Goal: Task Accomplishment & Management: Manage account settings

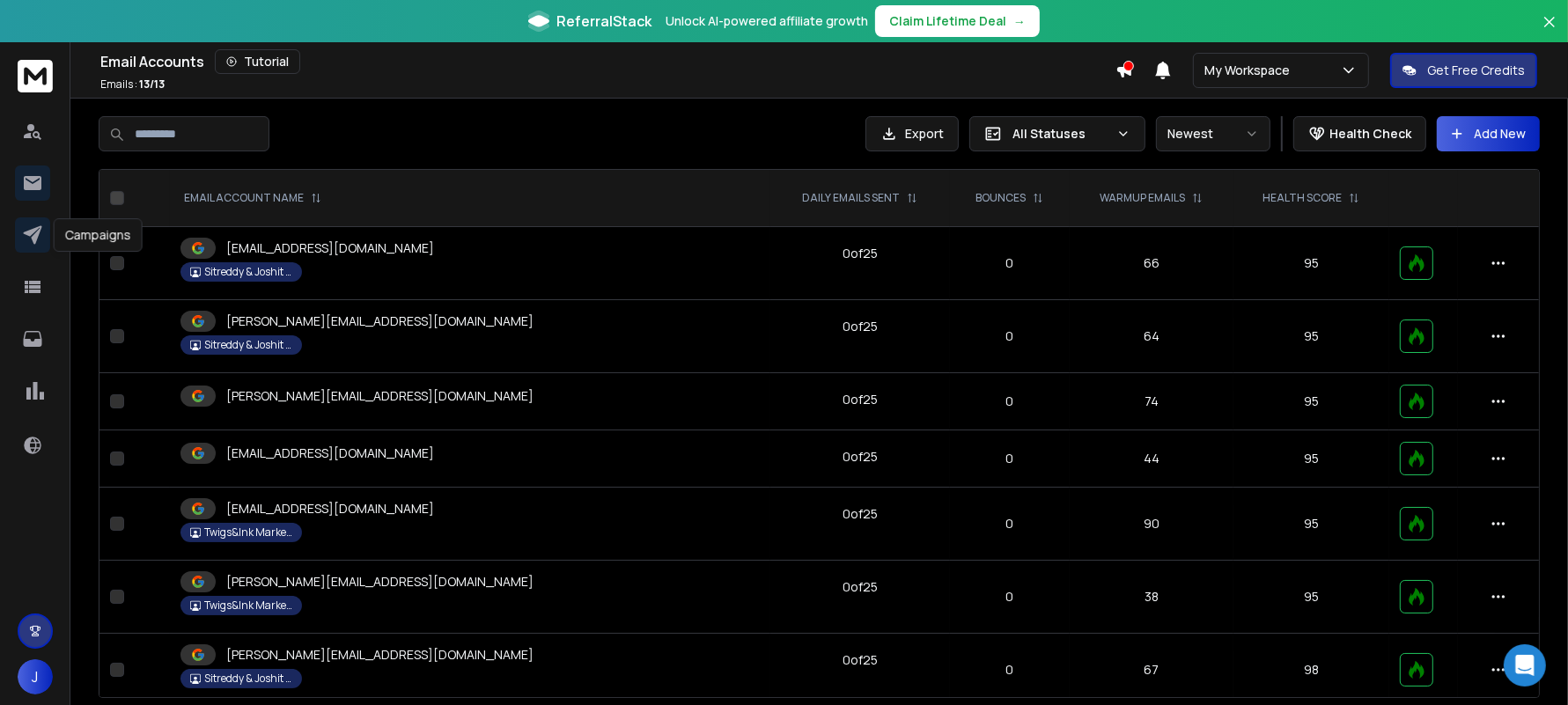
click at [27, 242] on icon at bounding box center [32, 234] width 21 height 21
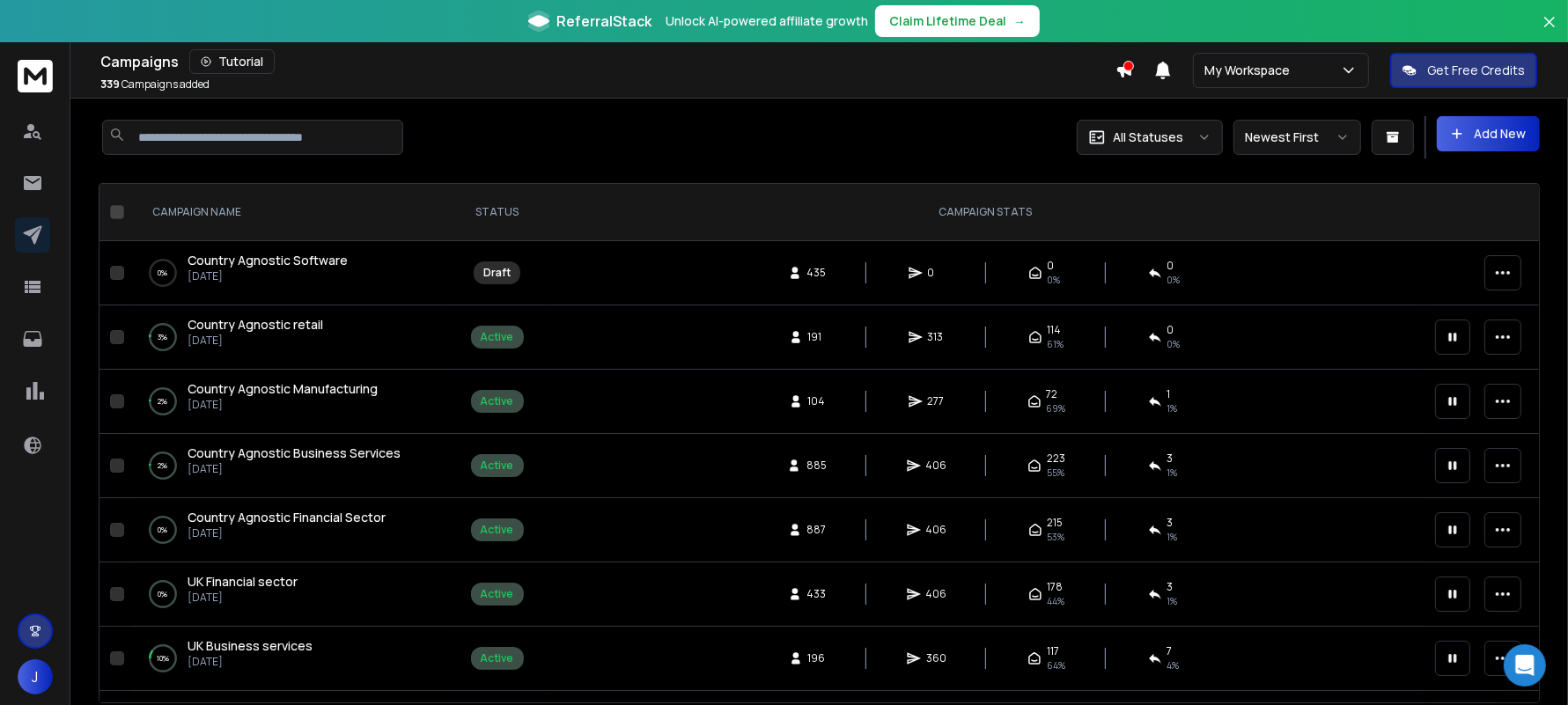
click at [256, 448] on span "Country Agnostic Business Services" at bounding box center [294, 452] width 213 height 17
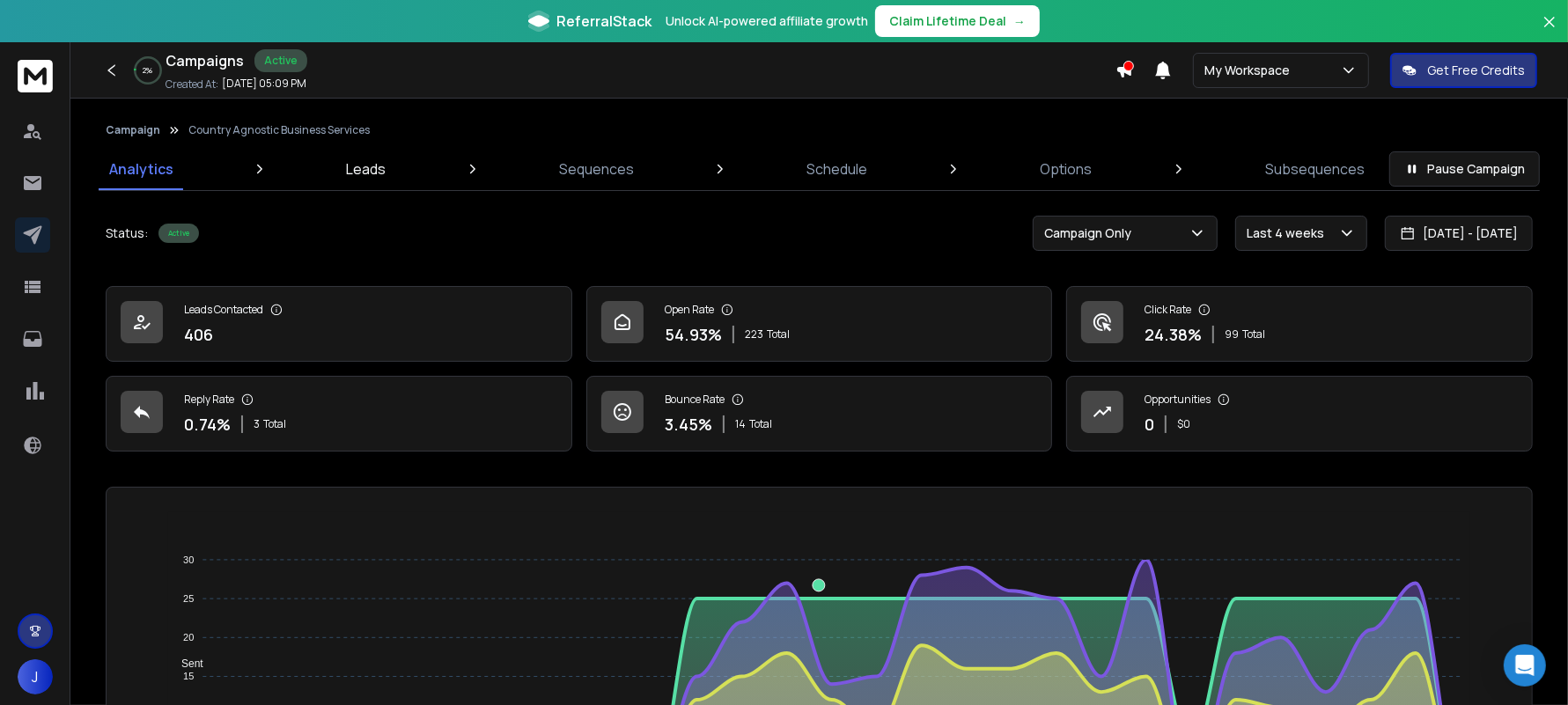
click at [376, 168] on p "Leads" at bounding box center [366, 168] width 40 height 21
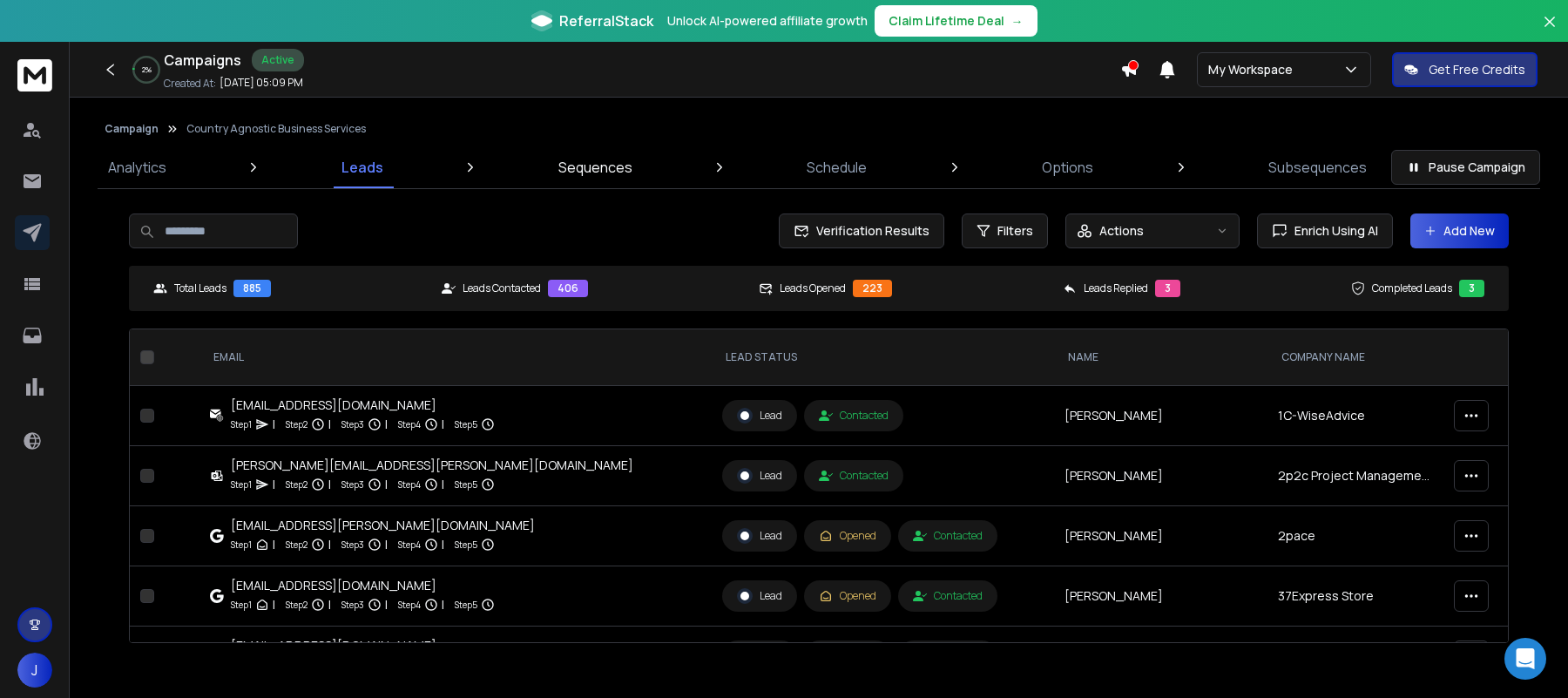
click at [623, 160] on p "Sequences" at bounding box center [595, 167] width 74 height 21
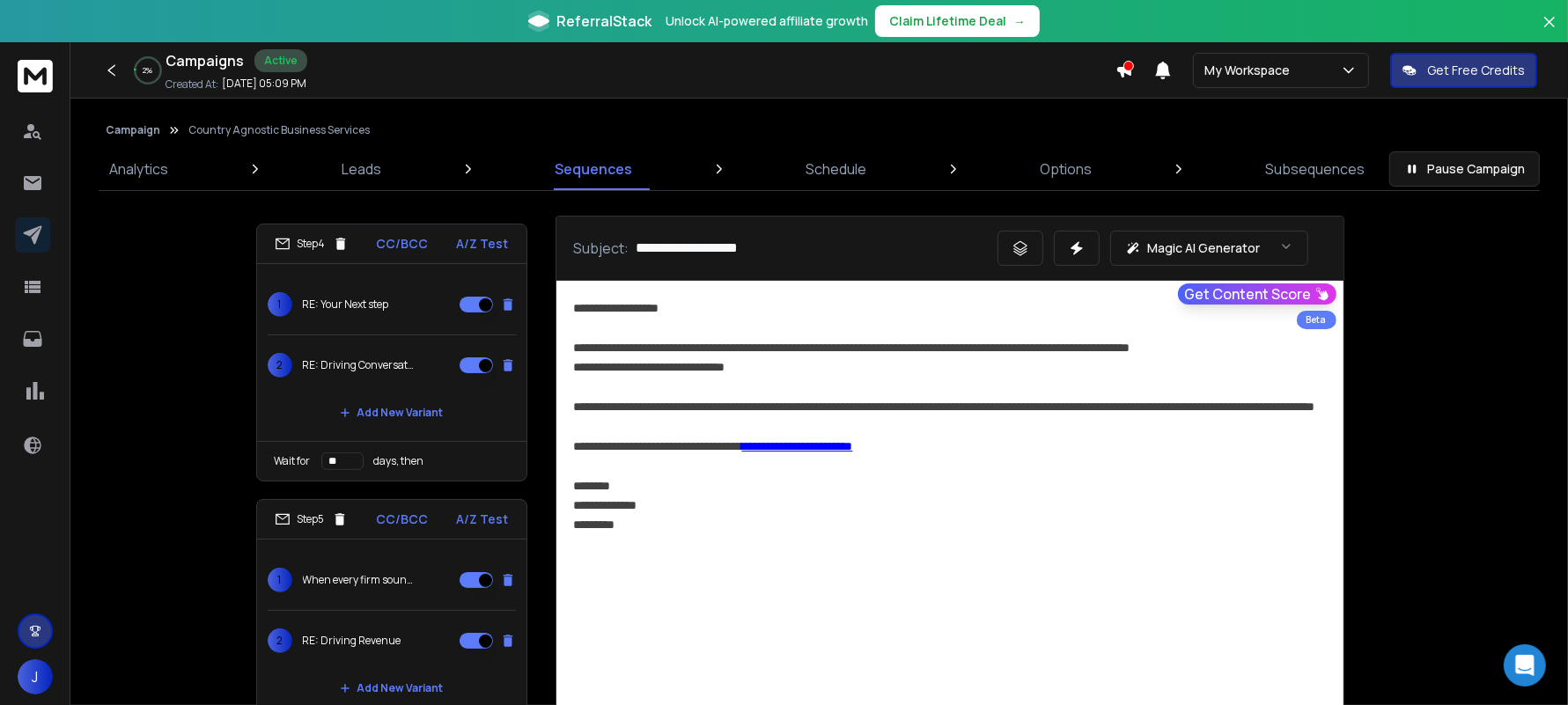
scroll to position [81, 0]
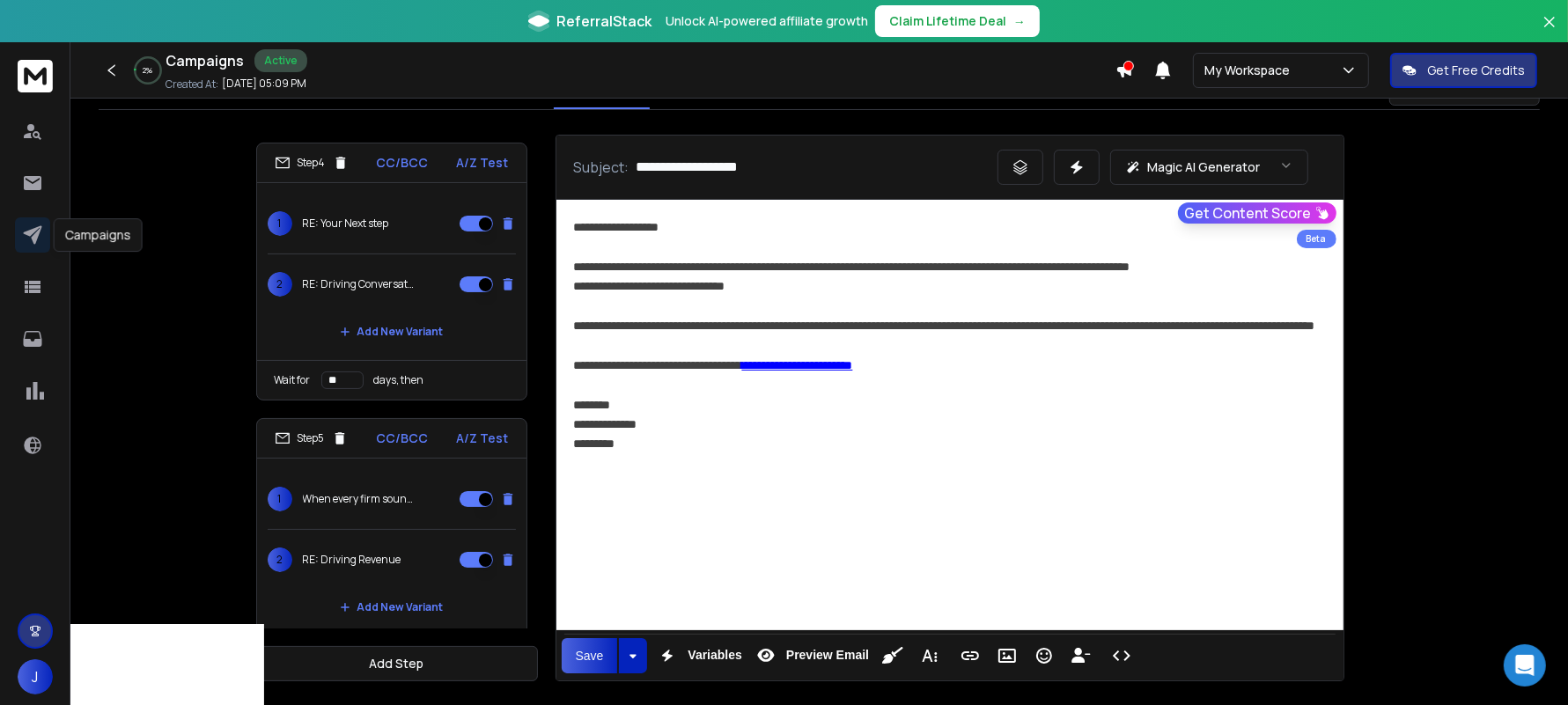
click at [28, 241] on icon at bounding box center [32, 234] width 21 height 21
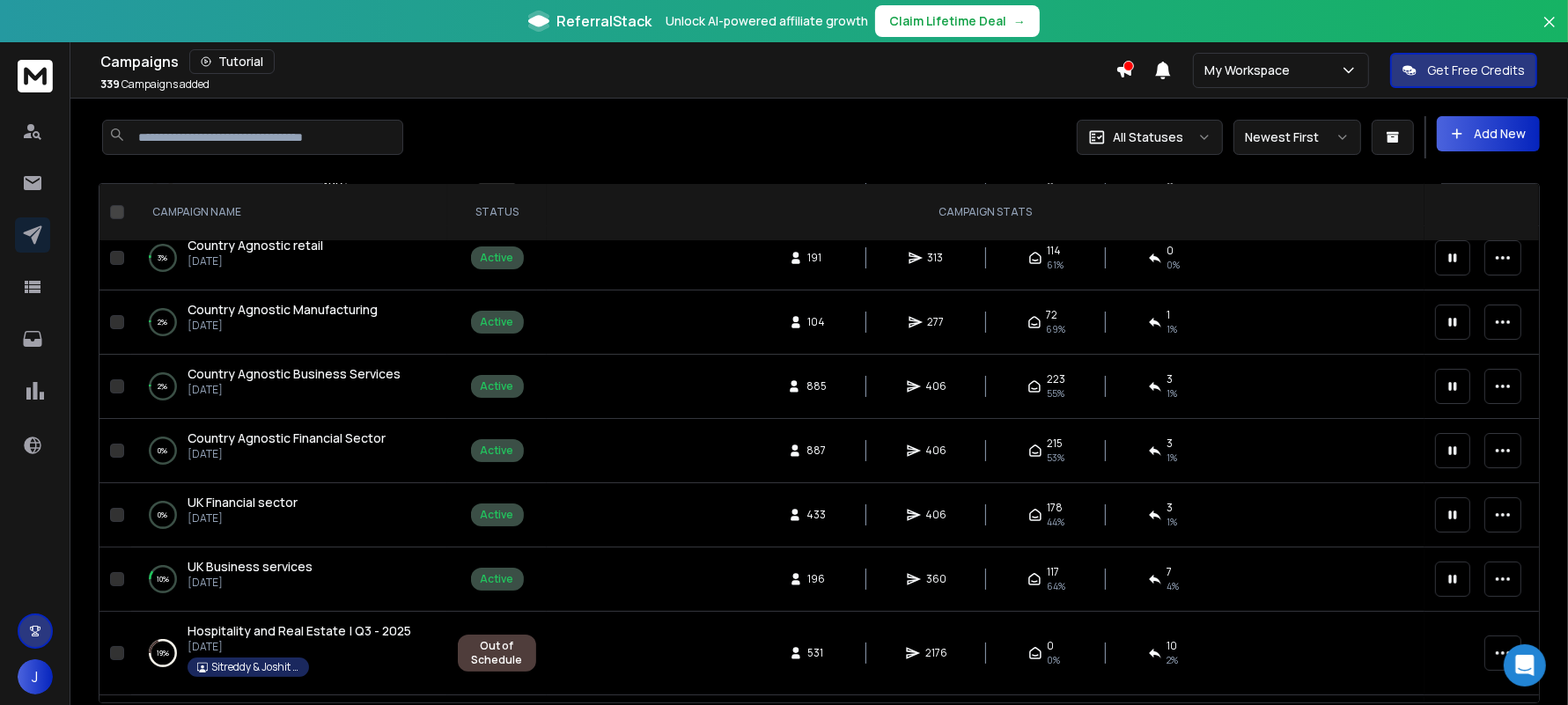
scroll to position [98, 0]
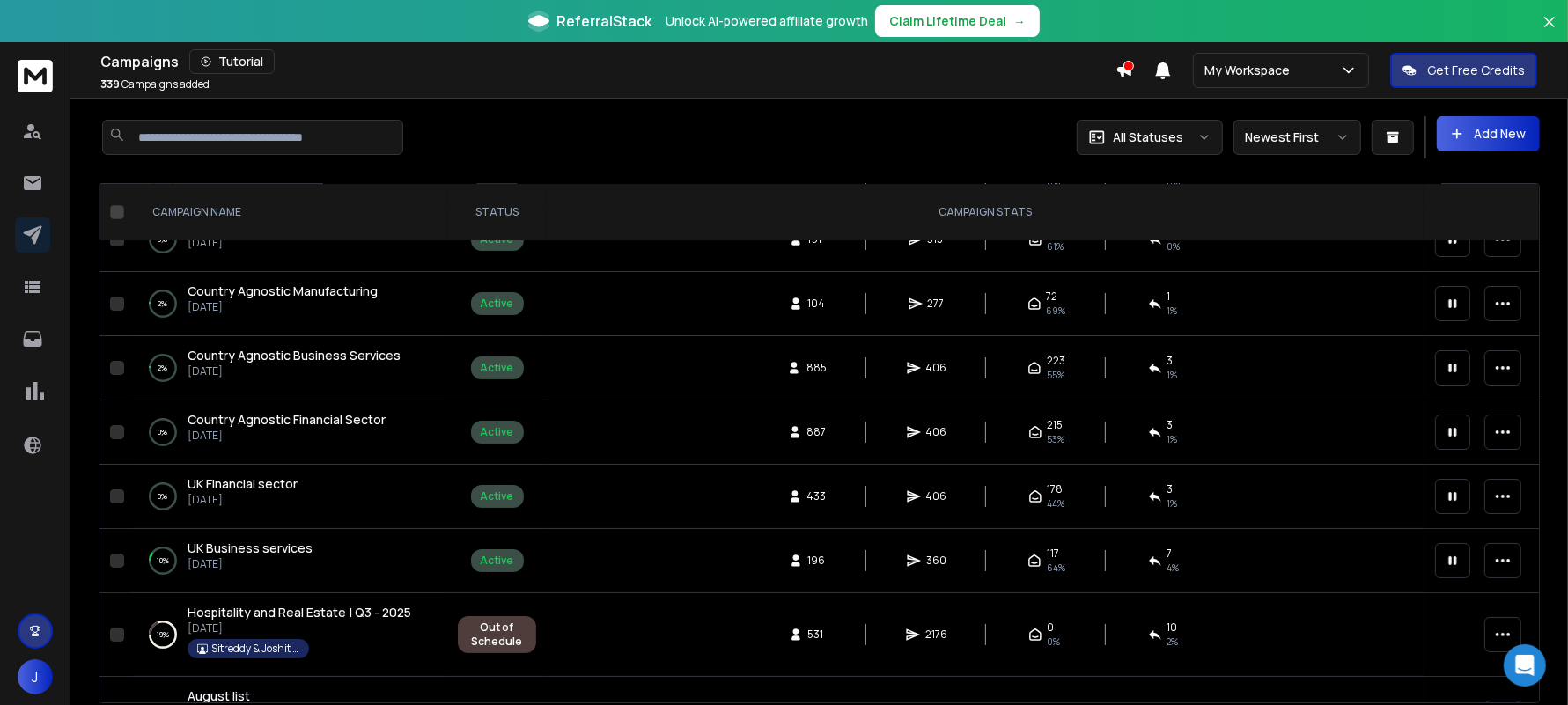
click at [302, 356] on span "Country Agnostic Business Services" at bounding box center [294, 354] width 213 height 17
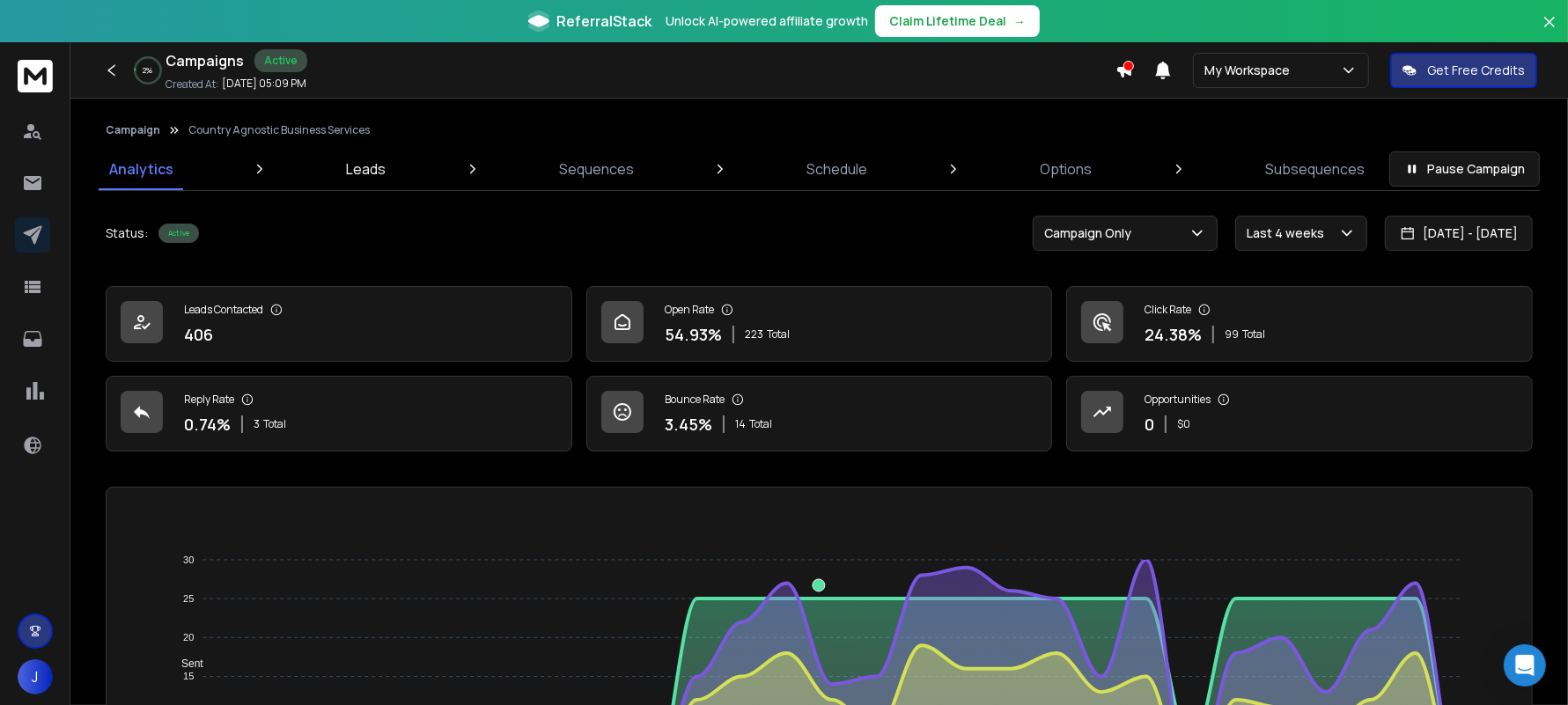
click at [371, 170] on p "Leads" at bounding box center [366, 168] width 40 height 21
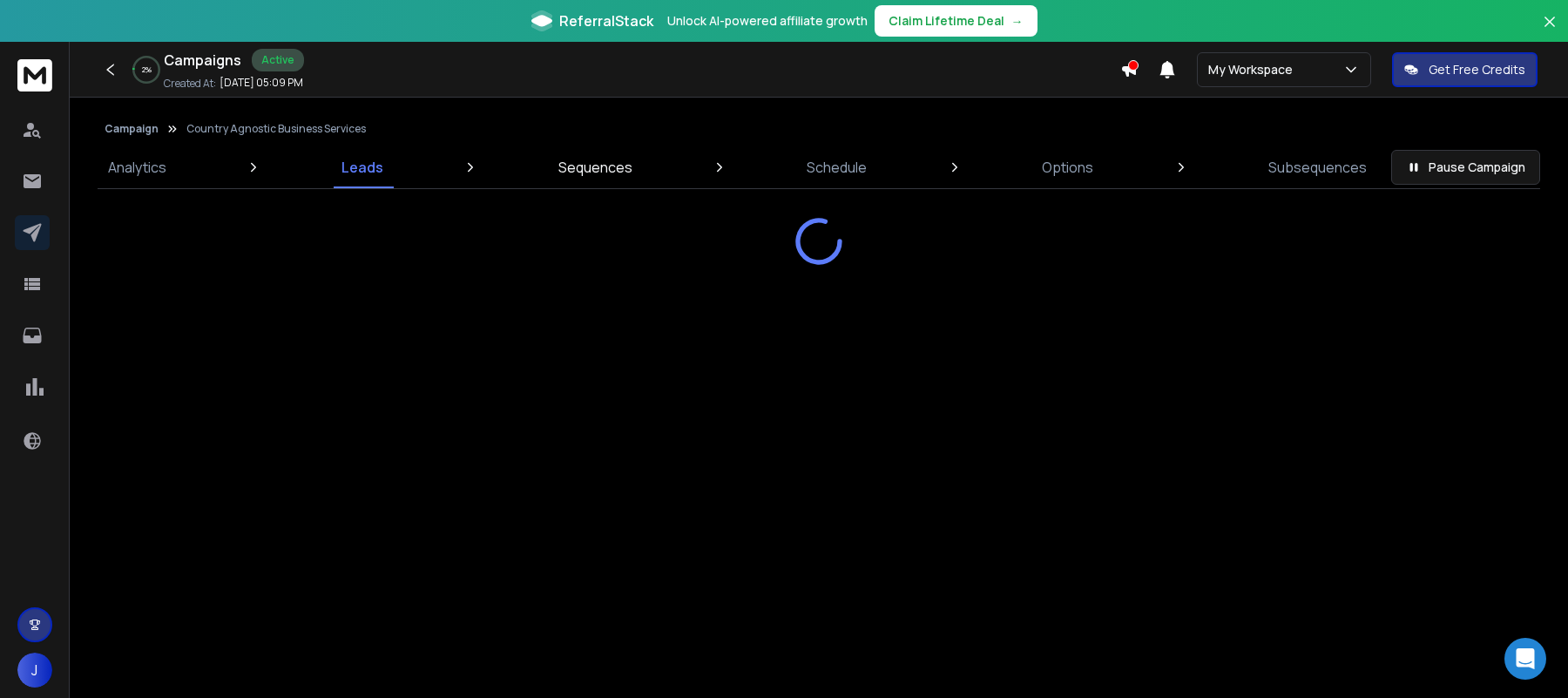
click at [576, 158] on p "Sequences" at bounding box center [595, 167] width 74 height 21
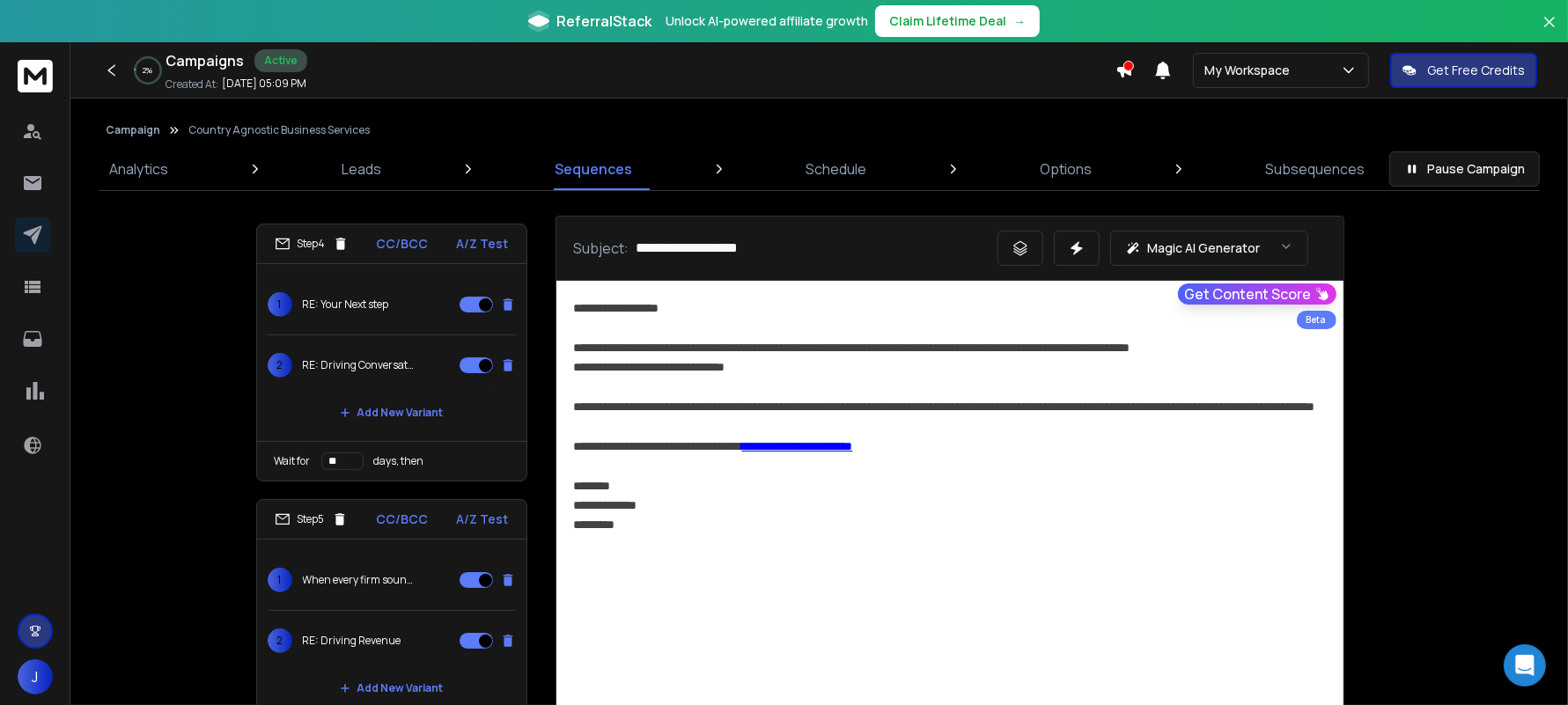
scroll to position [81, 0]
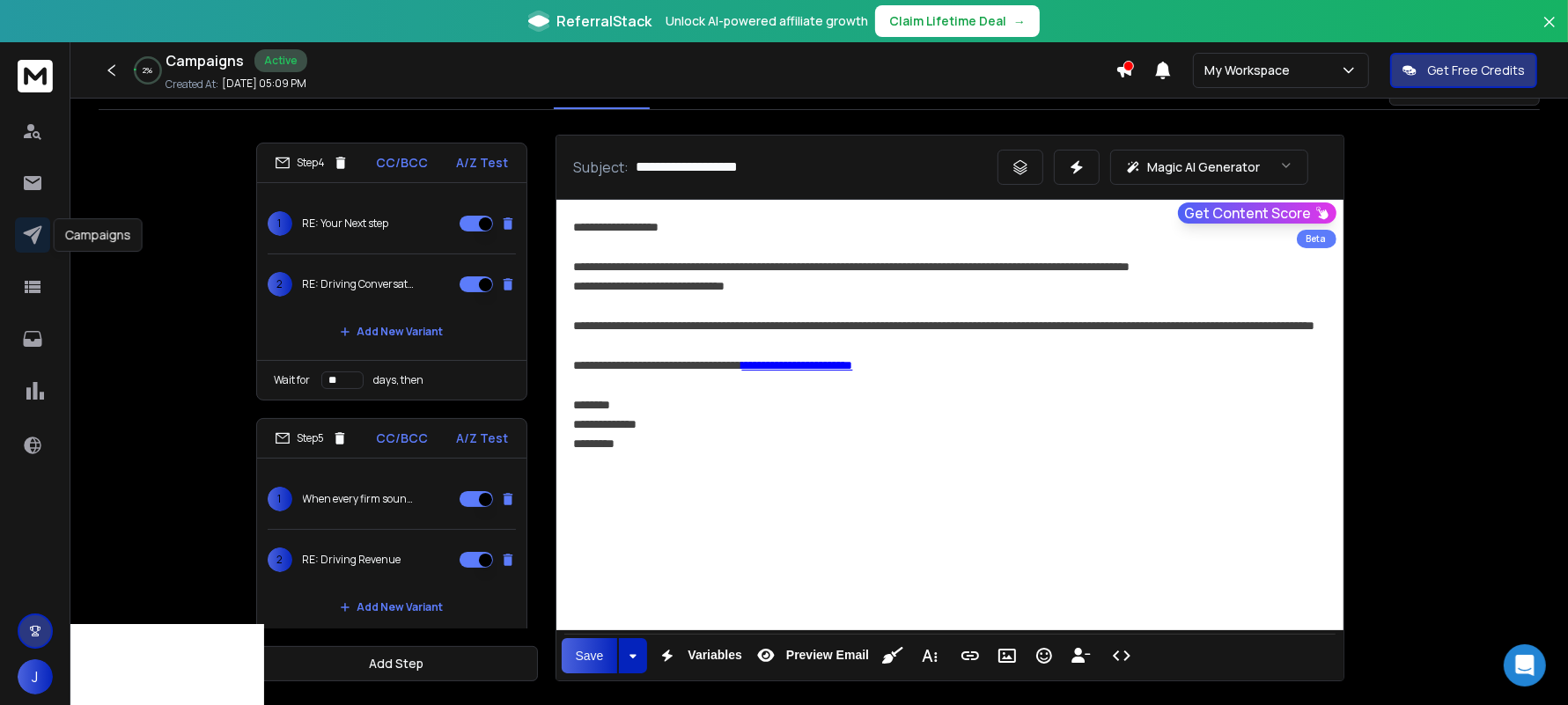
click at [35, 237] on icon at bounding box center [32, 235] width 19 height 19
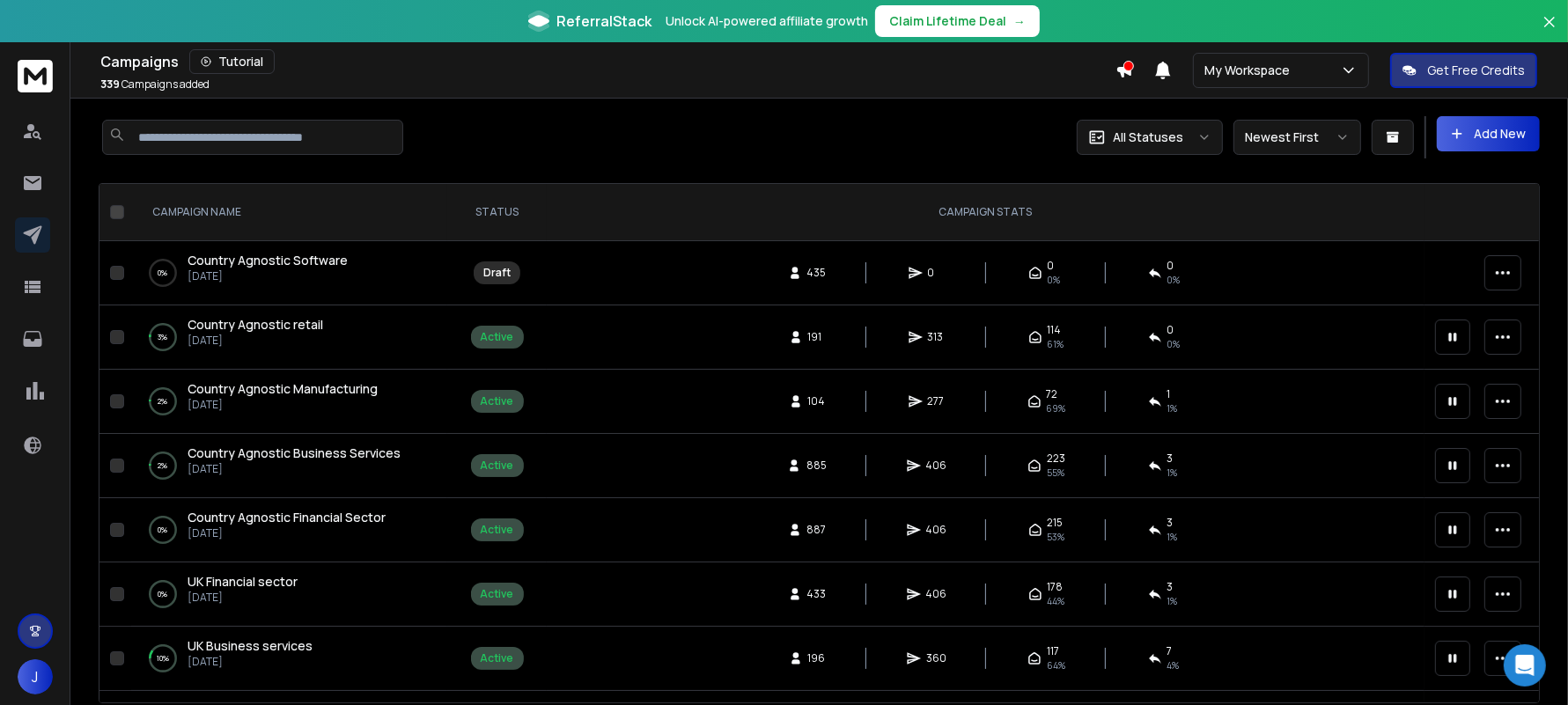
scroll to position [11, 0]
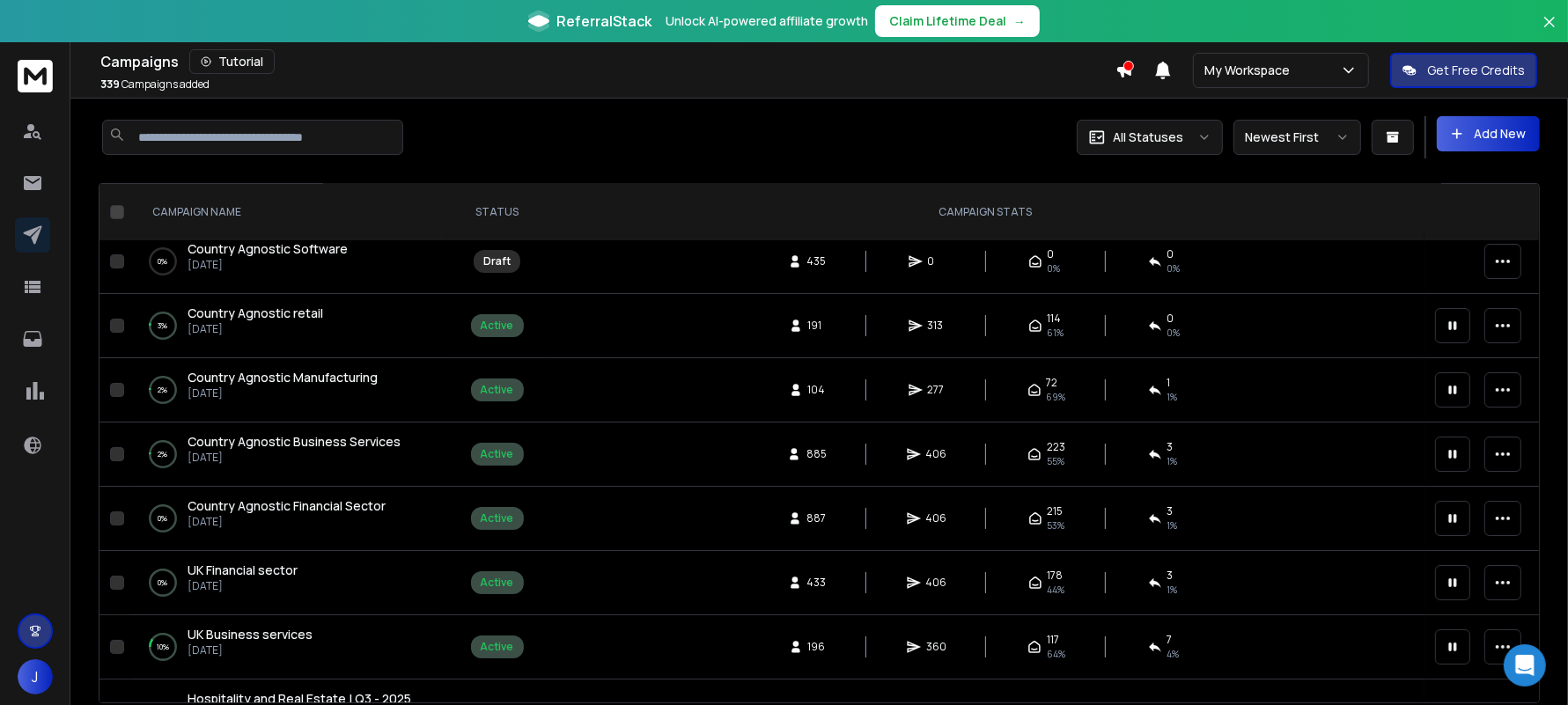
click at [257, 306] on span "Country Agnostic retail" at bounding box center [255, 313] width 135 height 17
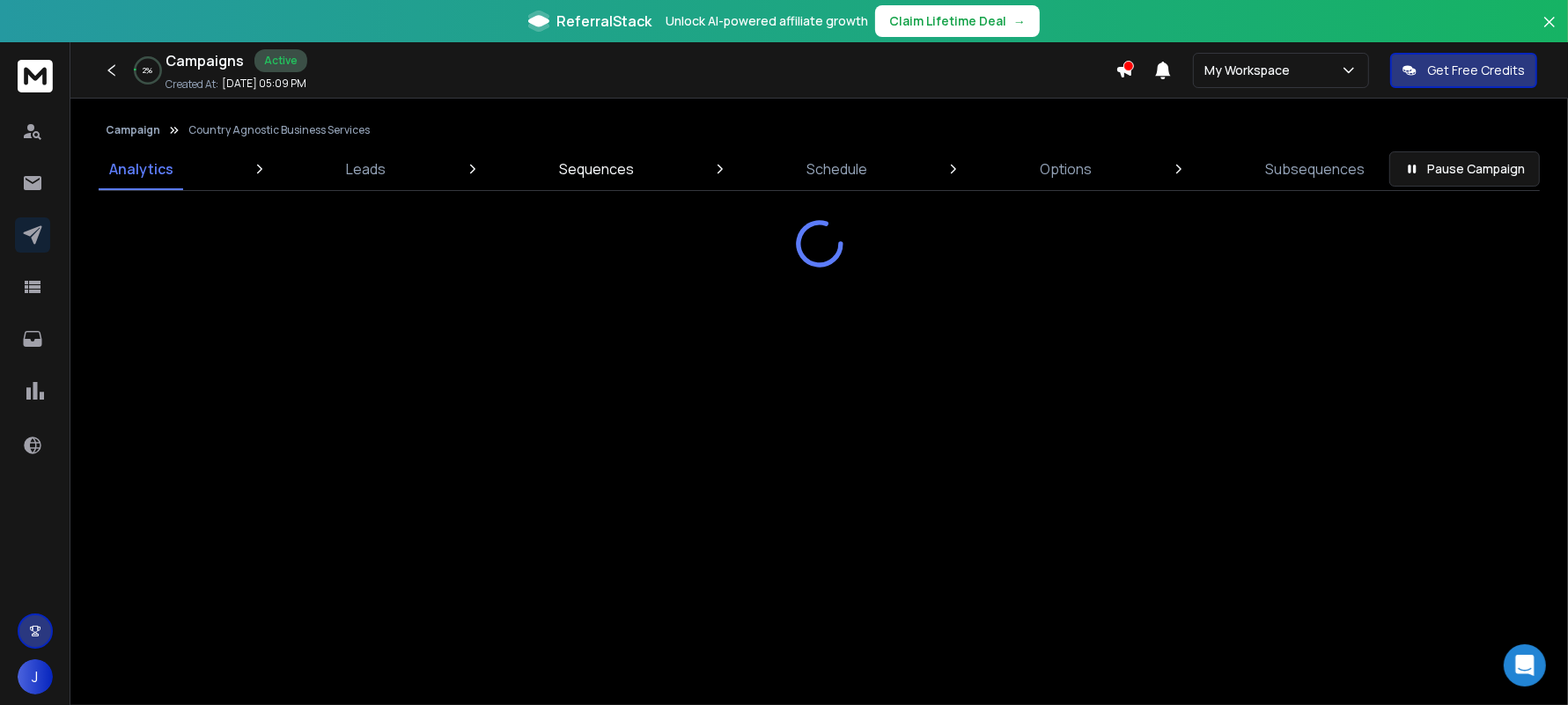
click at [606, 171] on p "Sequences" at bounding box center [596, 168] width 75 height 21
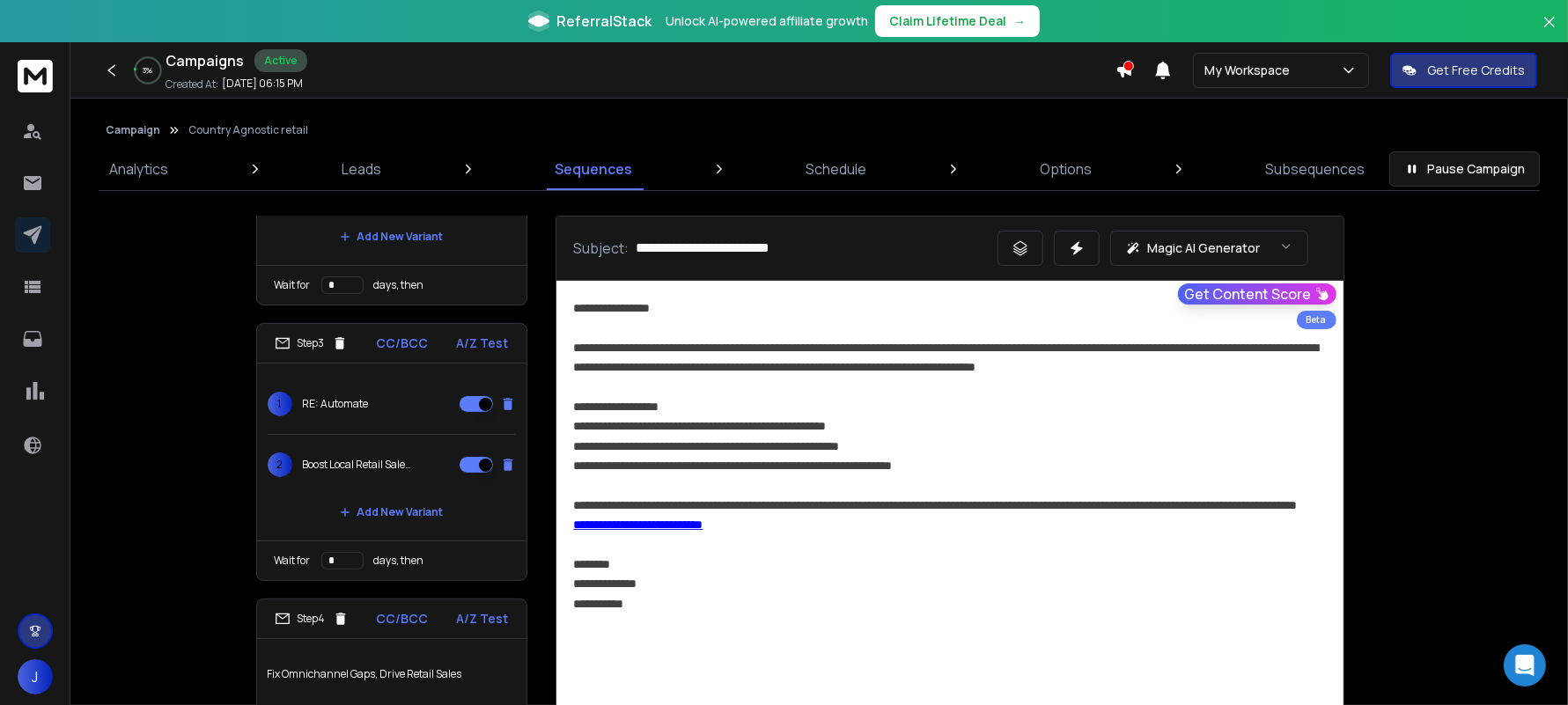
scroll to position [475, 0]
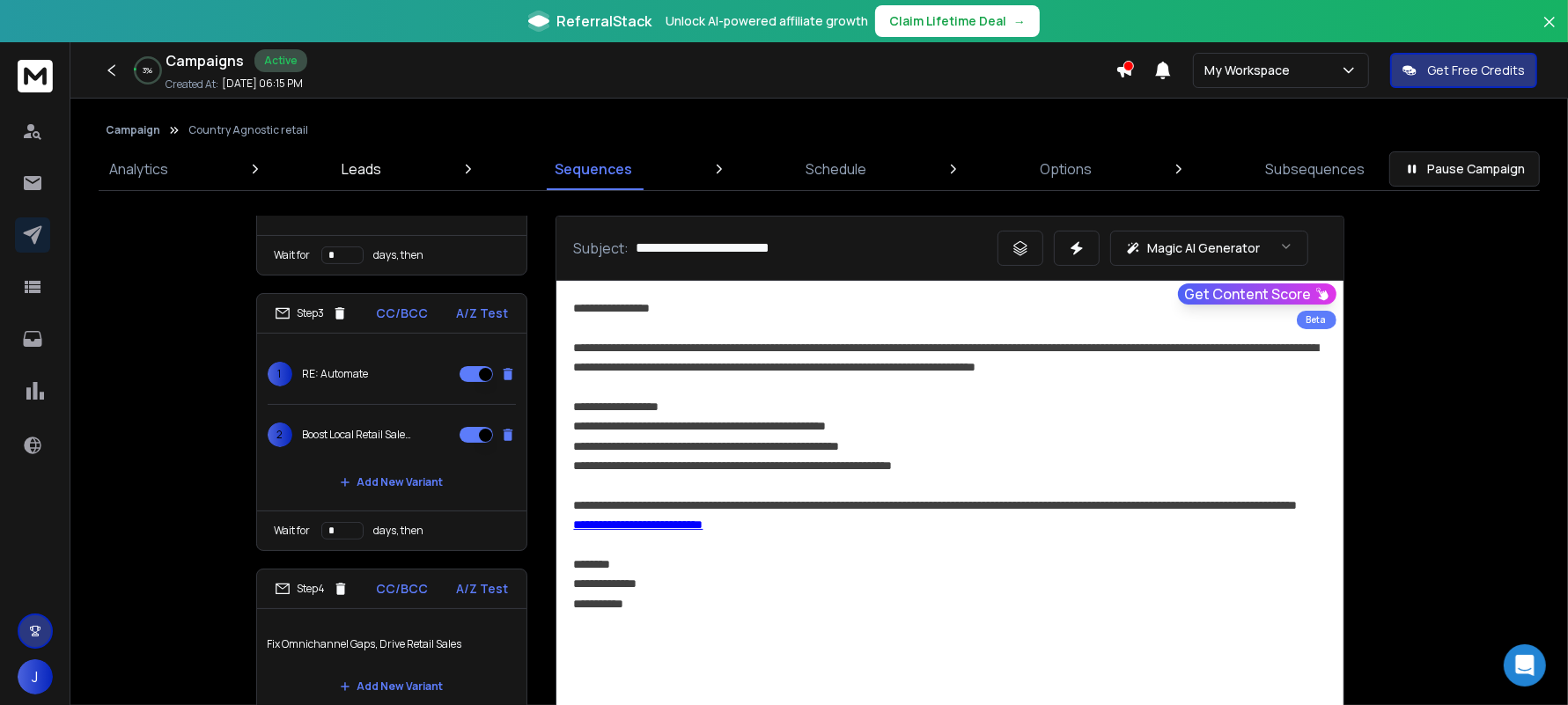
click at [360, 163] on p "Leads" at bounding box center [362, 168] width 40 height 21
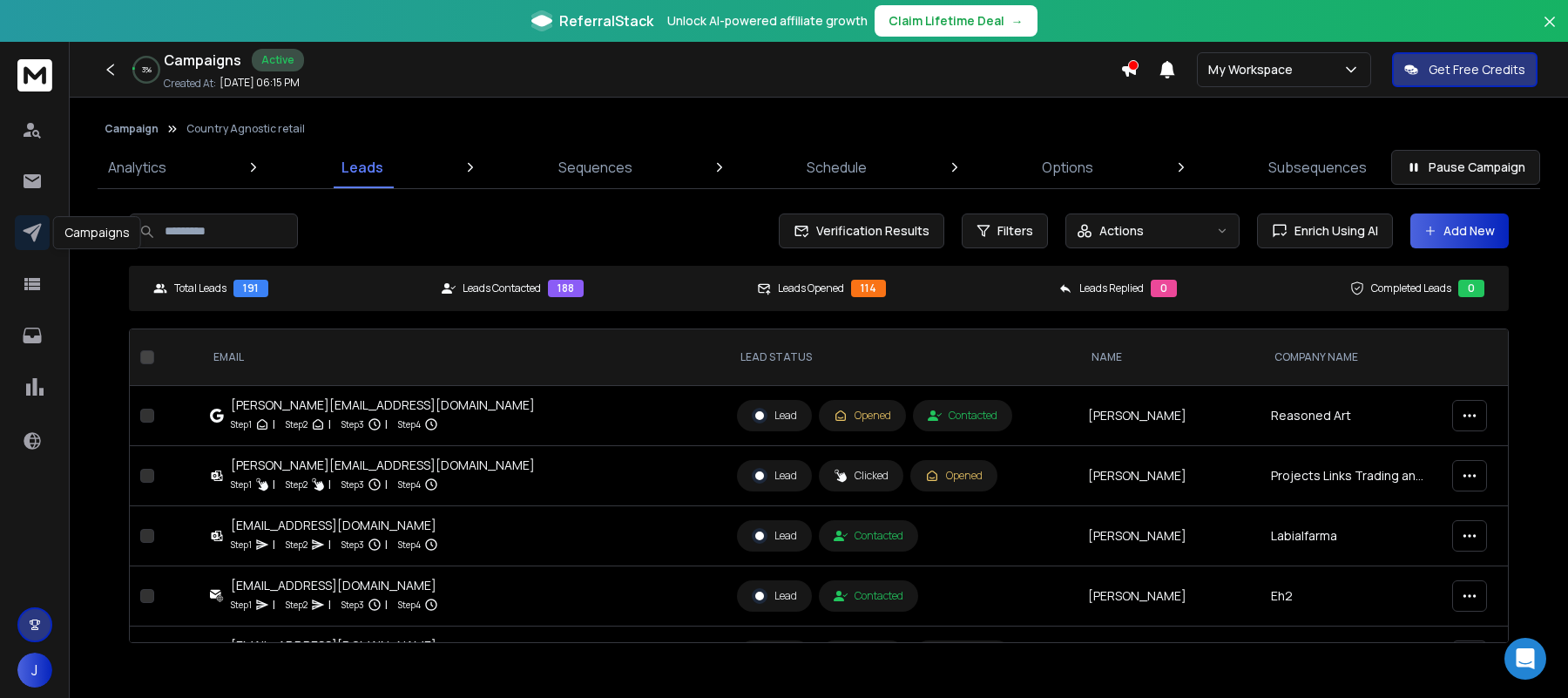
click at [30, 235] on icon at bounding box center [32, 232] width 21 height 21
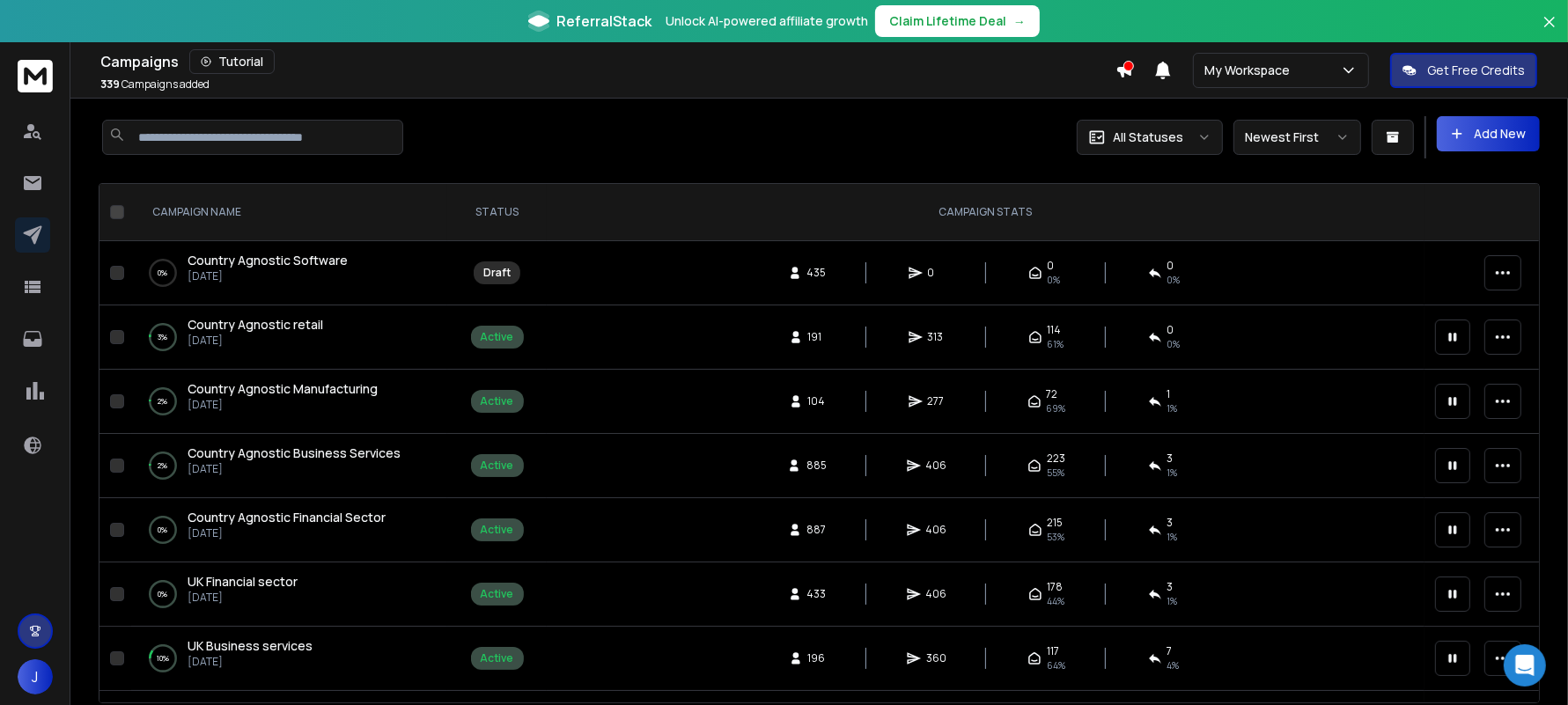
click at [282, 324] on span "Country Agnostic retail" at bounding box center [255, 324] width 135 height 17
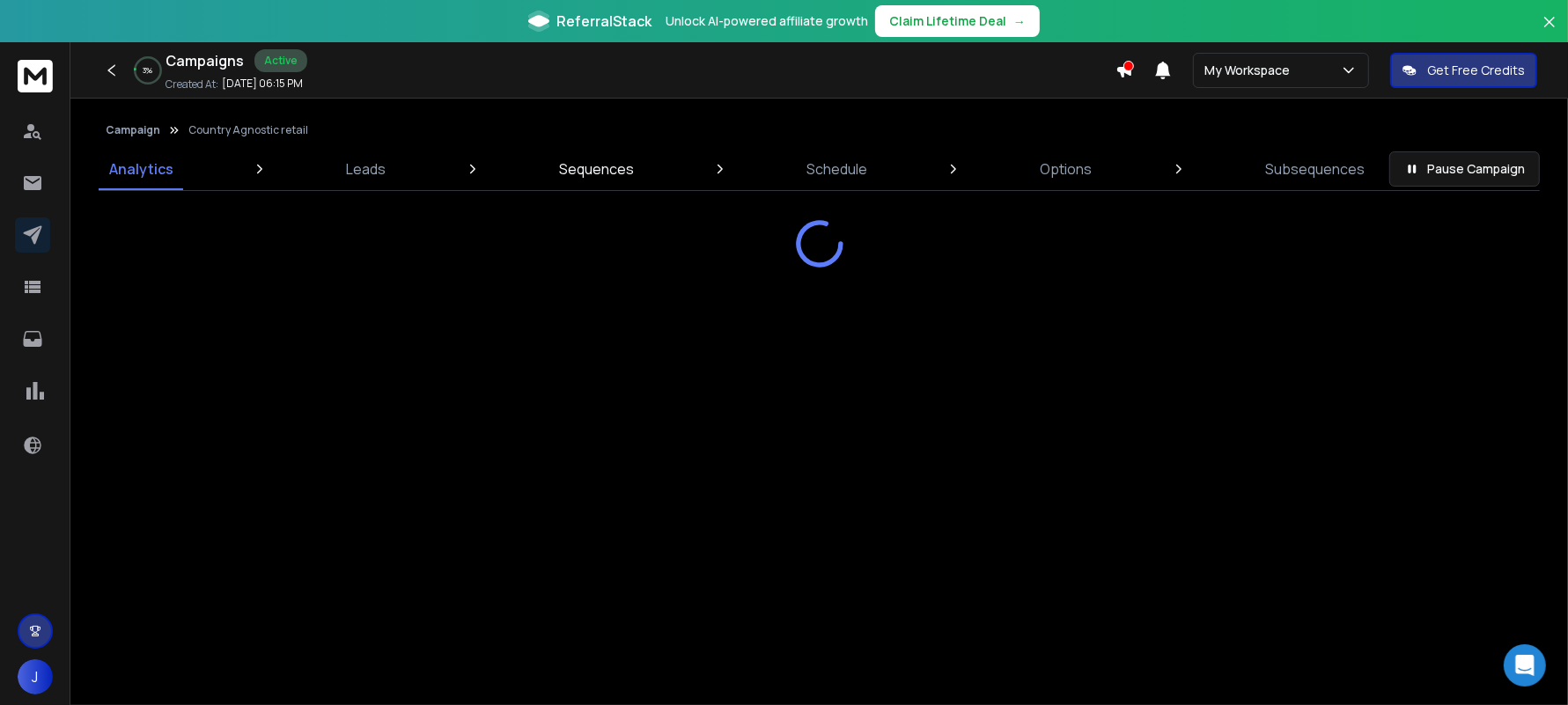
click at [612, 172] on p "Sequences" at bounding box center [596, 168] width 75 height 21
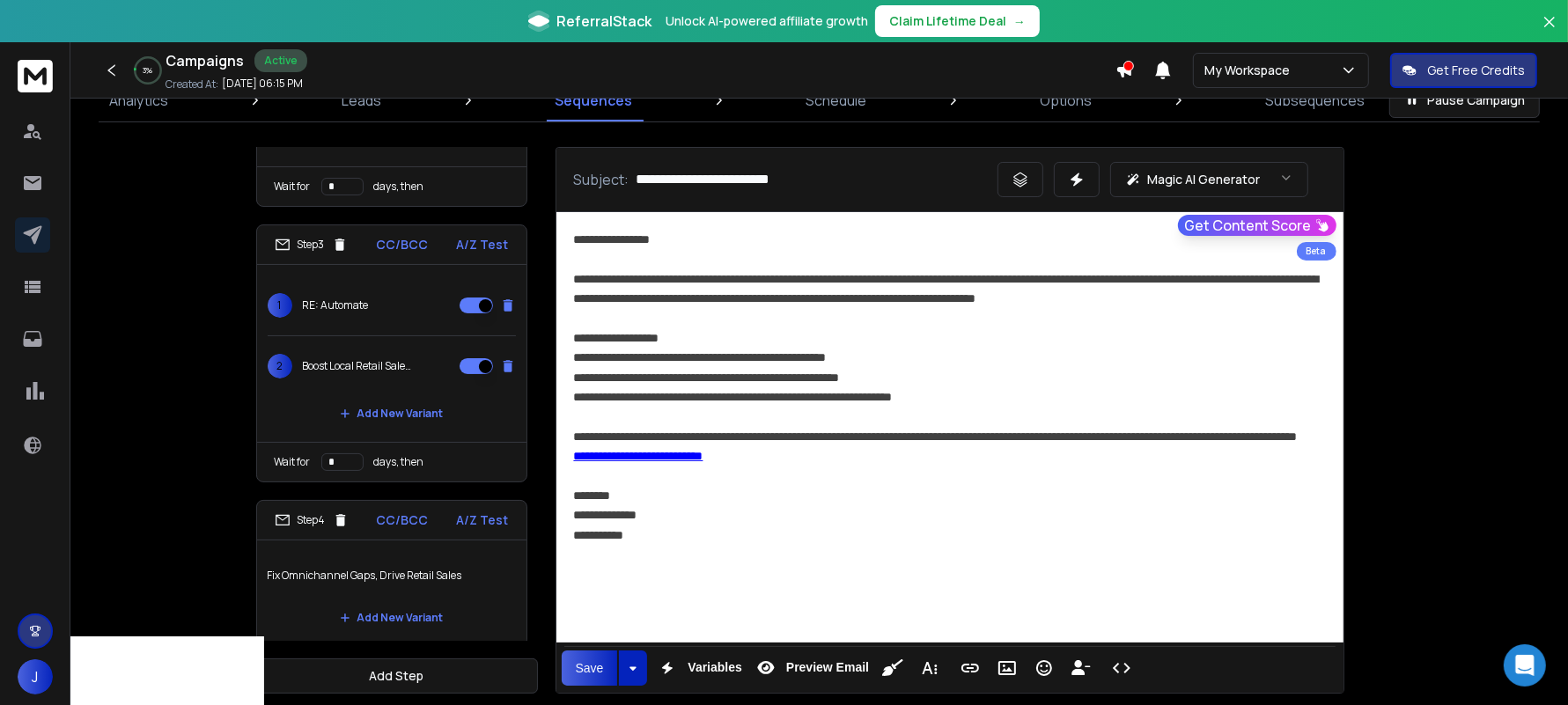
scroll to position [81, 0]
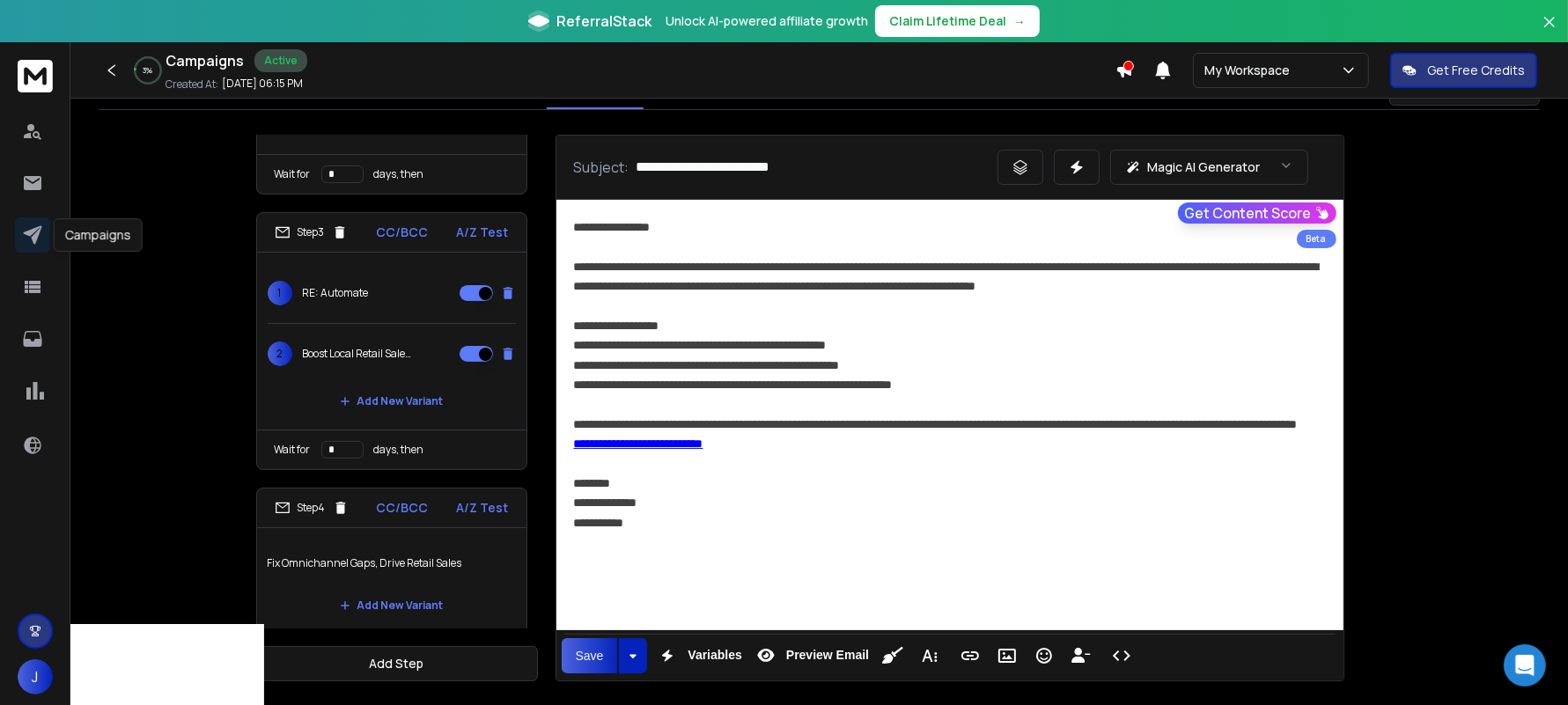
click at [31, 234] on icon at bounding box center [32, 235] width 19 height 19
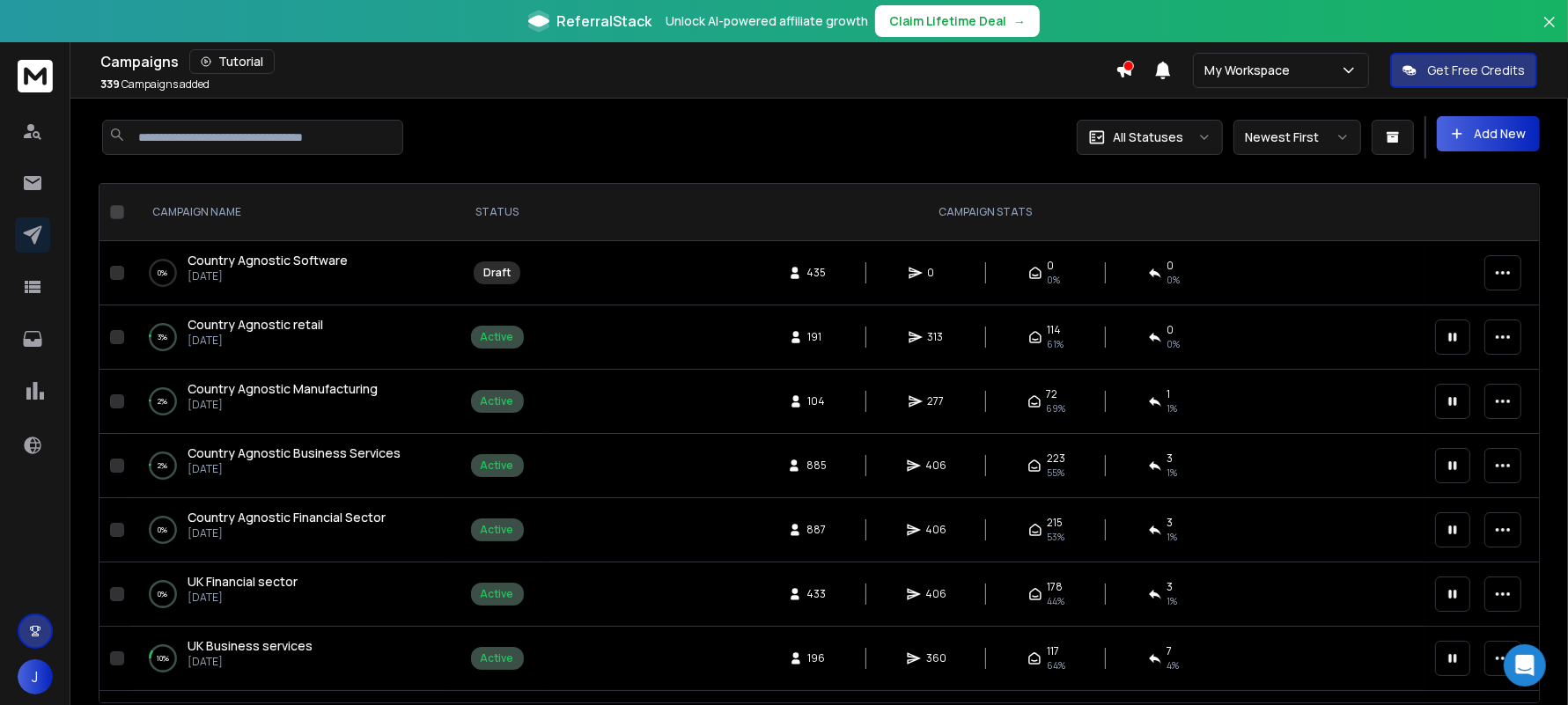
click at [269, 388] on span "Country Agnostic Manufacturing" at bounding box center [282, 388] width 190 height 17
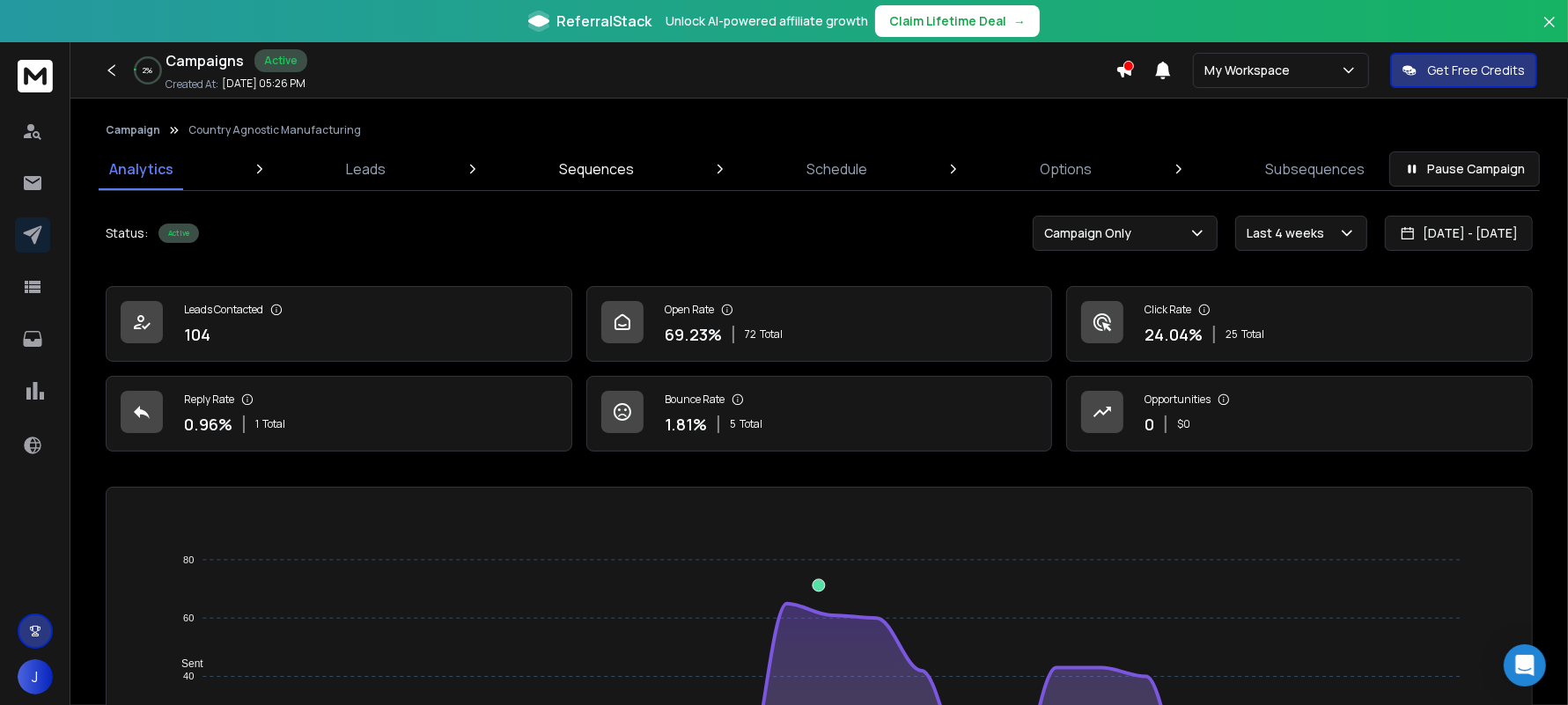
click at [601, 170] on p "Sequences" at bounding box center [596, 168] width 75 height 21
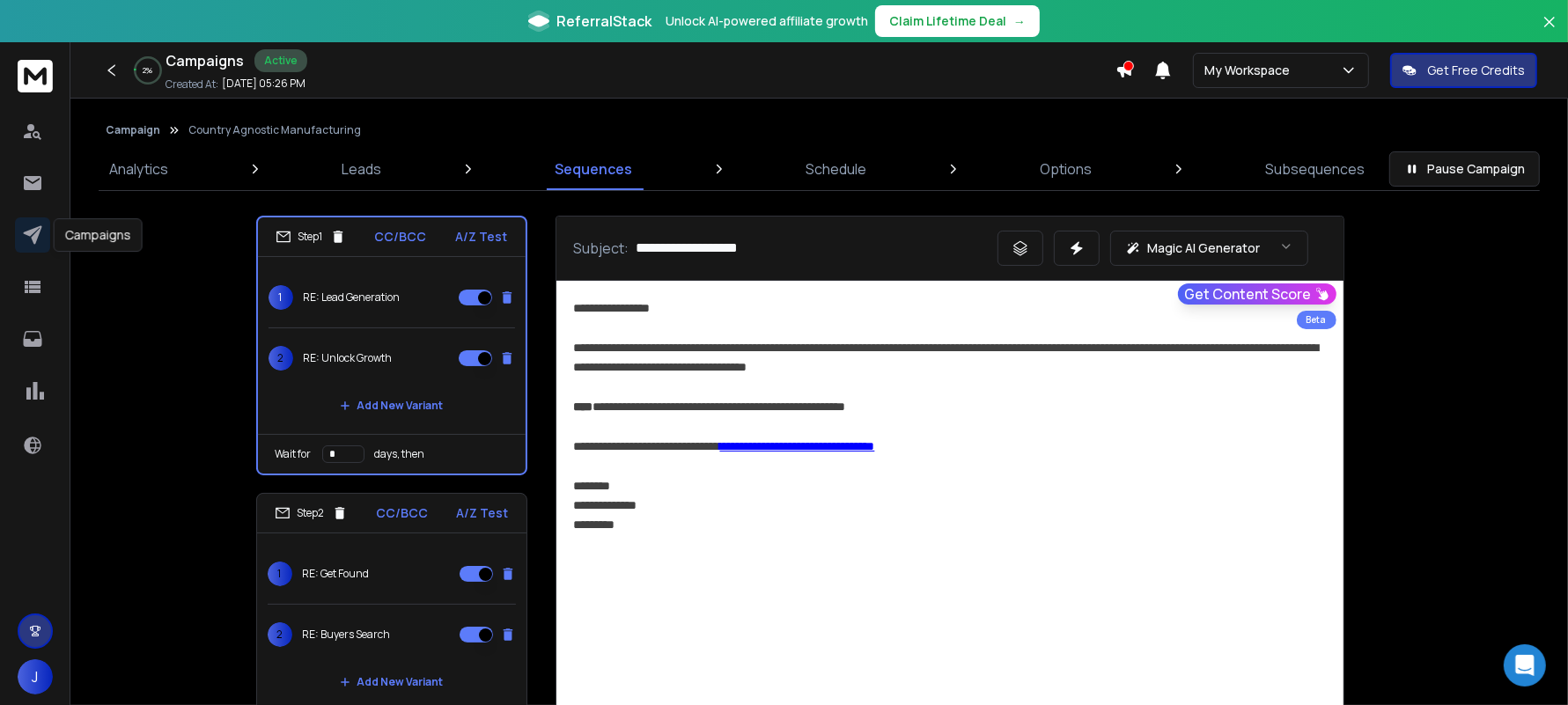
click at [32, 236] on icon at bounding box center [32, 235] width 19 height 19
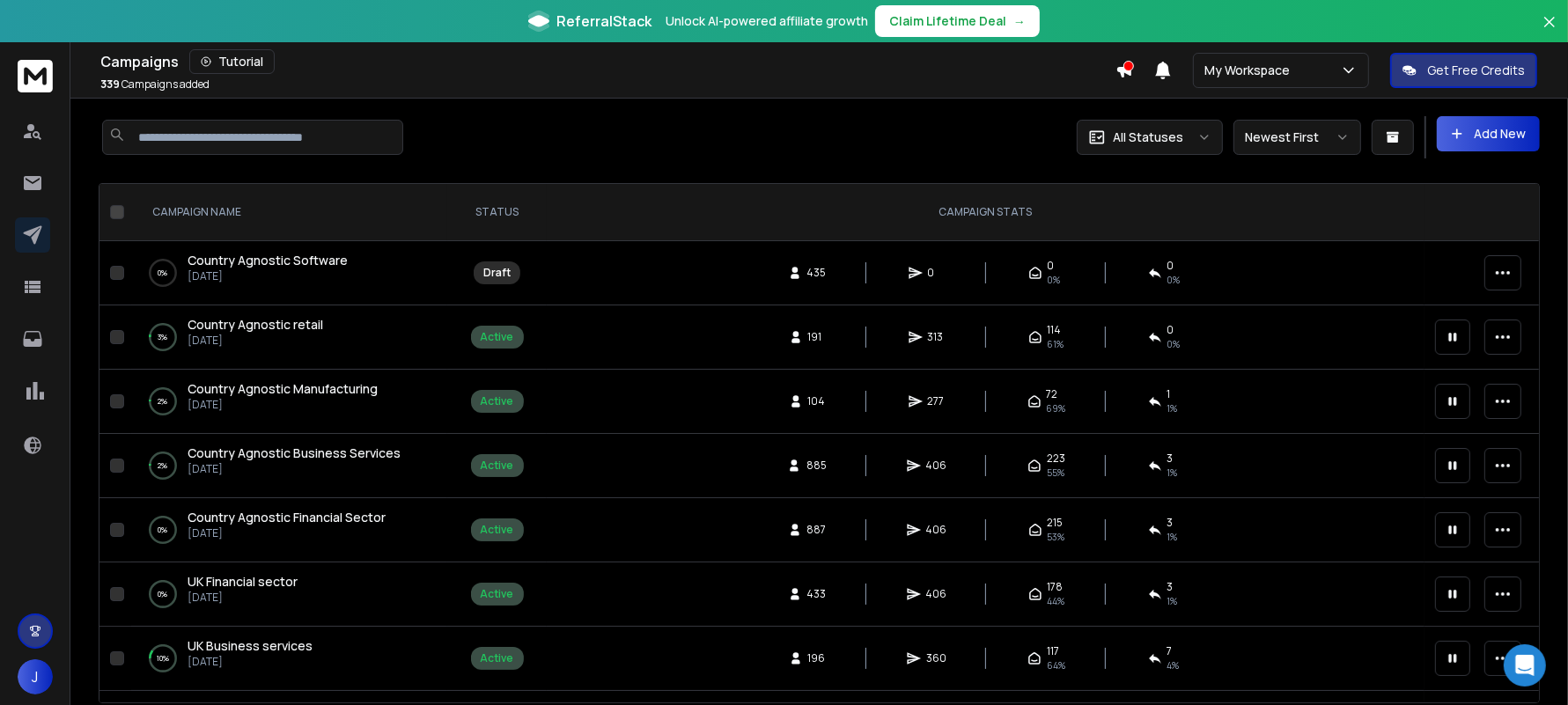
click at [262, 380] on span "Country Agnostic Manufacturing" at bounding box center [282, 388] width 190 height 17
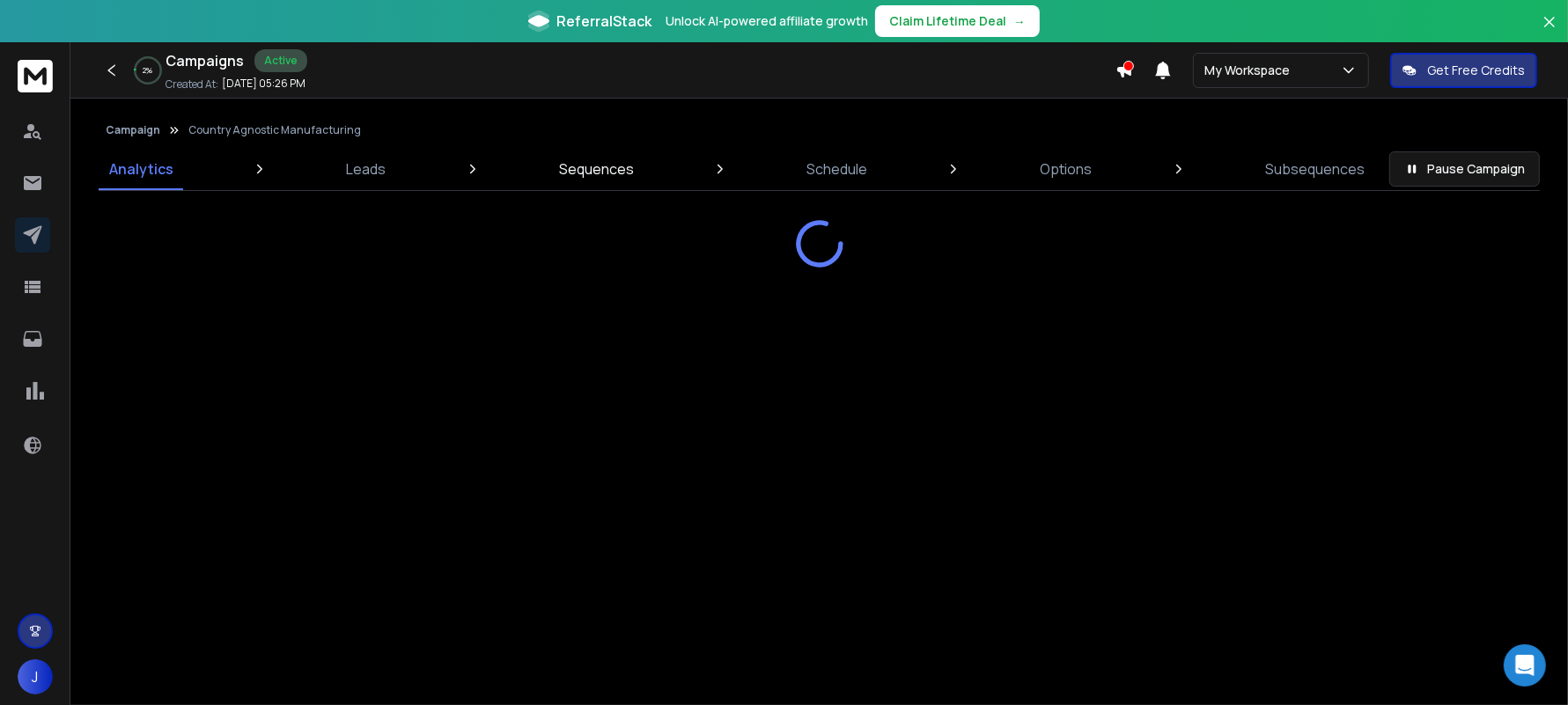
click at [600, 168] on p "Sequences" at bounding box center [596, 168] width 75 height 21
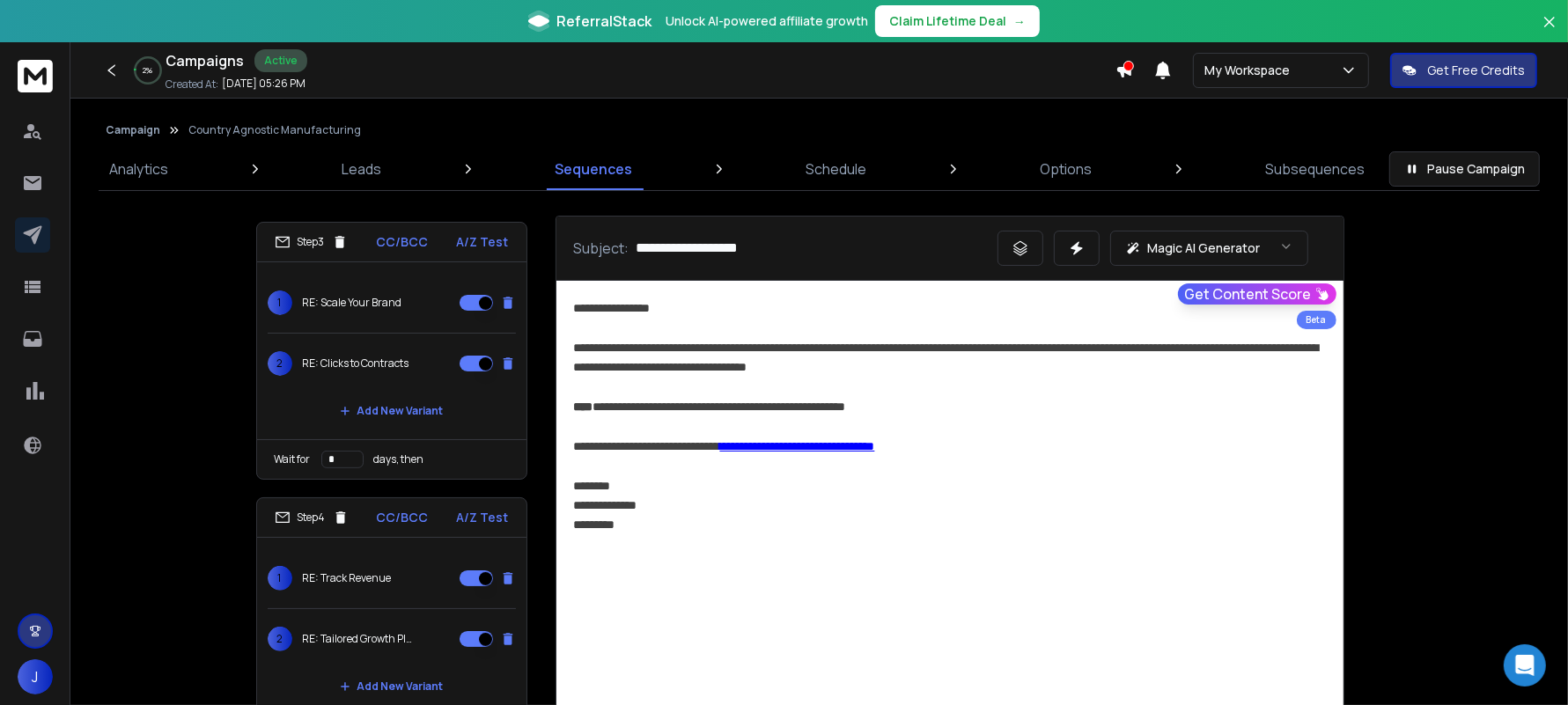
scroll to position [81, 0]
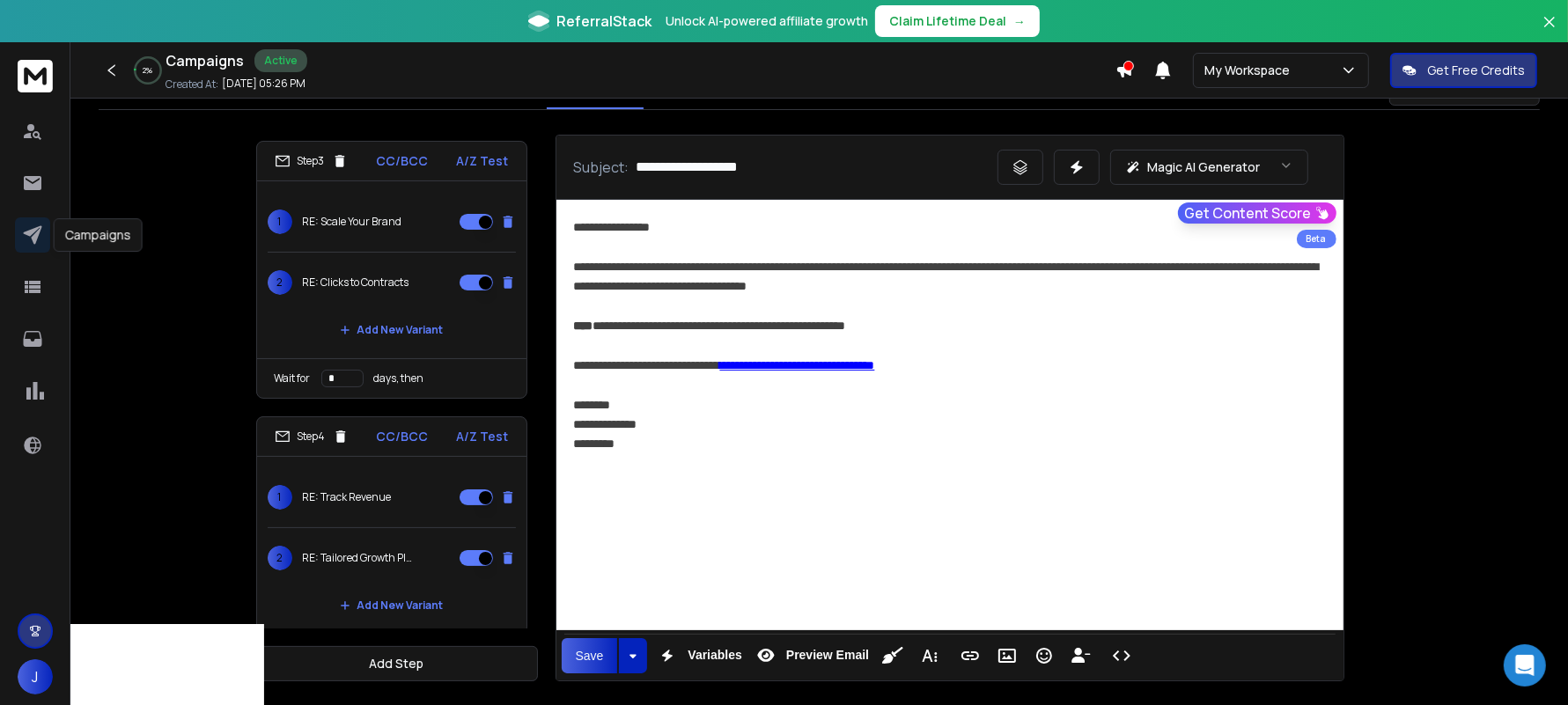
click at [27, 236] on icon at bounding box center [32, 234] width 21 height 21
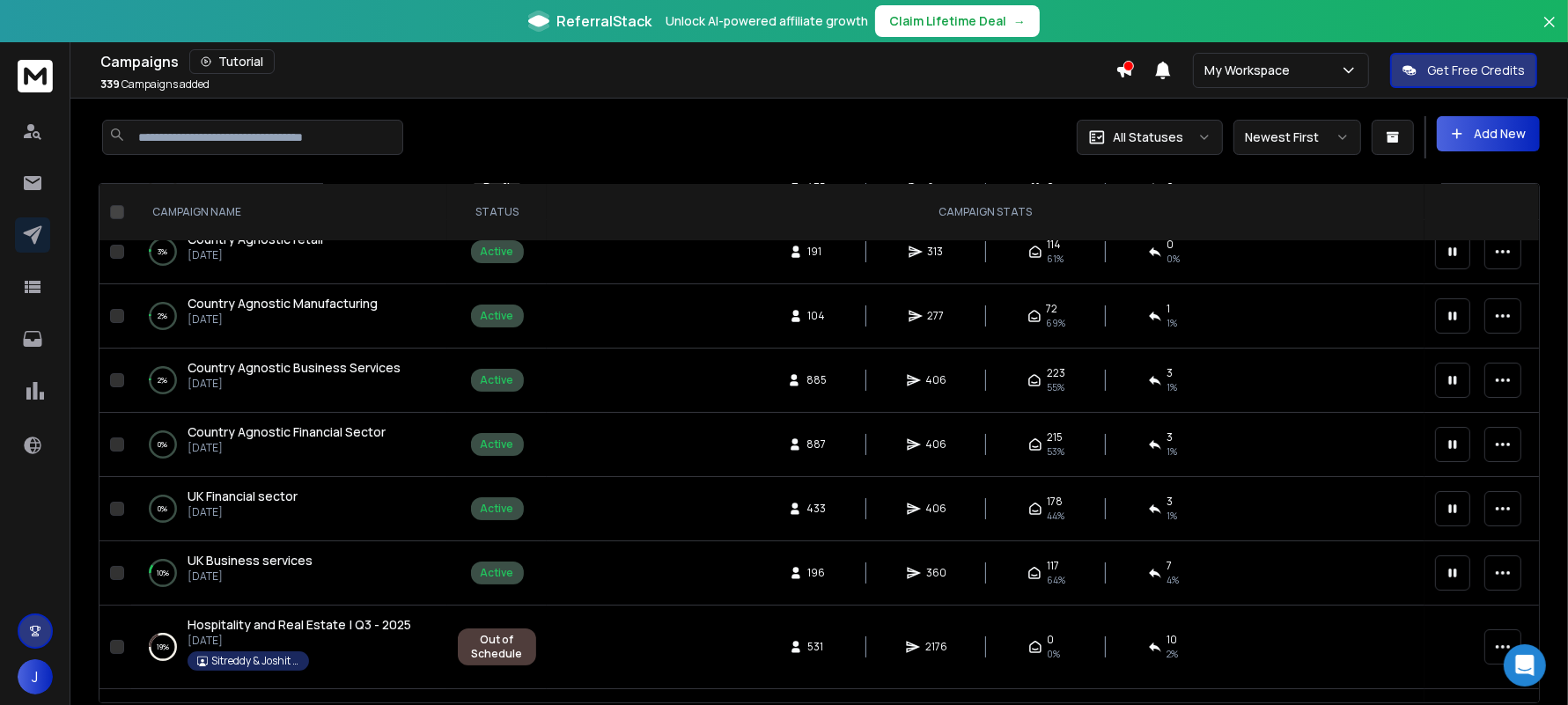
scroll to position [91, 0]
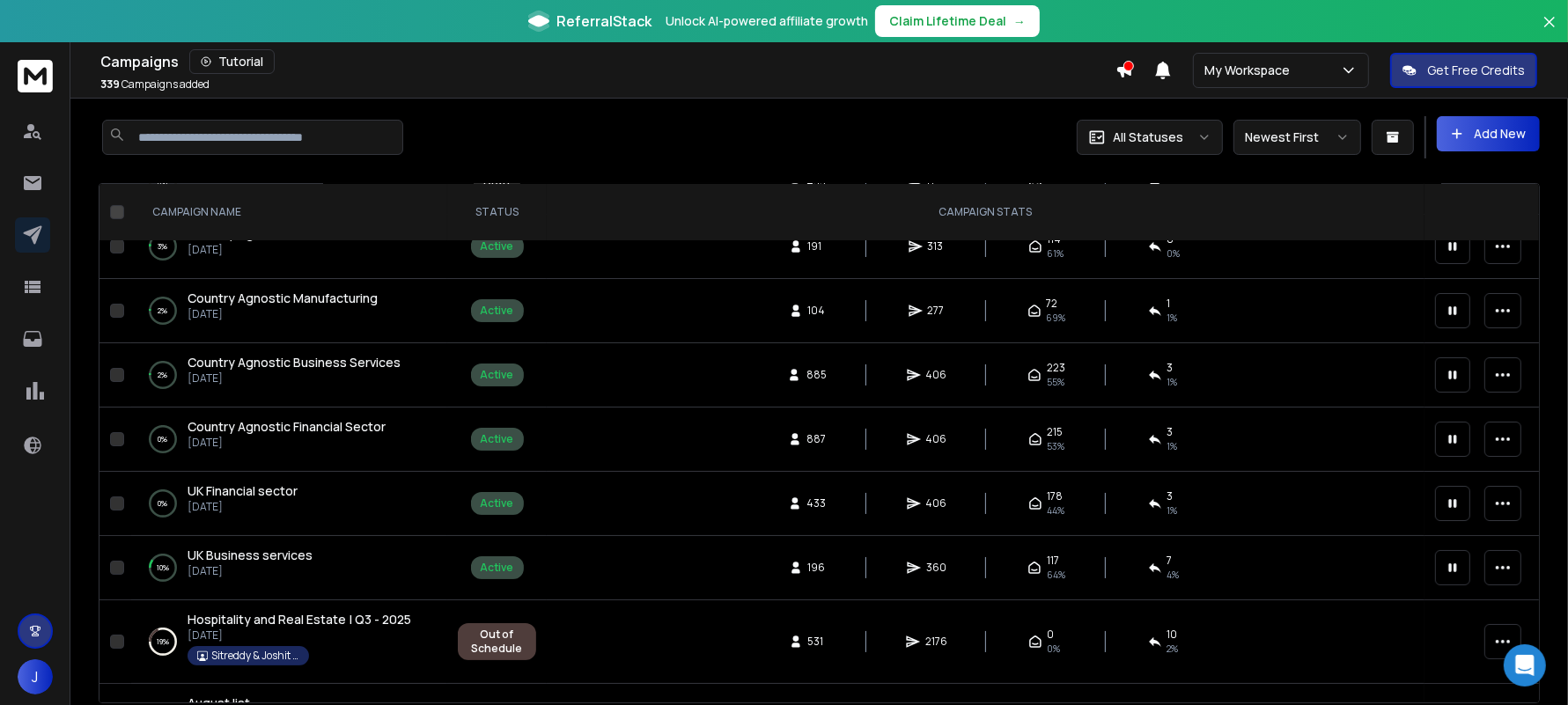
click at [286, 359] on span "Country Agnostic Business Services" at bounding box center [294, 361] width 213 height 17
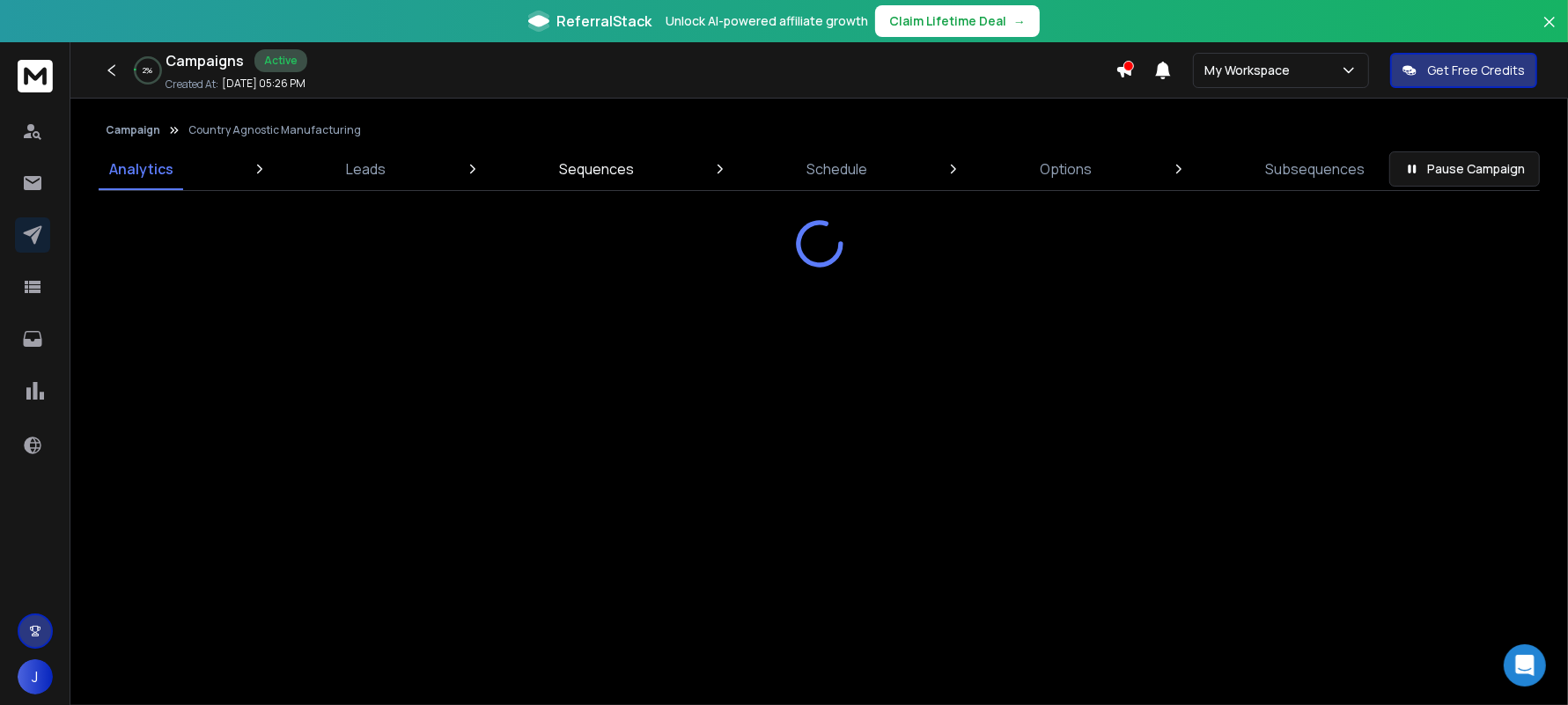
click at [594, 169] on p "Sequences" at bounding box center [596, 168] width 75 height 21
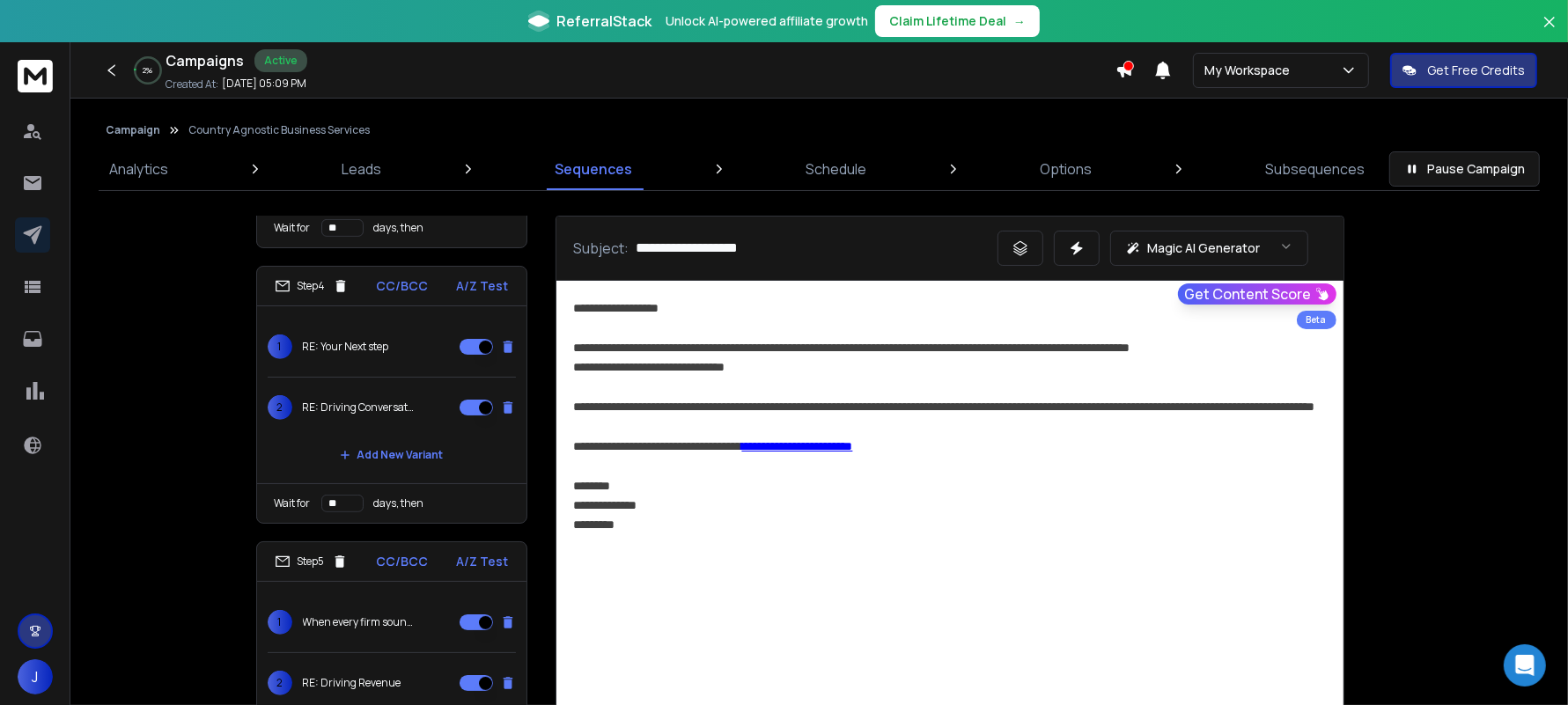
scroll to position [749, 0]
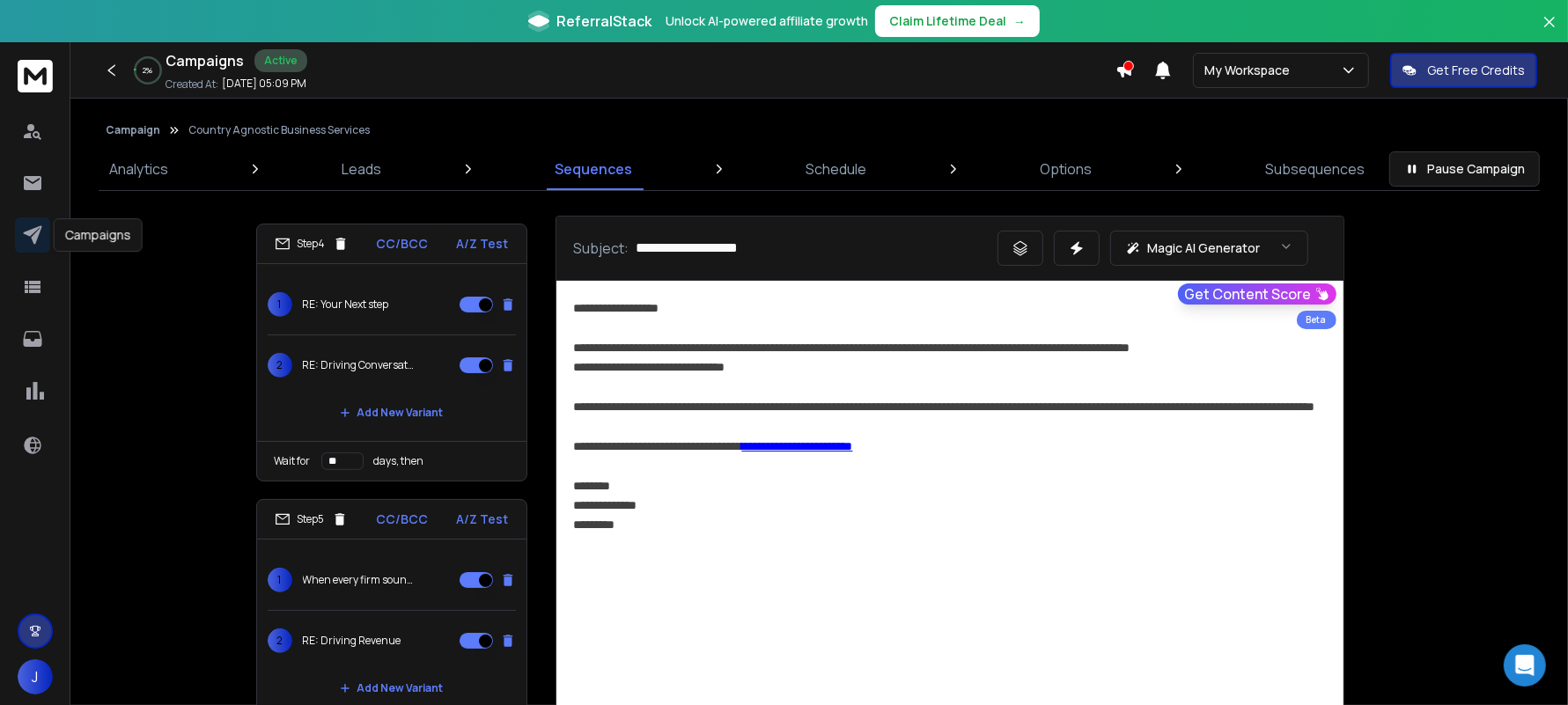
click at [31, 234] on icon at bounding box center [32, 235] width 19 height 19
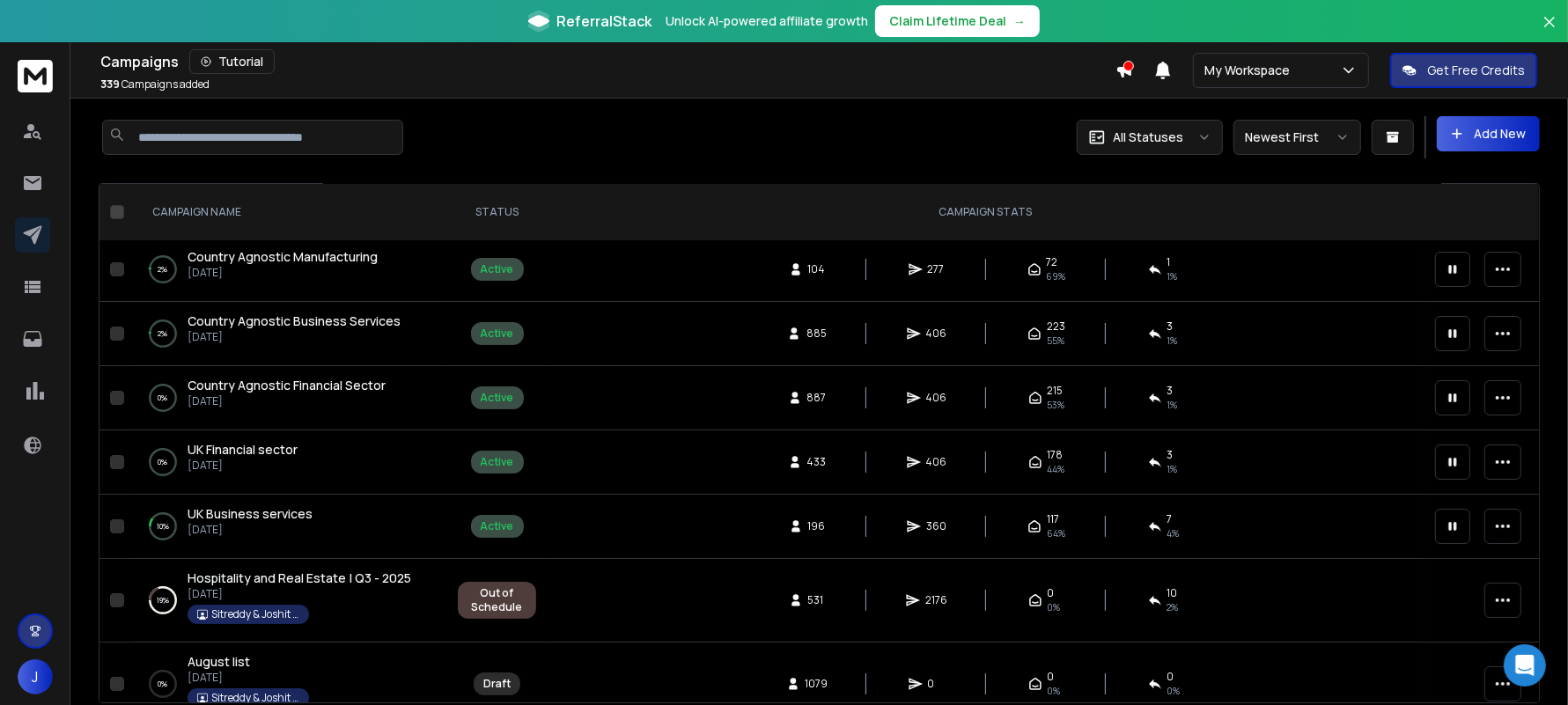
scroll to position [132, 0]
click at [274, 383] on span "Country Agnostic Financial Sector" at bounding box center [286, 383] width 198 height 17
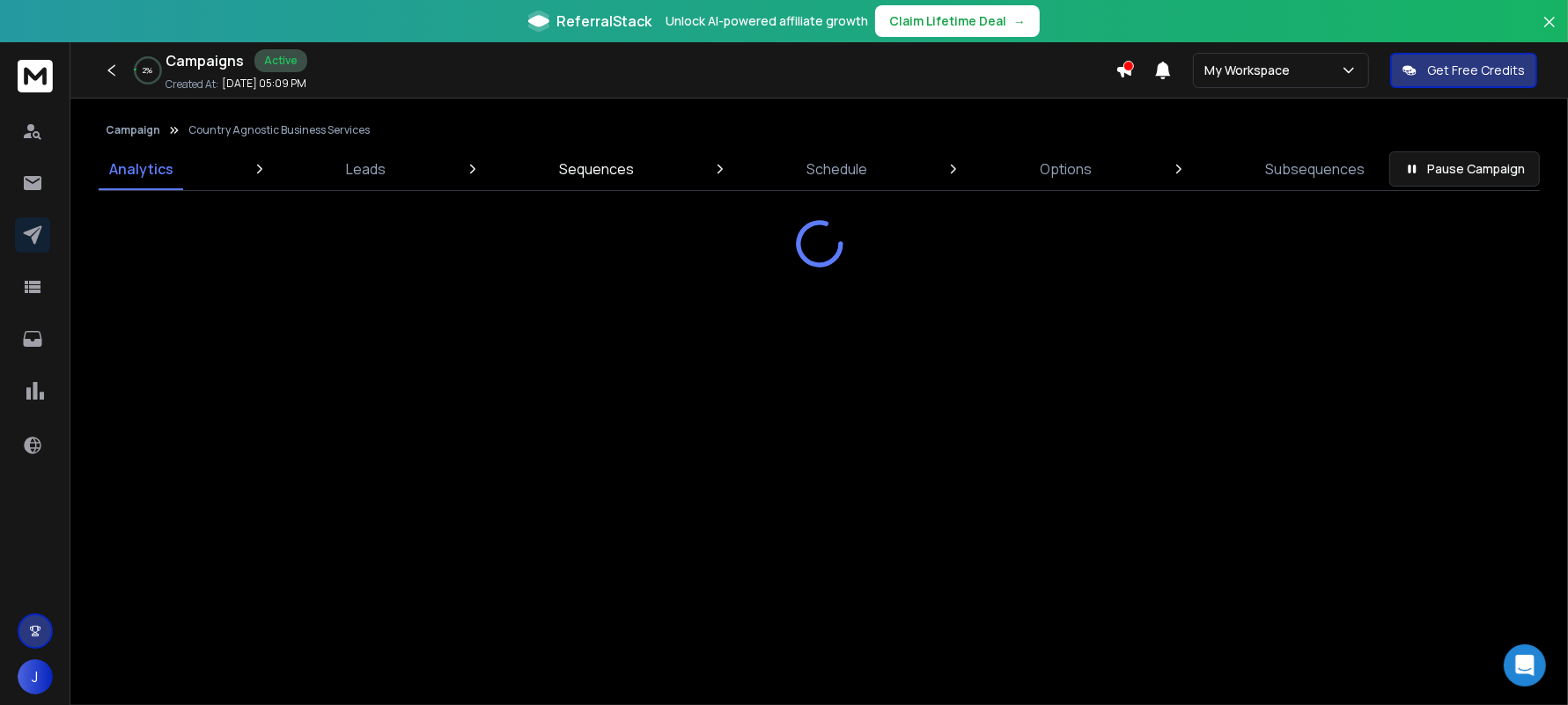
click at [619, 170] on p "Sequences" at bounding box center [596, 168] width 75 height 21
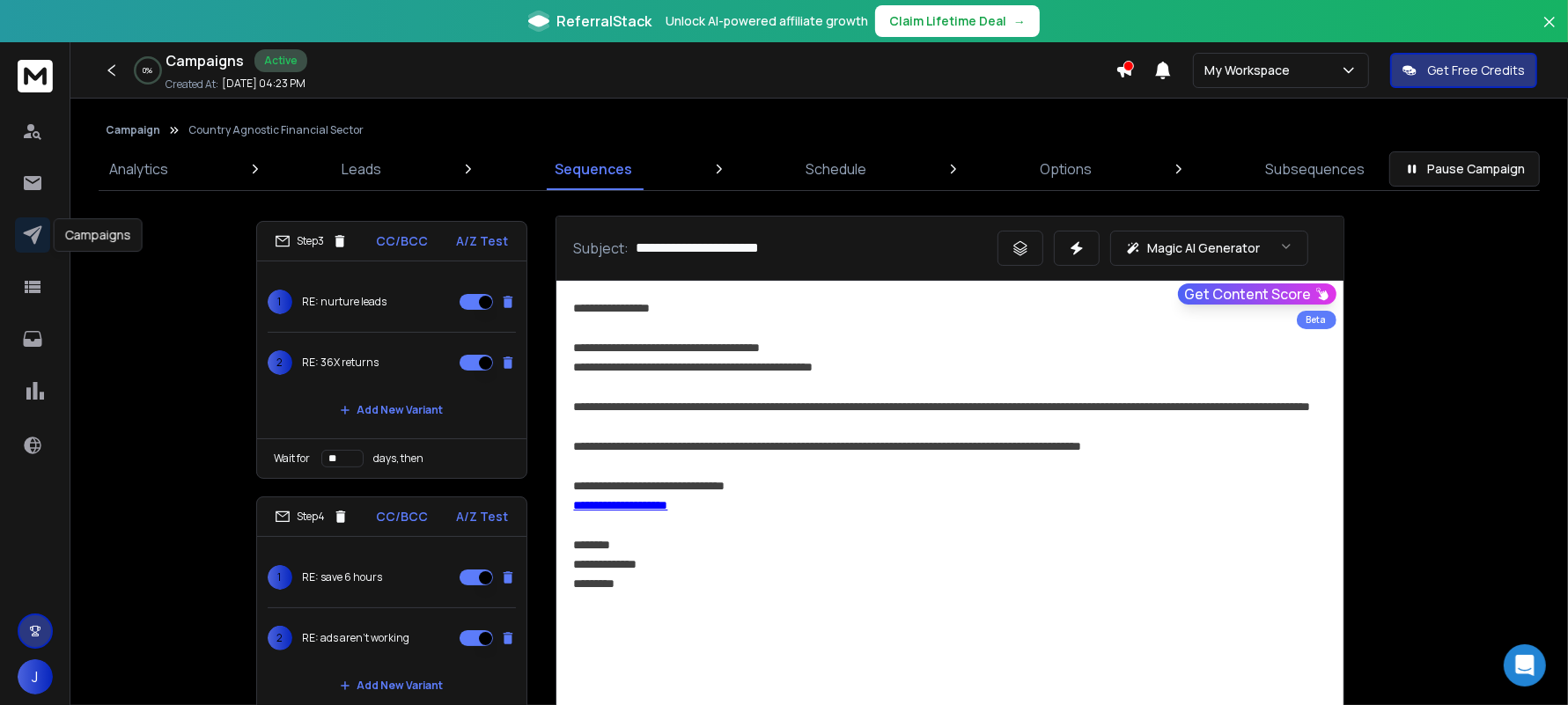
click at [26, 235] on icon at bounding box center [32, 234] width 21 height 21
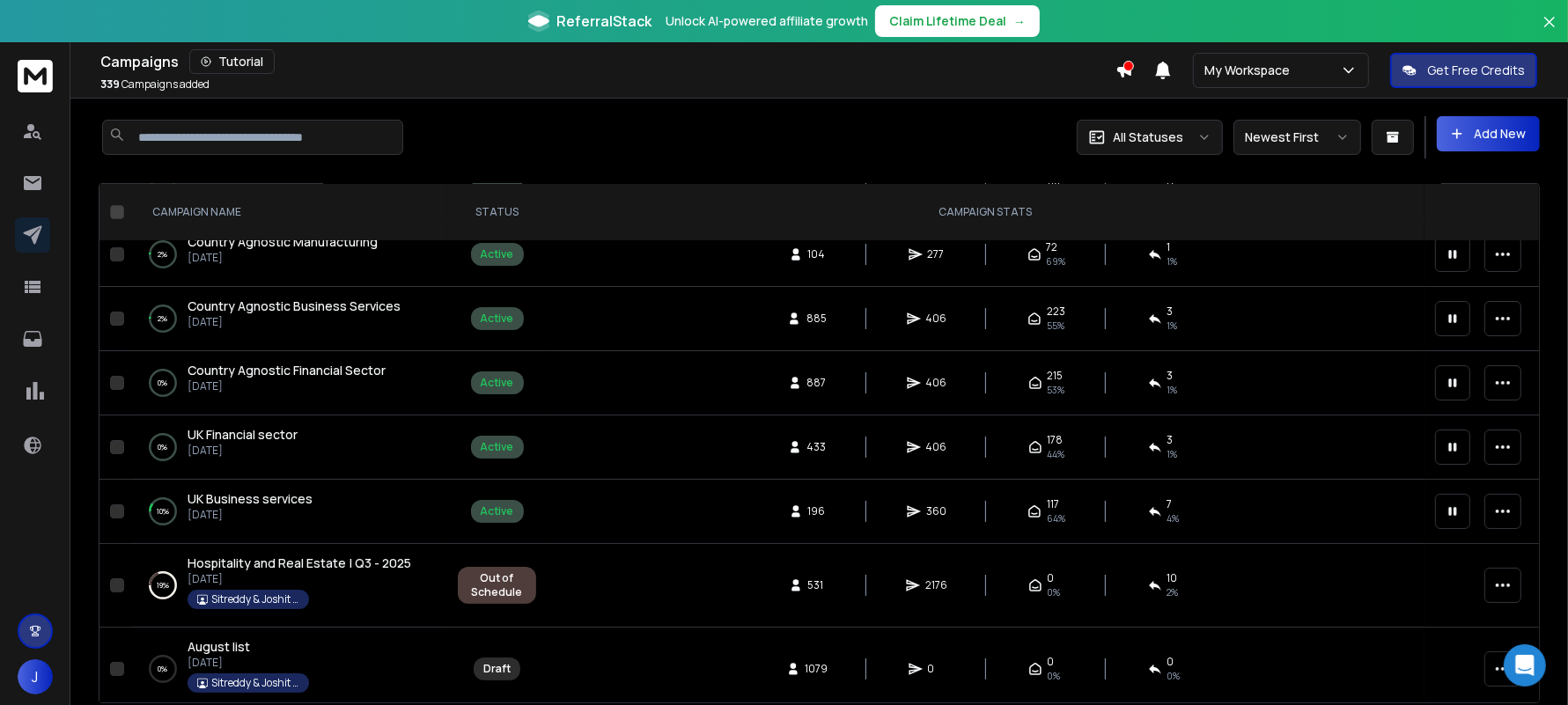
scroll to position [151, 0]
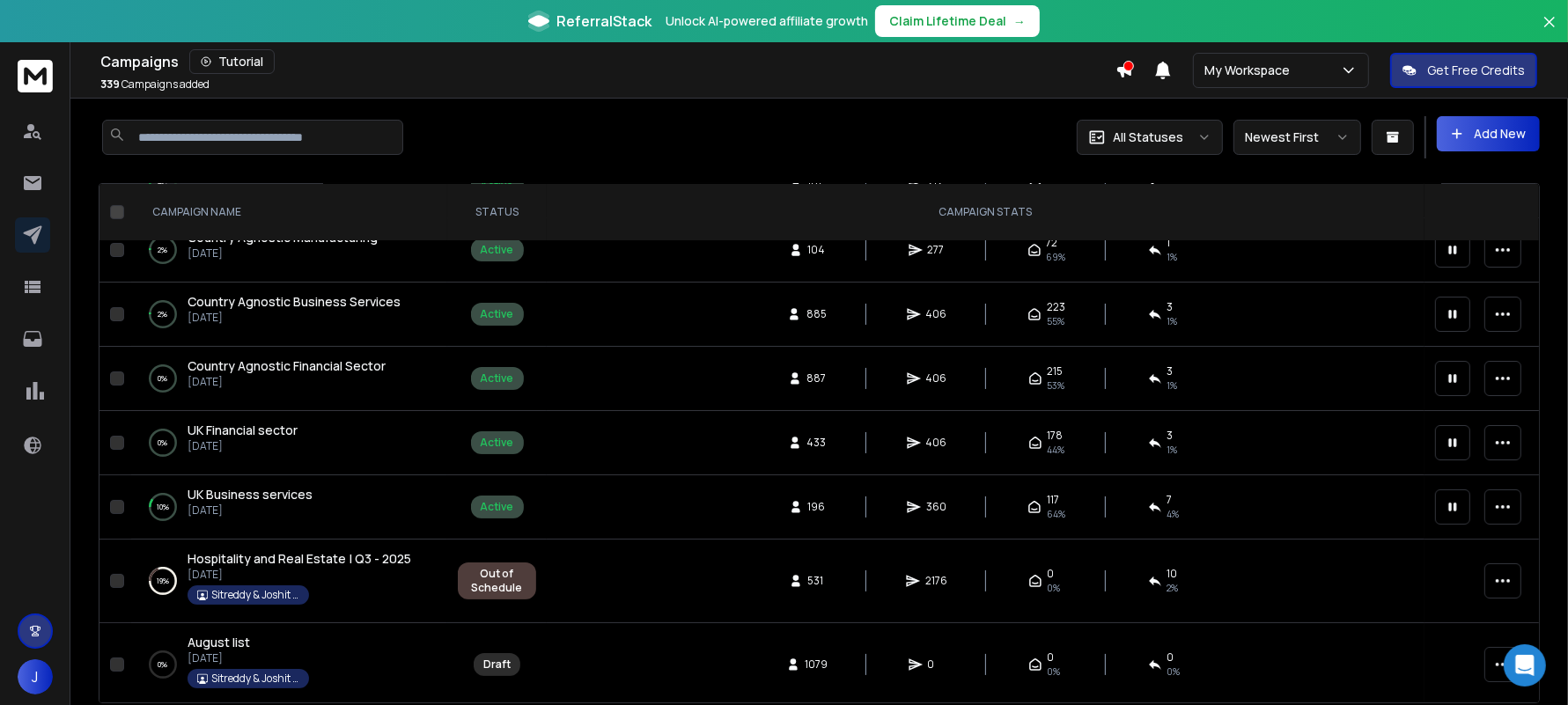
click at [254, 425] on span "UK Financial sector" at bounding box center [242, 429] width 110 height 17
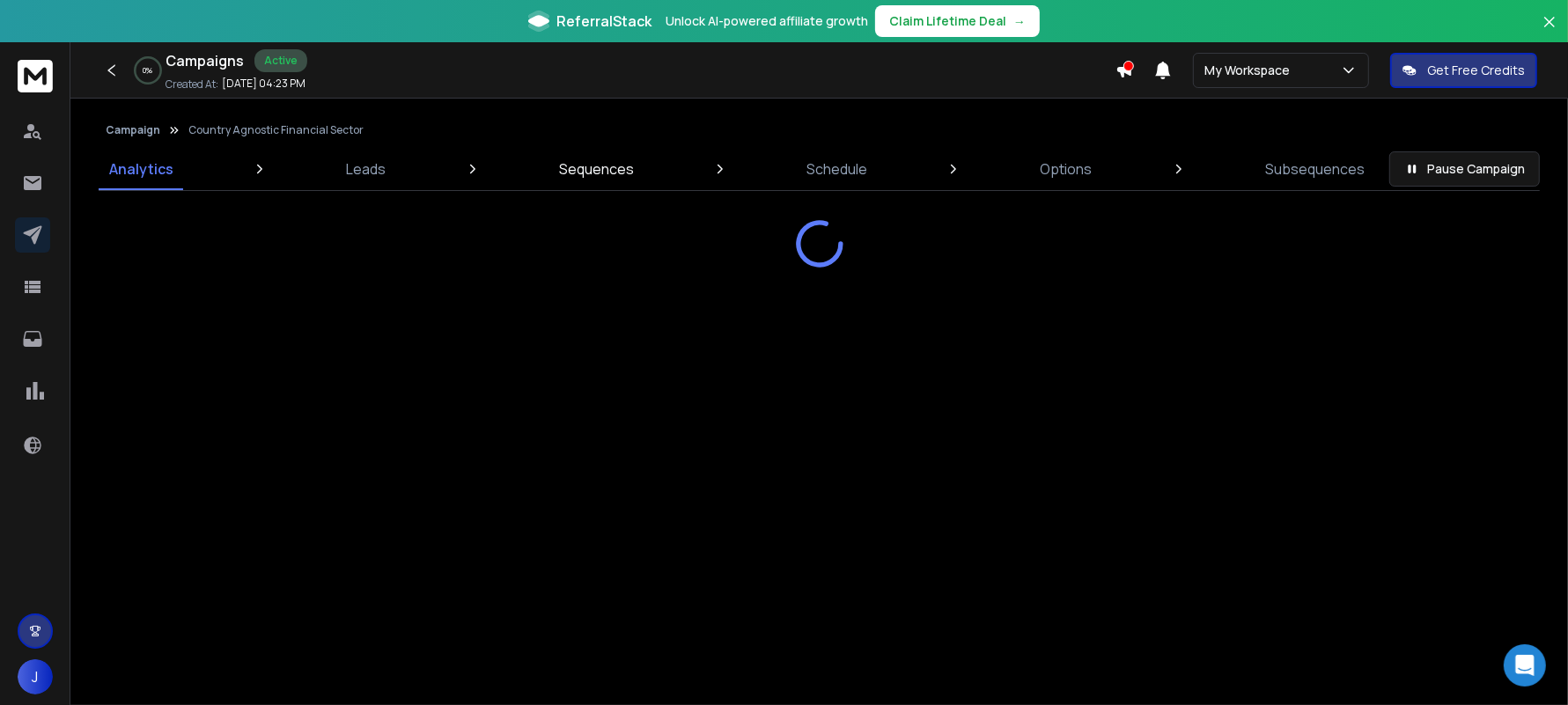
click at [612, 167] on p "Sequences" at bounding box center [596, 168] width 75 height 21
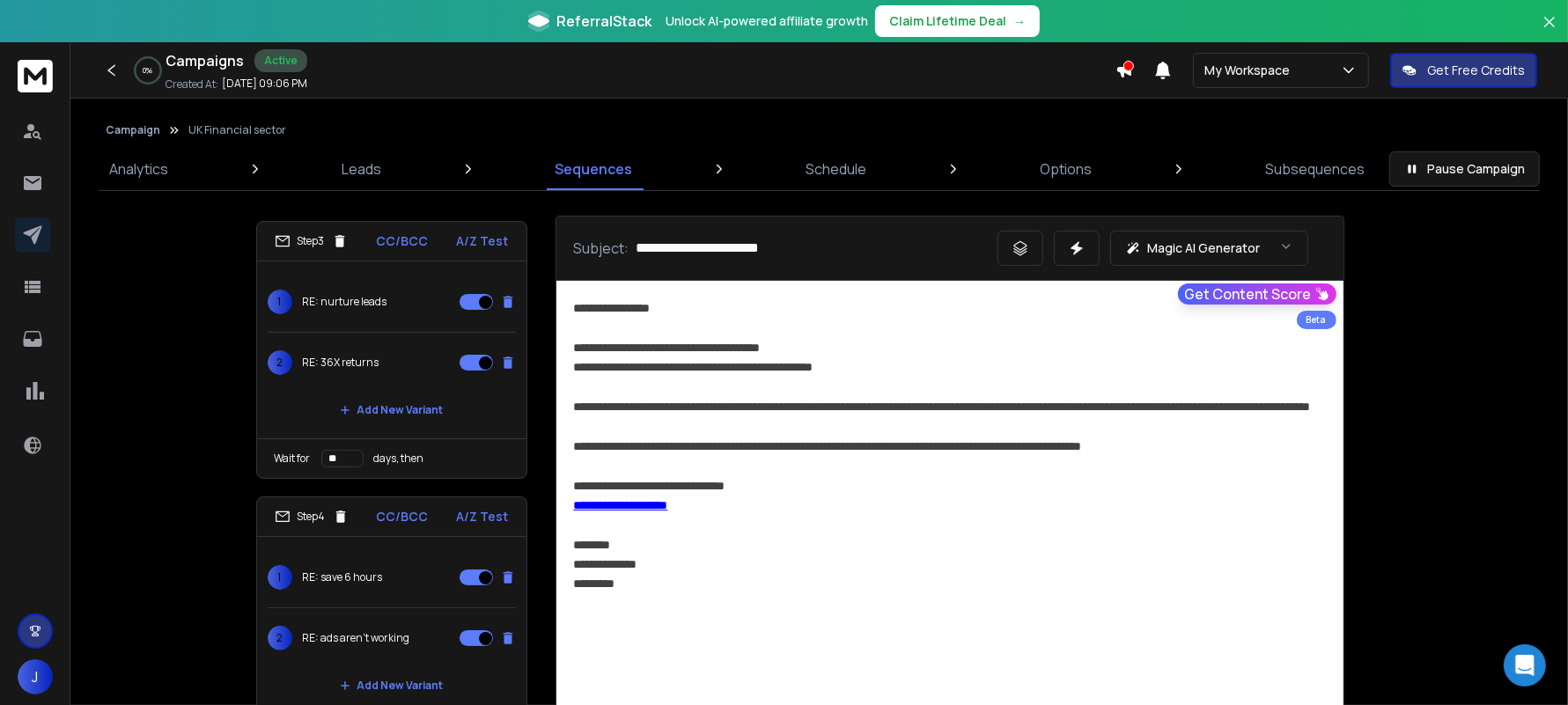
scroll to position [81, 0]
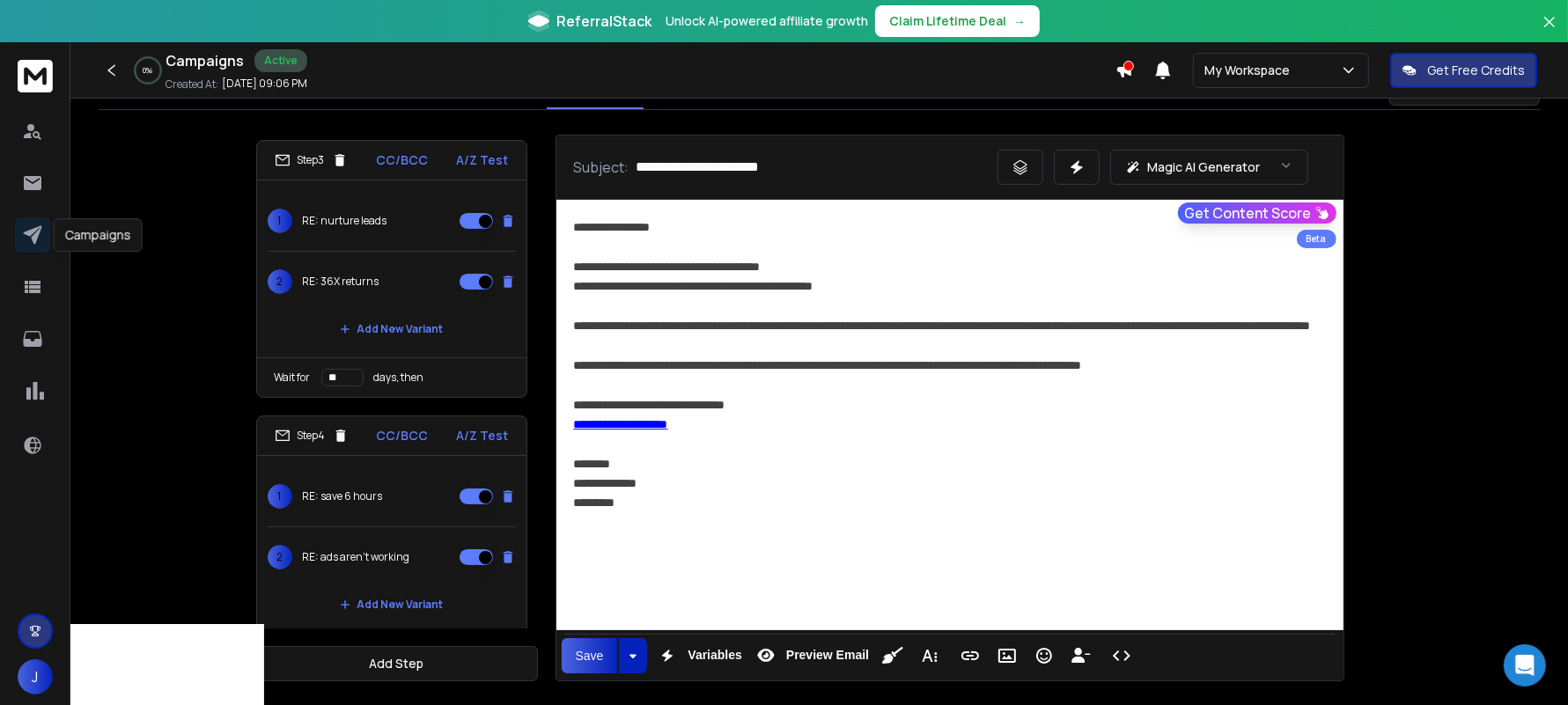
click at [36, 230] on icon at bounding box center [32, 234] width 21 height 21
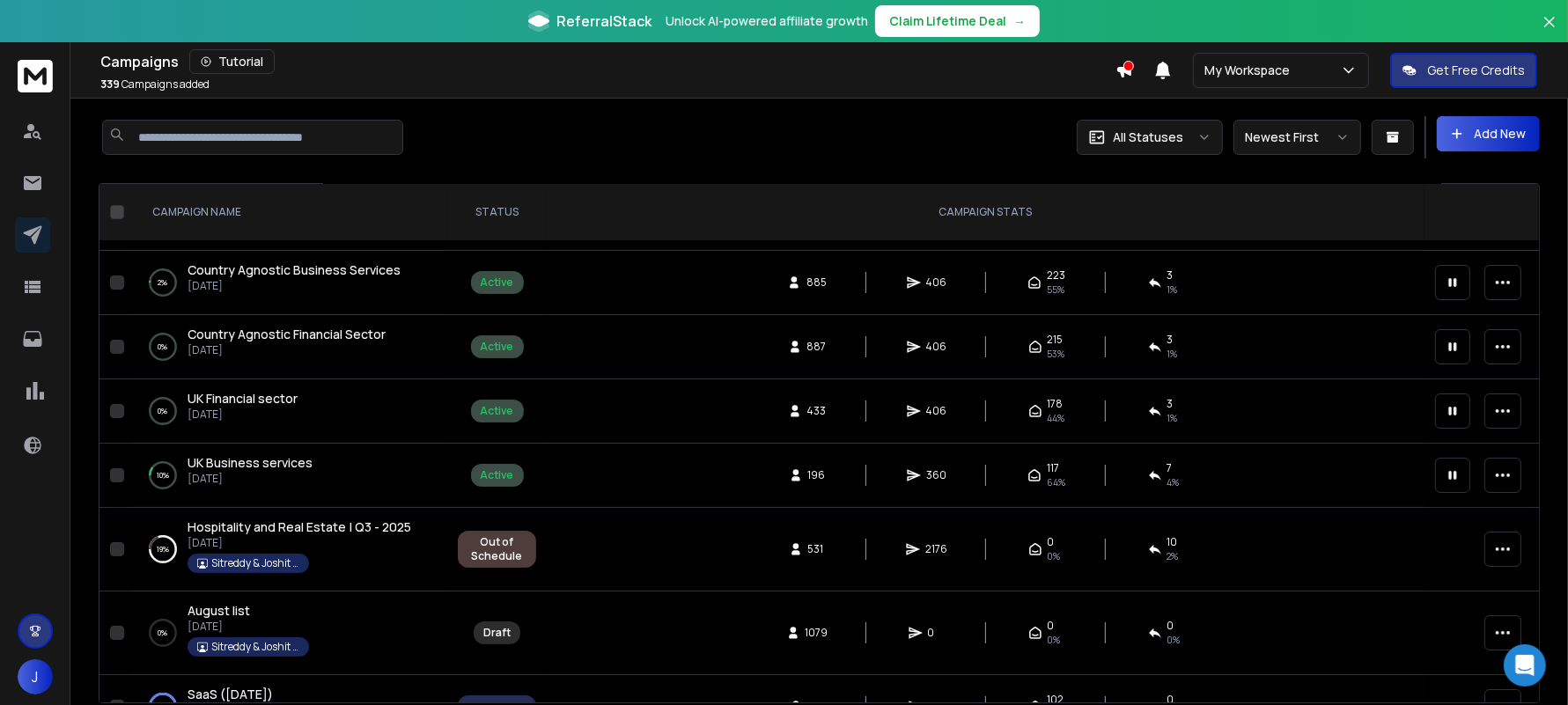
scroll to position [185, 0]
click at [255, 392] on span "UK Financial sector" at bounding box center [242, 396] width 110 height 17
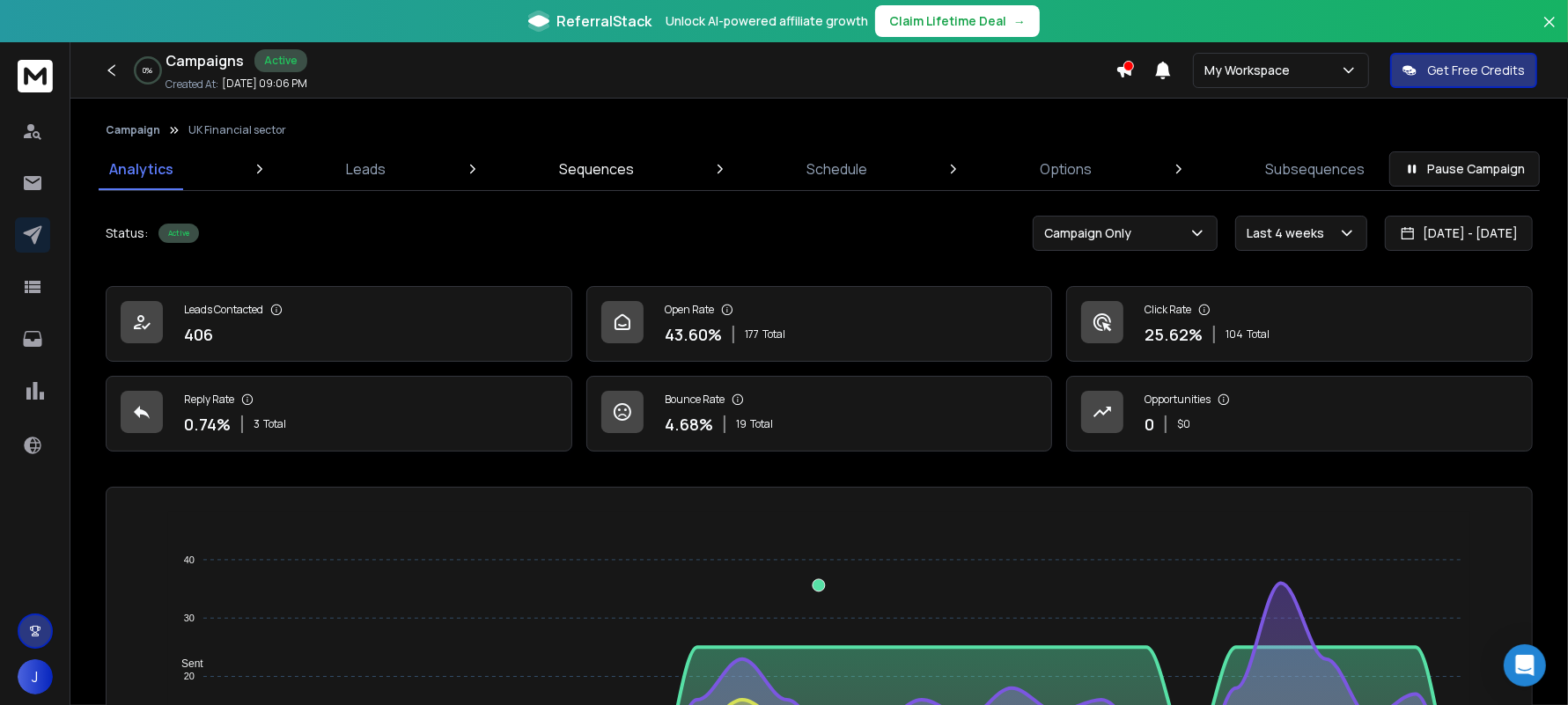
click at [580, 165] on p "Sequences" at bounding box center [596, 168] width 75 height 21
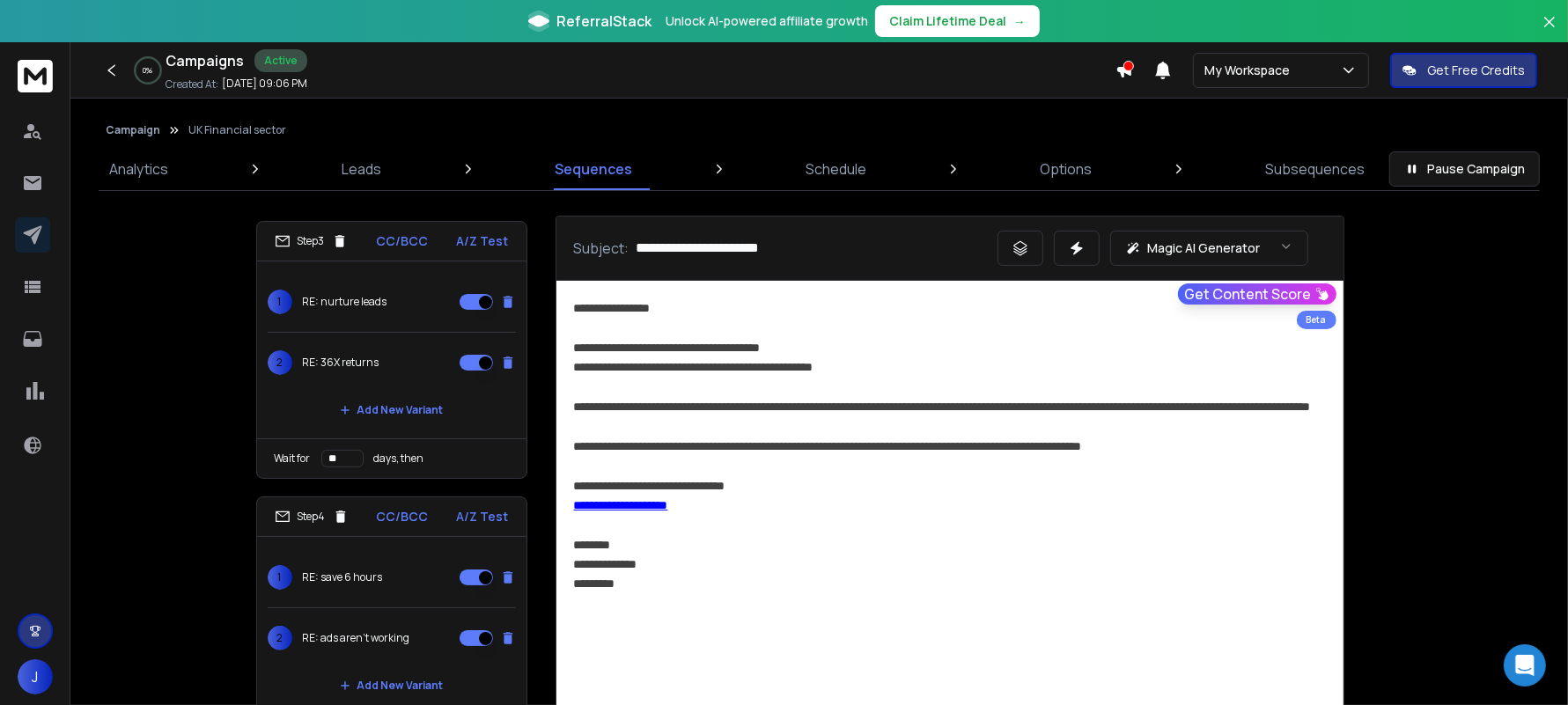
scroll to position [81, 0]
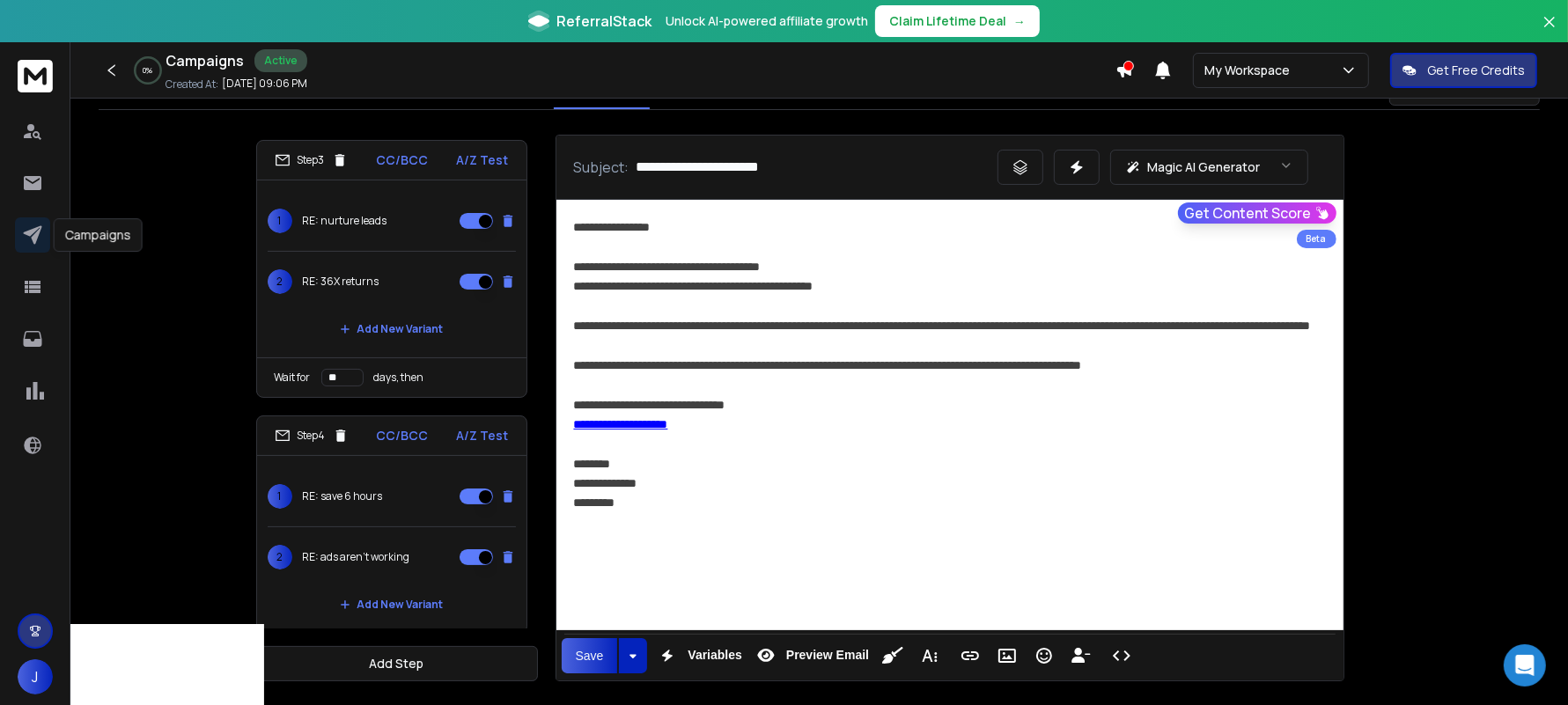
click at [27, 231] on icon at bounding box center [32, 235] width 19 height 19
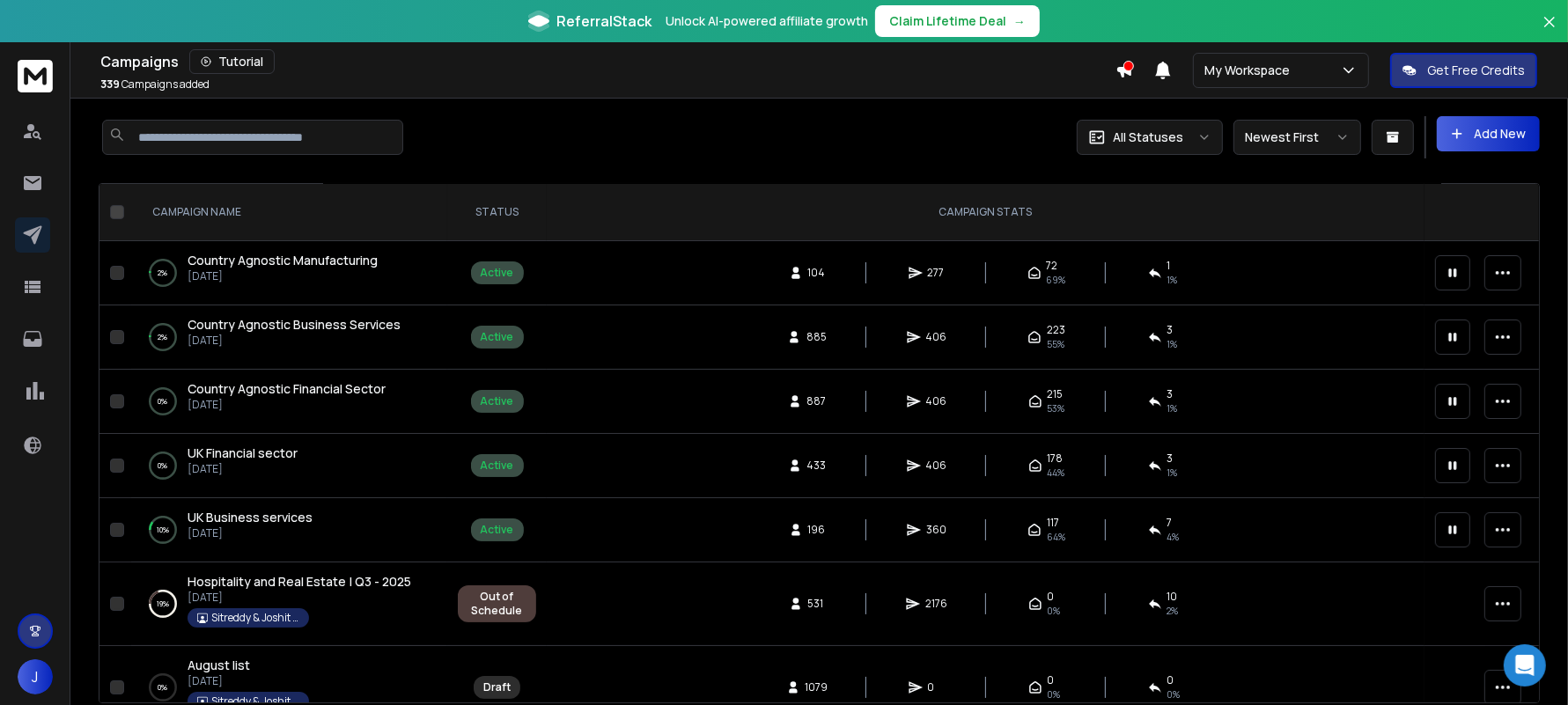
scroll to position [129, 0]
click at [262, 383] on span "Country Agnostic Financial Sector" at bounding box center [286, 387] width 198 height 17
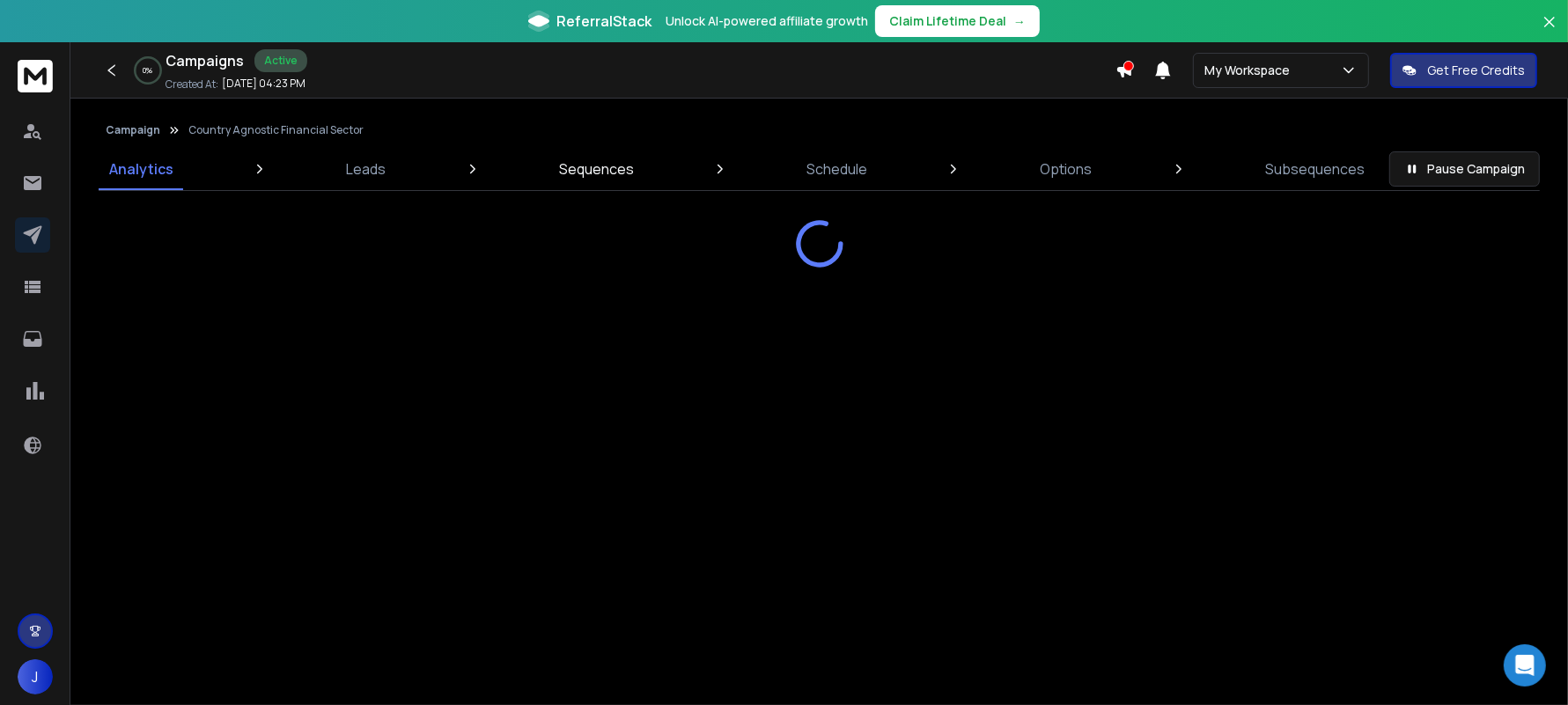
click at [619, 169] on p "Sequences" at bounding box center [596, 168] width 75 height 21
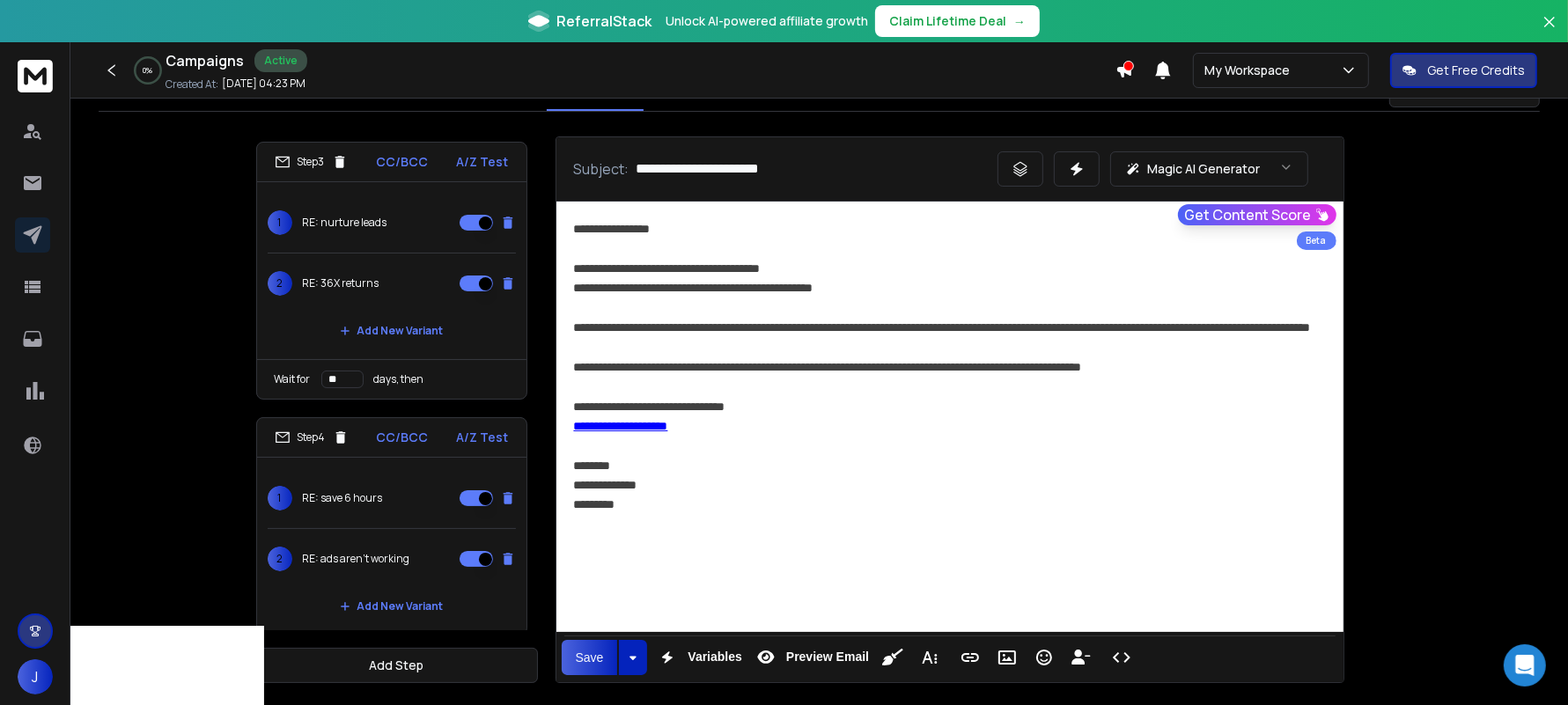
scroll to position [81, 0]
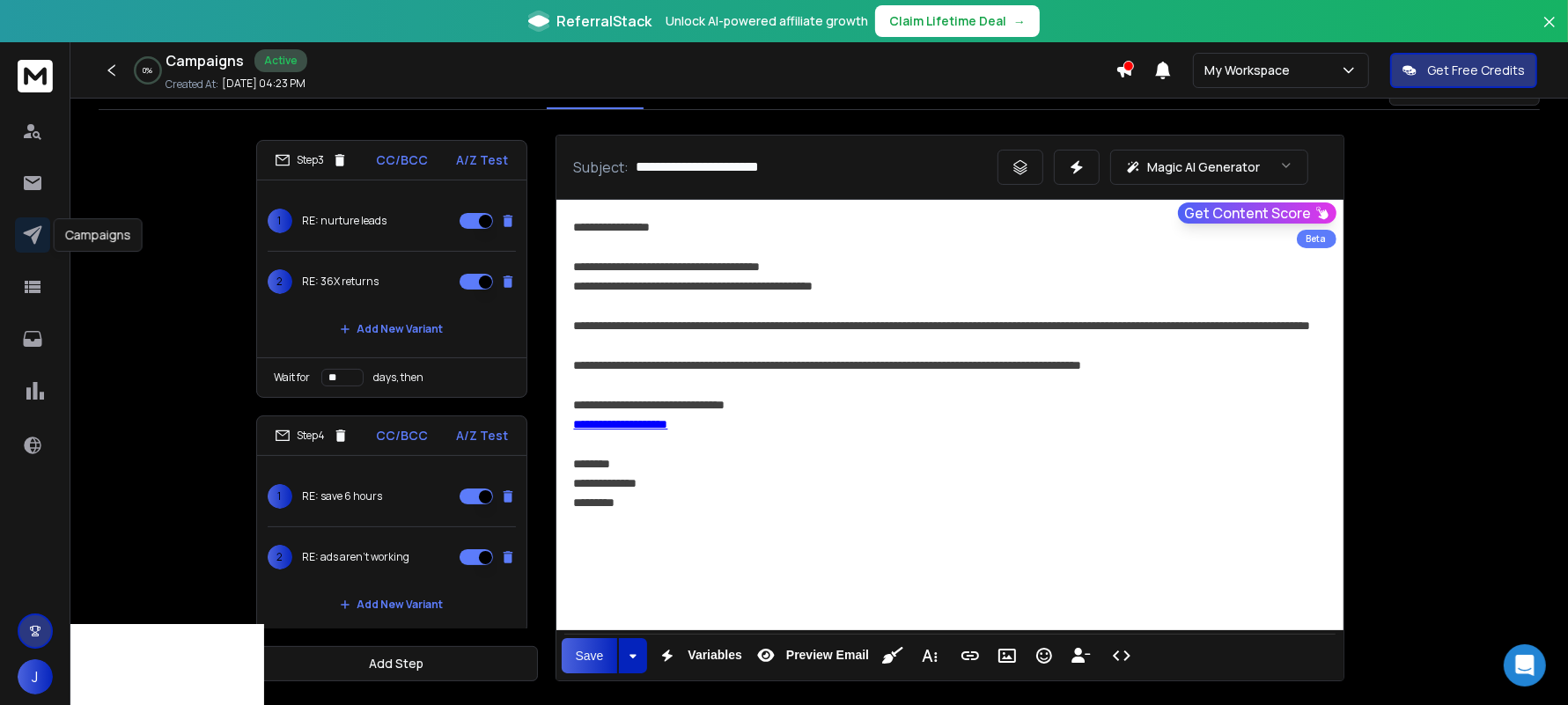
click at [35, 227] on icon at bounding box center [32, 235] width 19 height 19
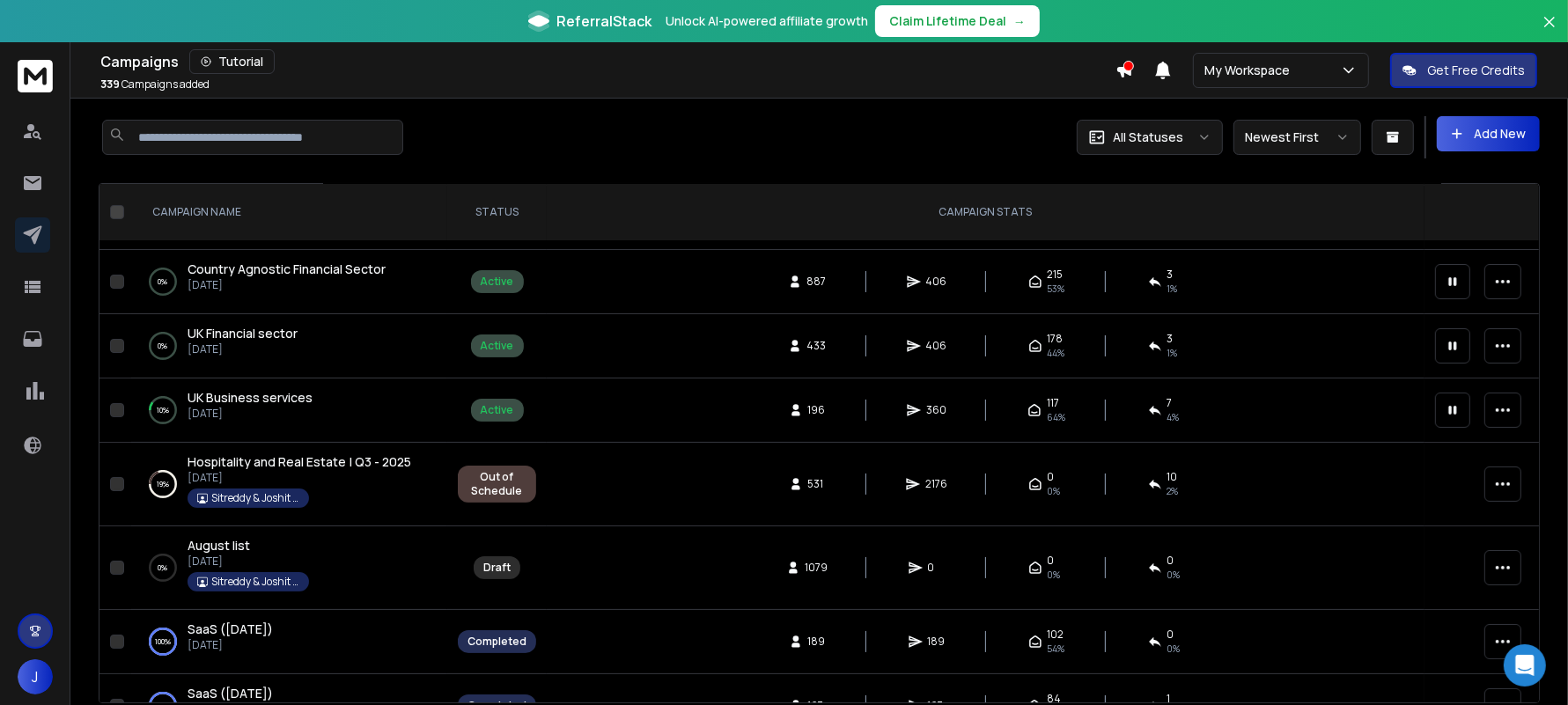
scroll to position [247, 0]
click at [256, 390] on span "UK Business services" at bounding box center [250, 398] width 126 height 17
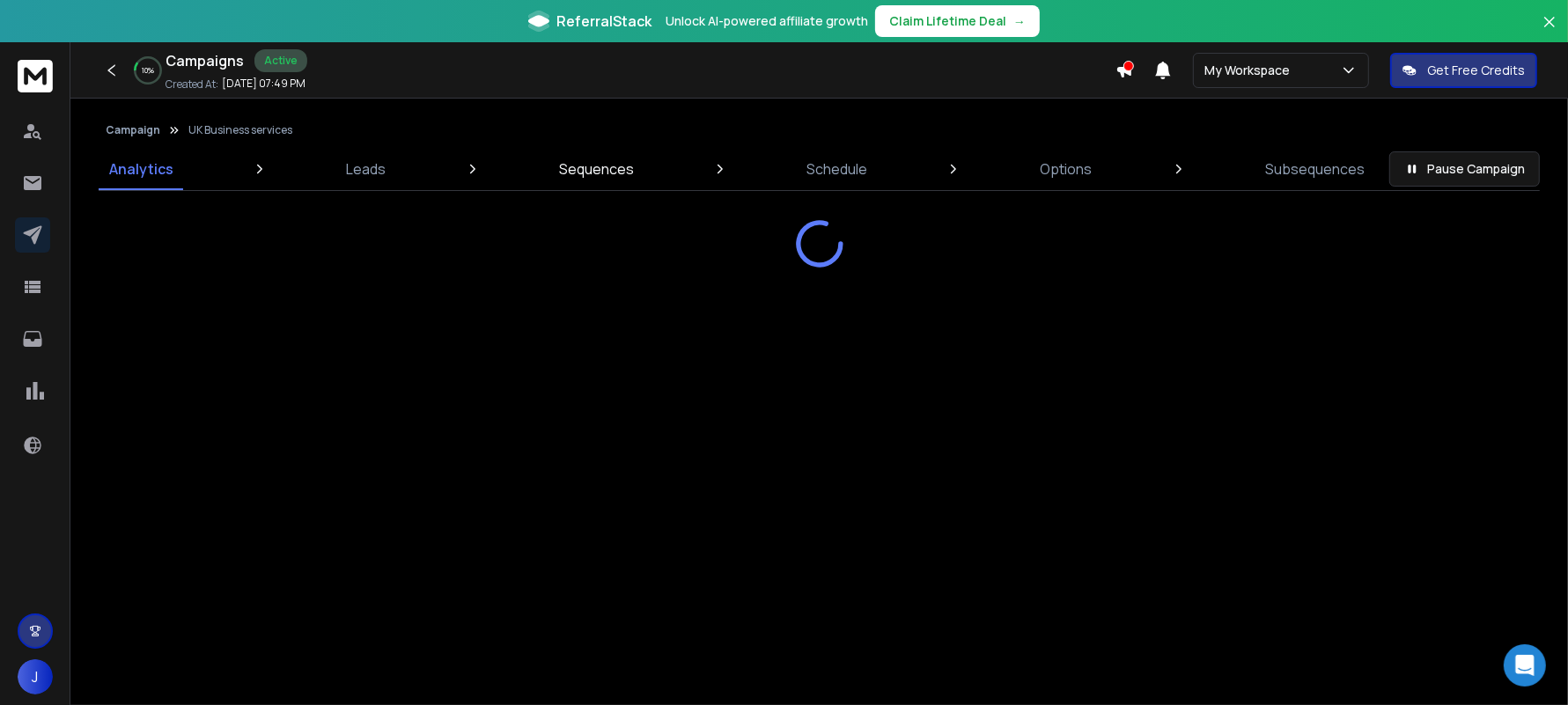
click at [599, 171] on p "Sequences" at bounding box center [596, 168] width 75 height 21
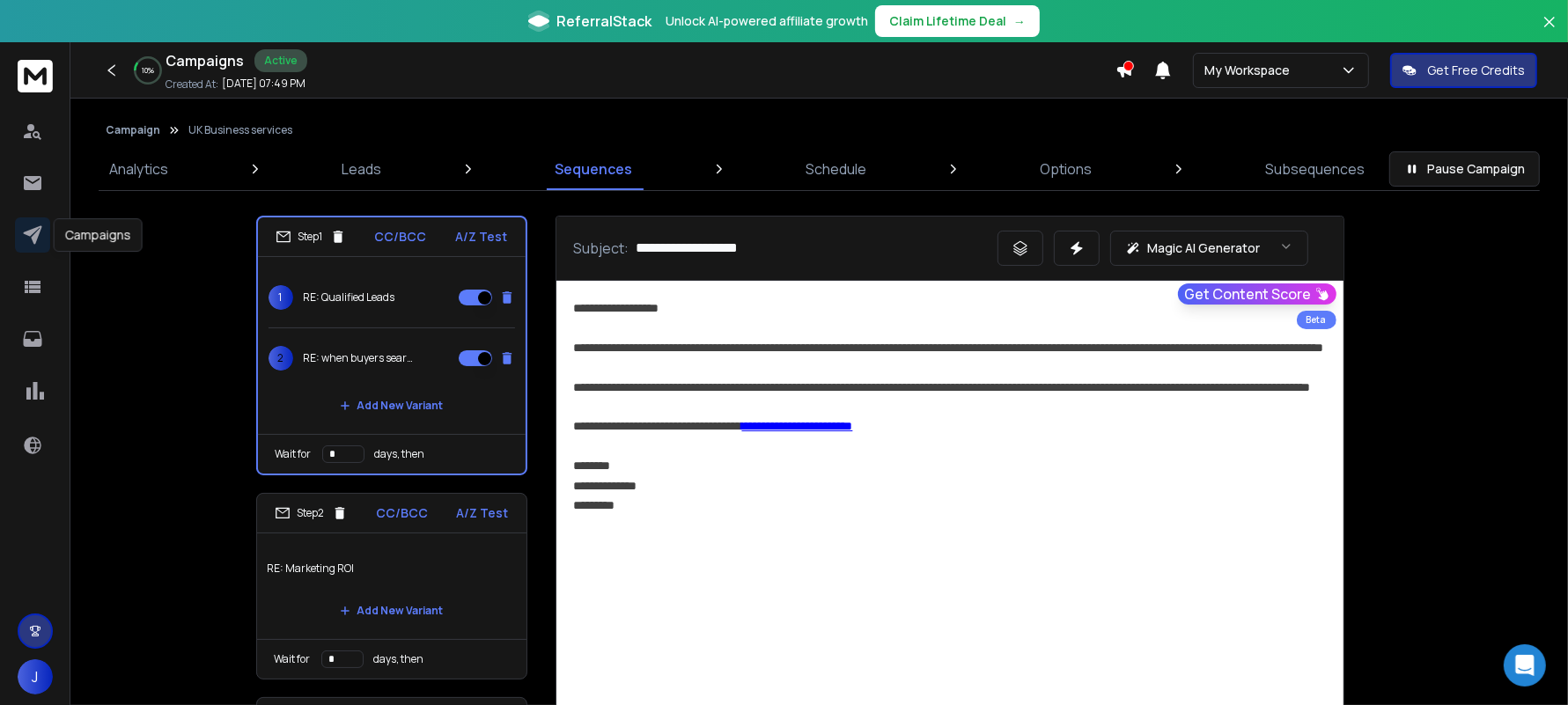
click at [29, 225] on icon at bounding box center [32, 234] width 21 height 21
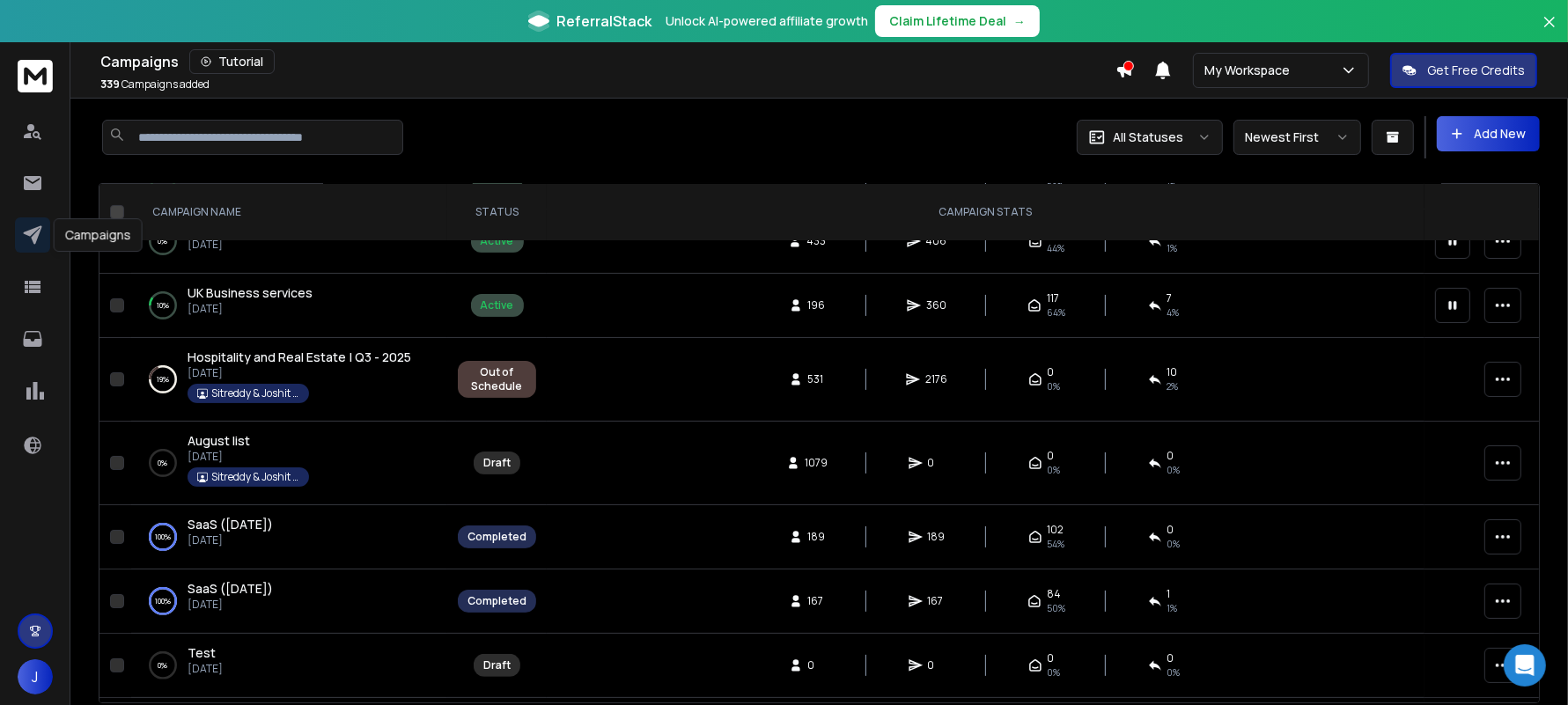
scroll to position [352, 0]
click at [289, 345] on td "19 % Hospitality and Real Estate | Q3 - 2025 [DATE] [PERSON_NAME] & Joshit Work…" at bounding box center [289, 380] width 316 height 84
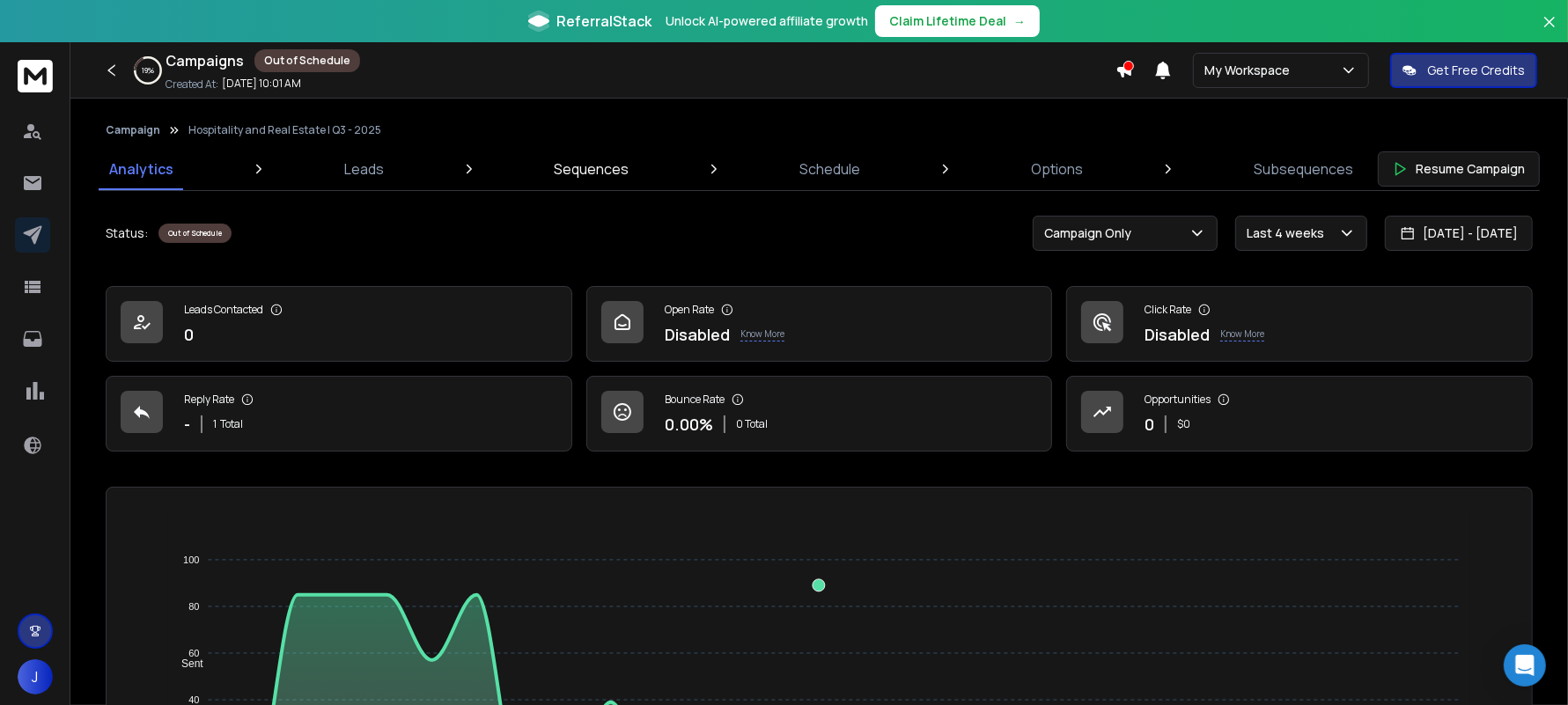
click at [590, 179] on link "Sequences" at bounding box center [592, 168] width 96 height 42
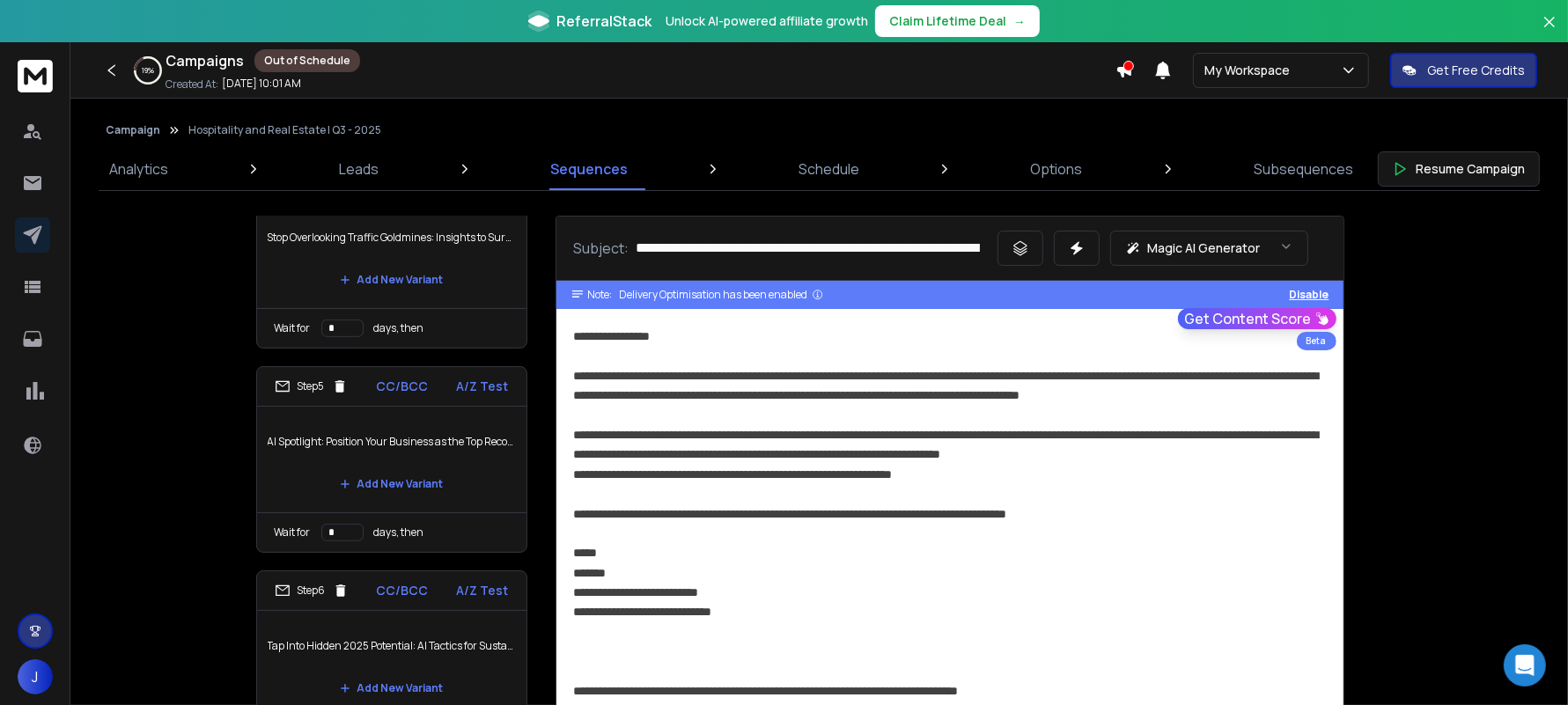
scroll to position [102, 0]
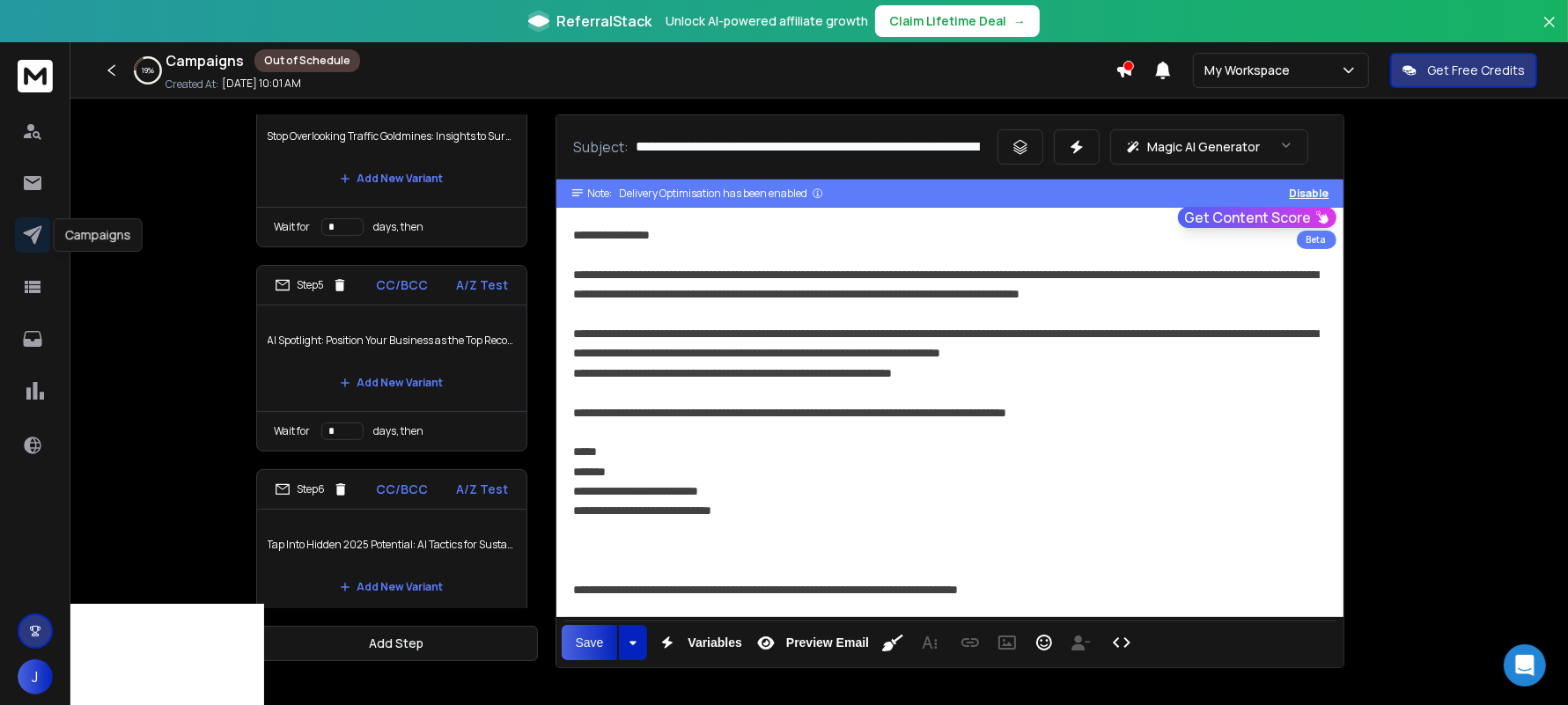
click at [32, 236] on icon at bounding box center [32, 235] width 19 height 19
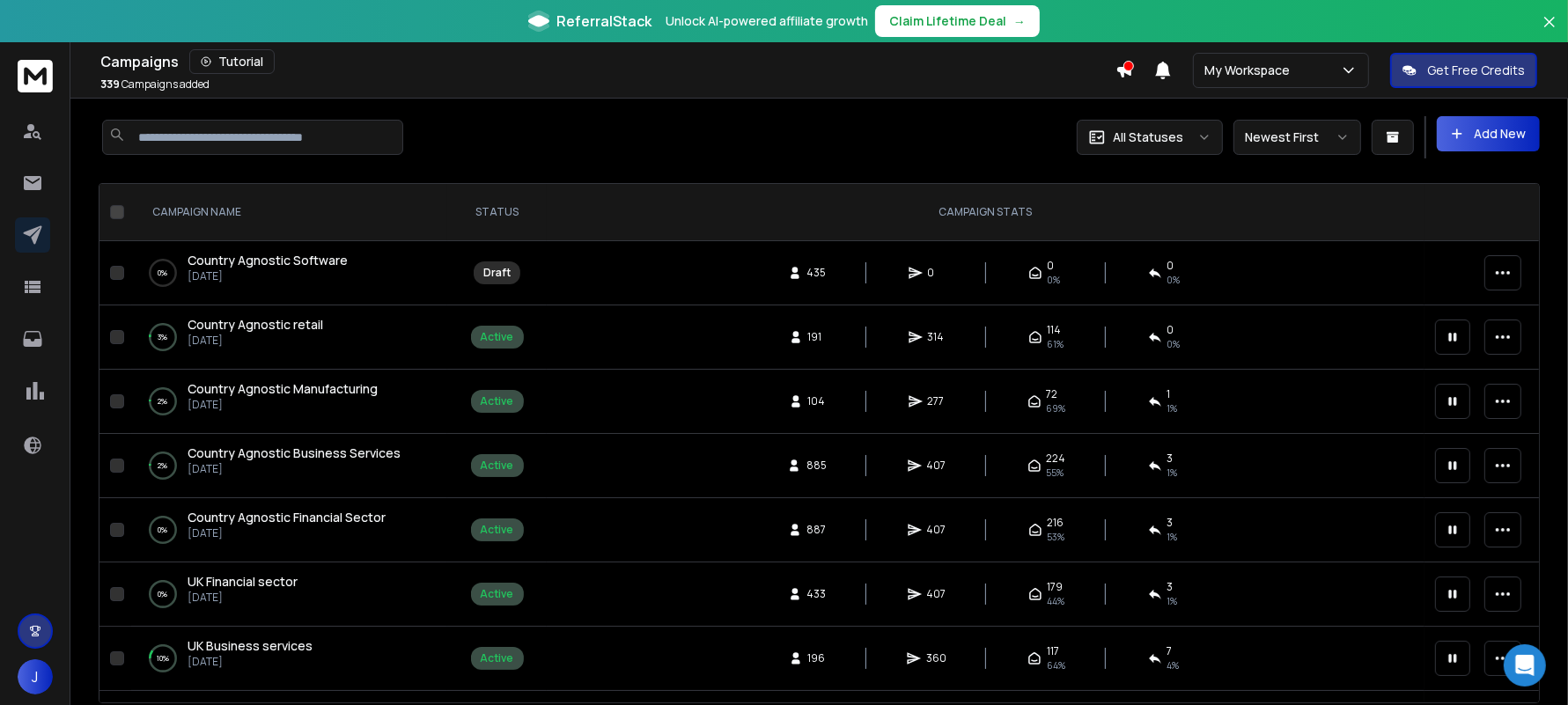
click at [280, 323] on span "Country Agnostic retail" at bounding box center [255, 324] width 135 height 17
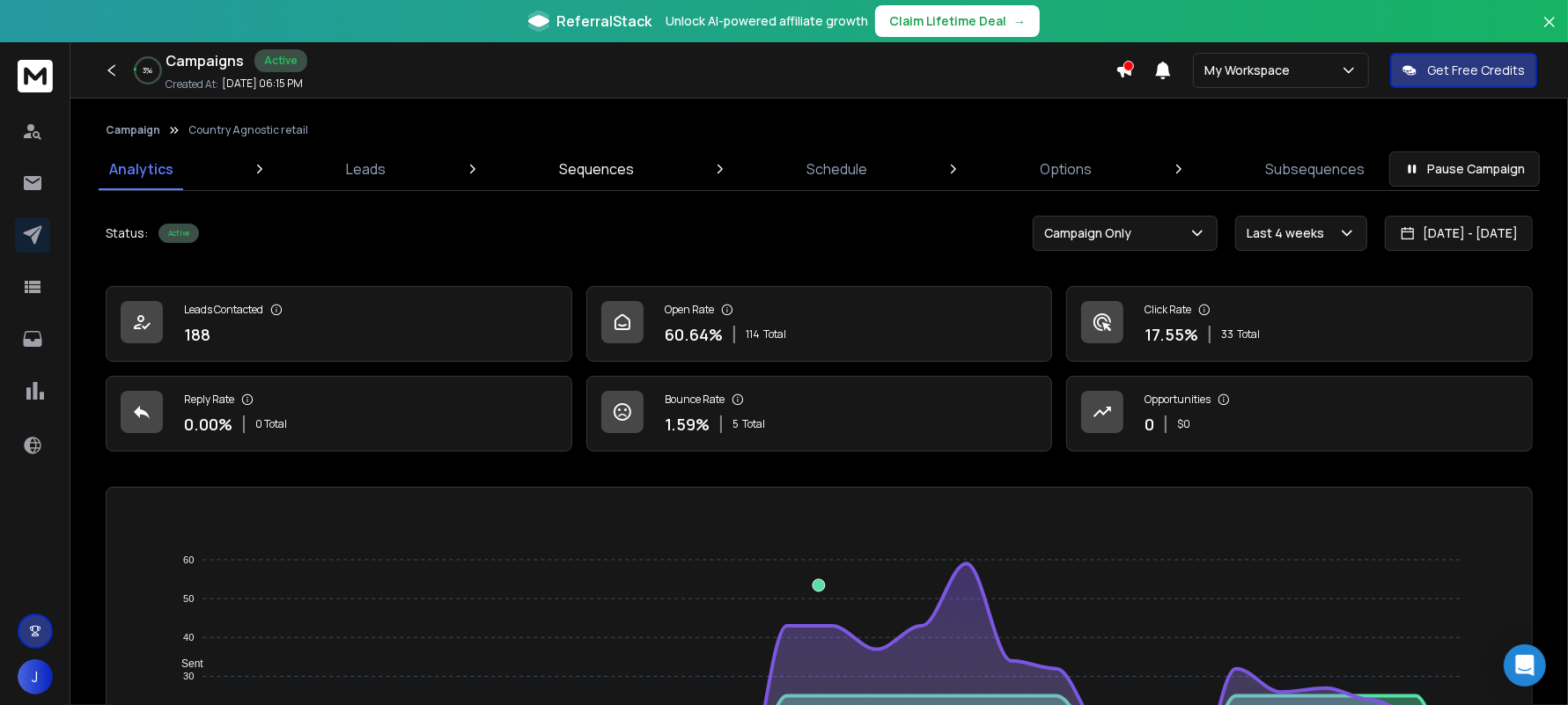
click at [596, 167] on p "Sequences" at bounding box center [596, 168] width 75 height 21
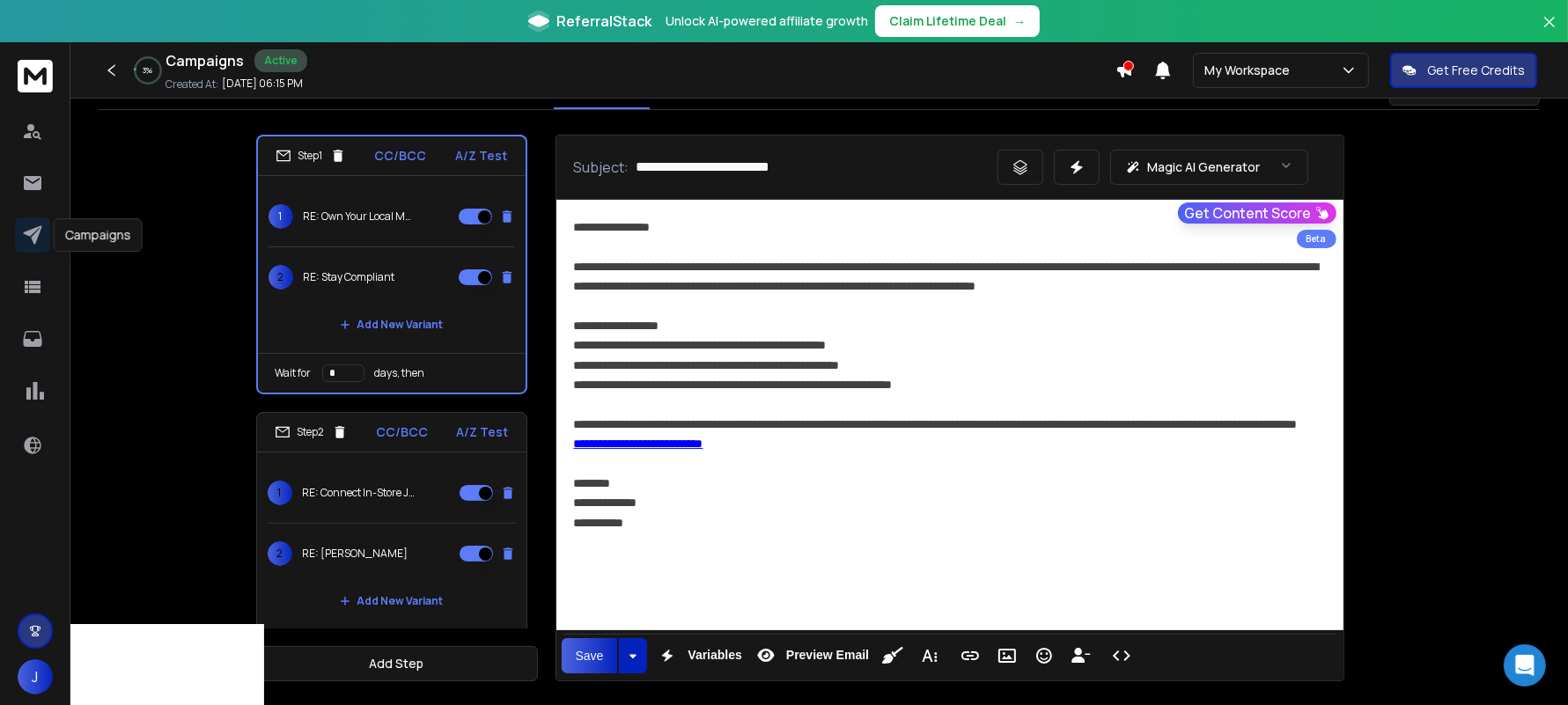
click at [28, 235] on icon at bounding box center [32, 235] width 19 height 19
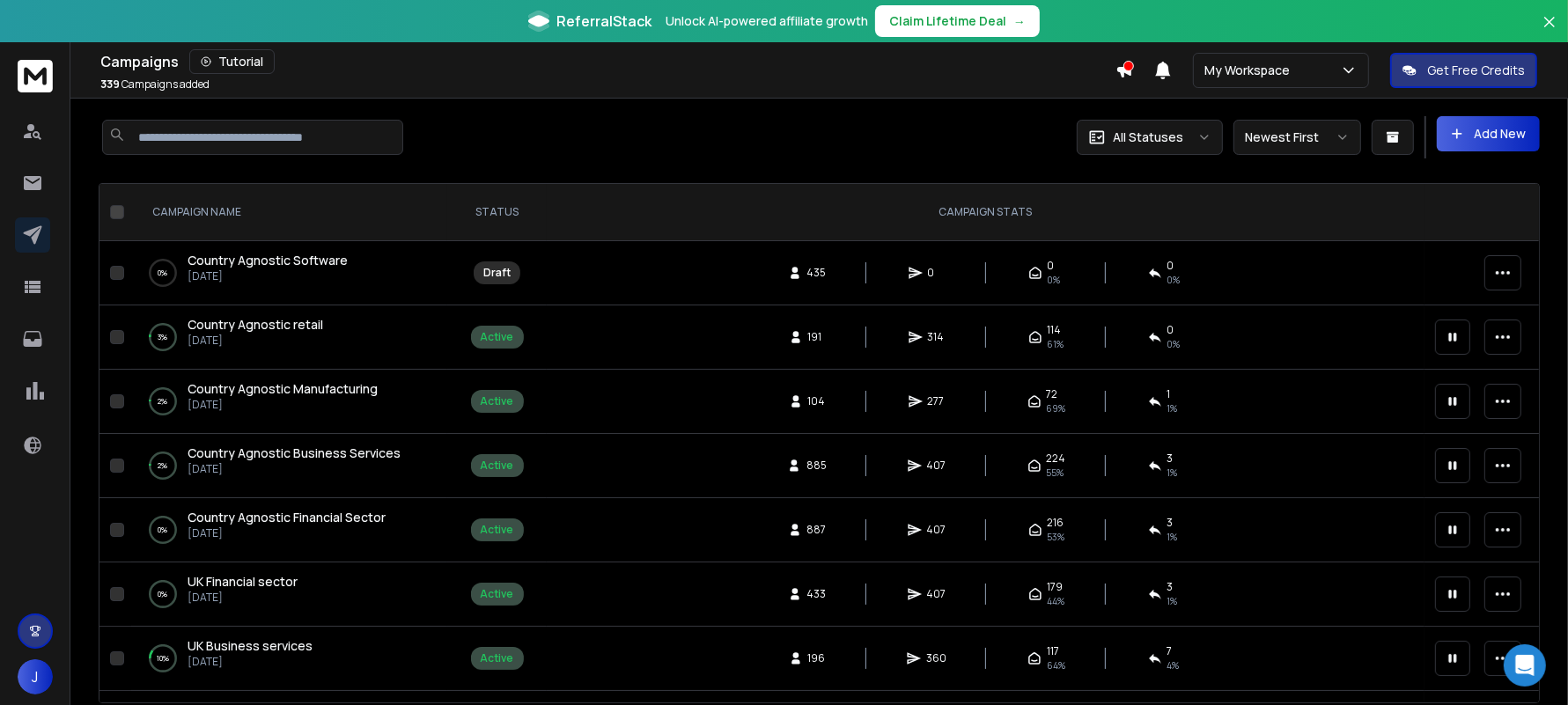
click at [242, 321] on span "Country Agnostic retail" at bounding box center [255, 324] width 135 height 17
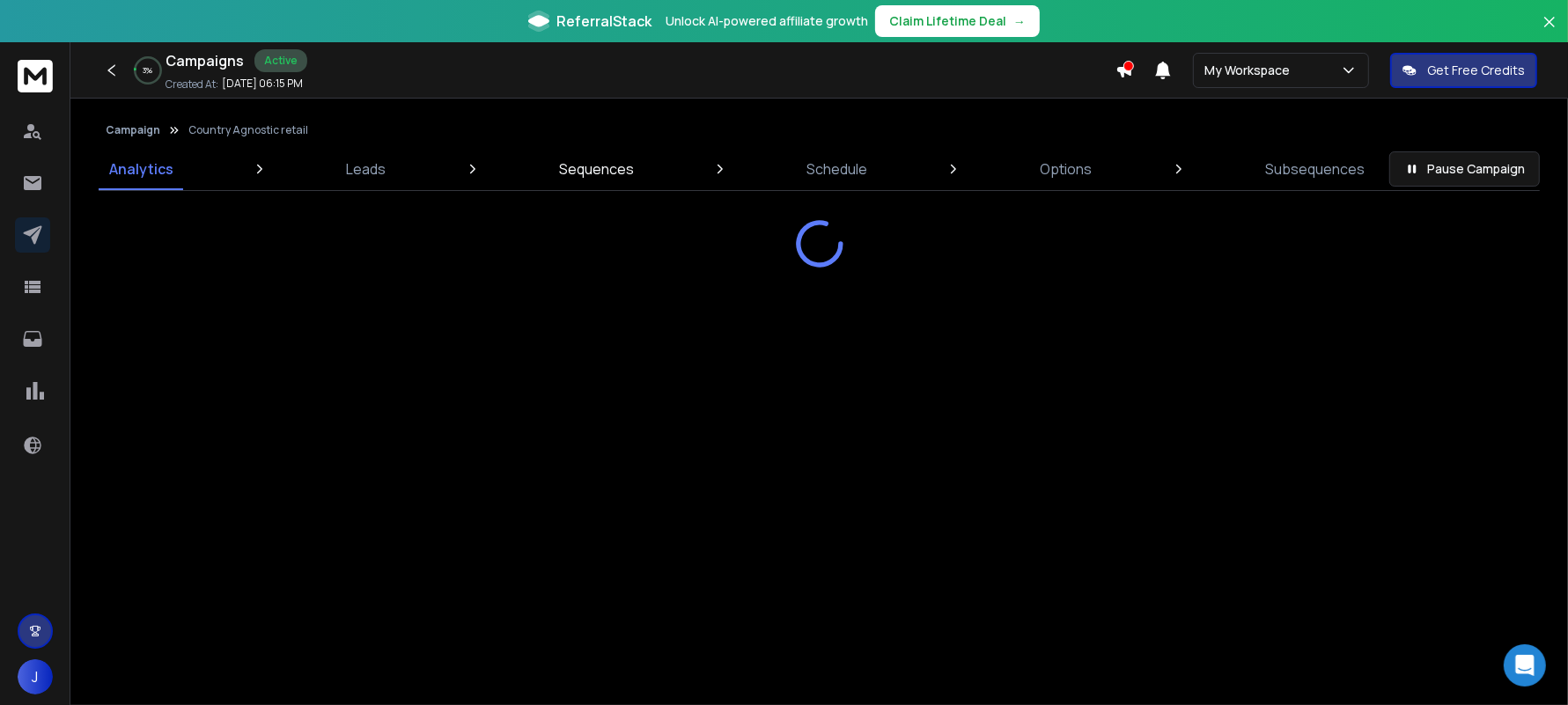
click at [607, 178] on p "Sequences" at bounding box center [596, 168] width 75 height 21
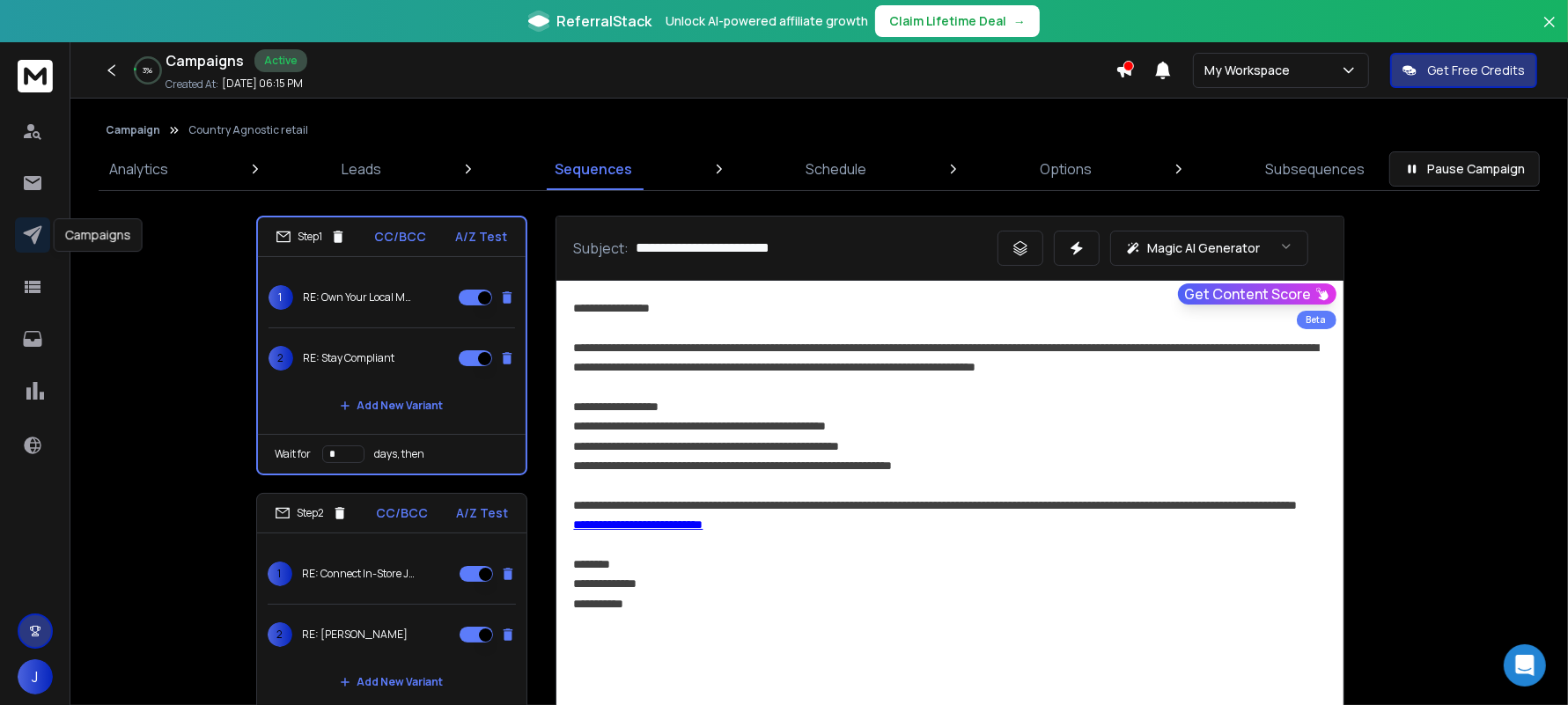
click at [32, 223] on link at bounding box center [32, 234] width 35 height 35
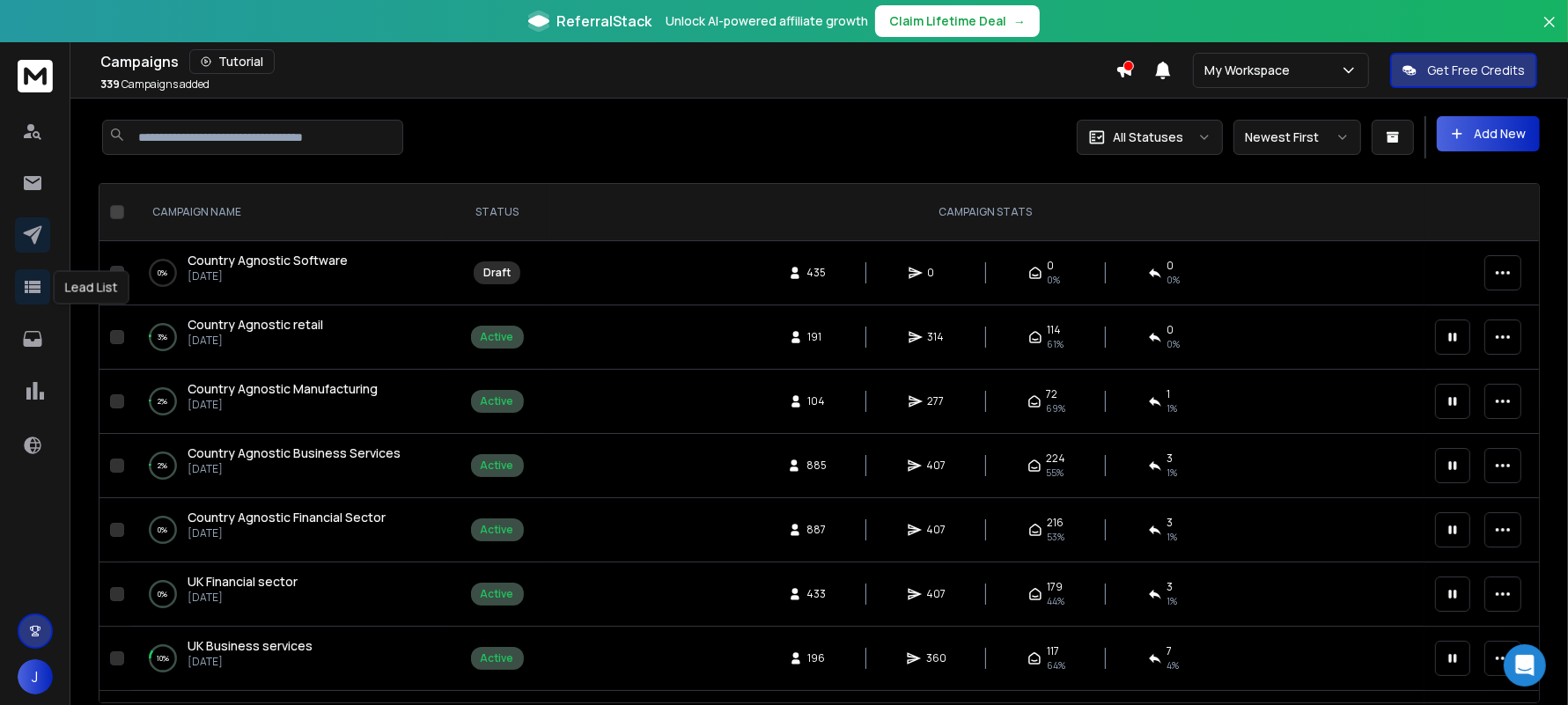
click at [34, 277] on icon at bounding box center [32, 287] width 21 height 21
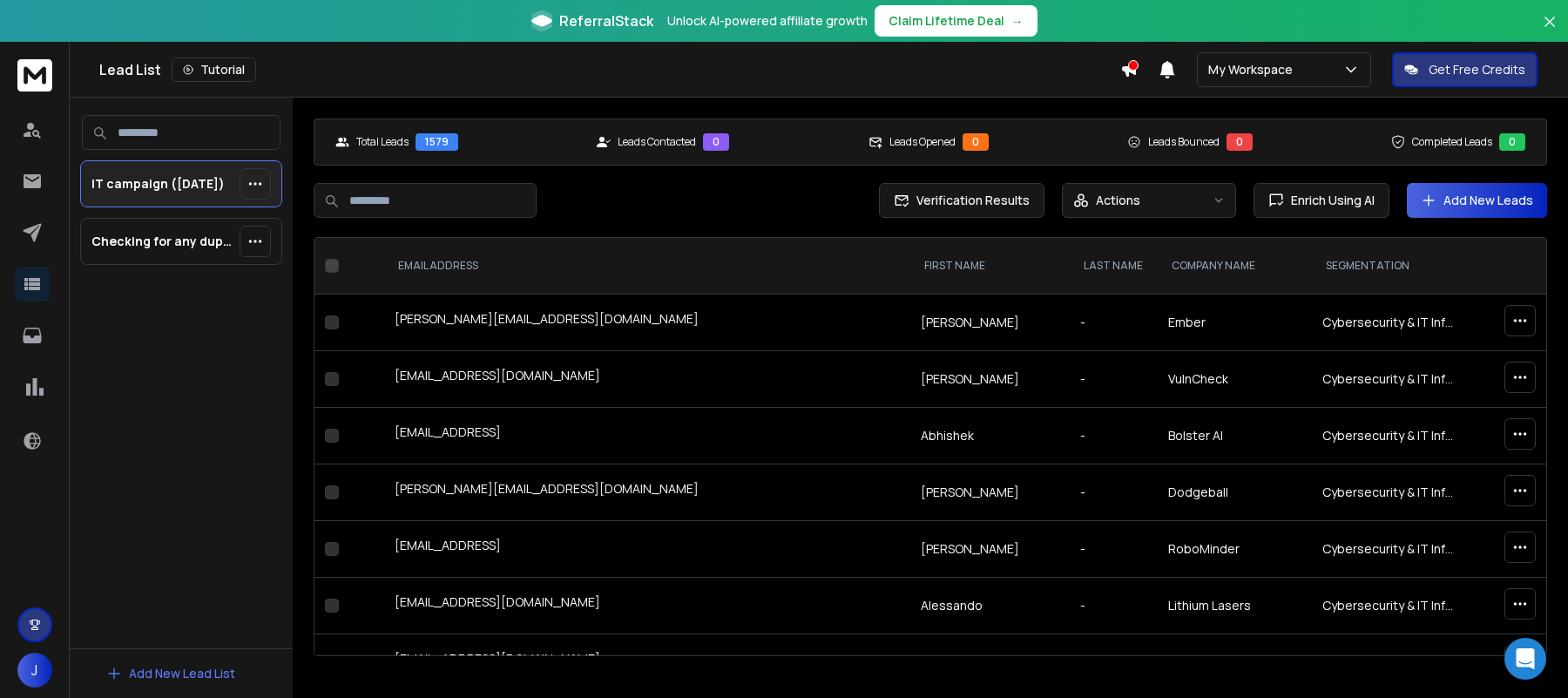
click at [456, 199] on input at bounding box center [425, 200] width 223 height 35
type input "*****"
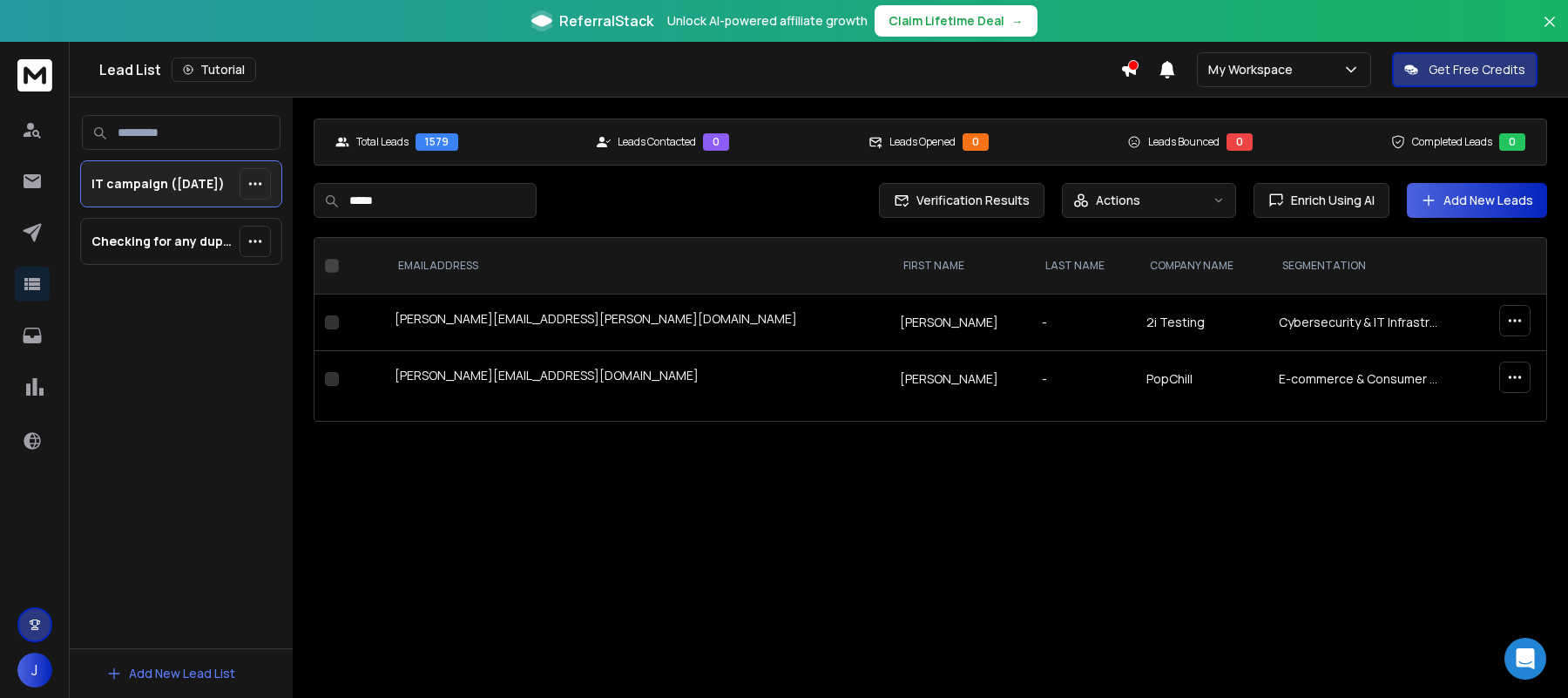
click at [440, 374] on div "[PERSON_NAME][EMAIL_ADDRESS][DOMAIN_NAME]" at bounding box center [636, 379] width 484 height 25
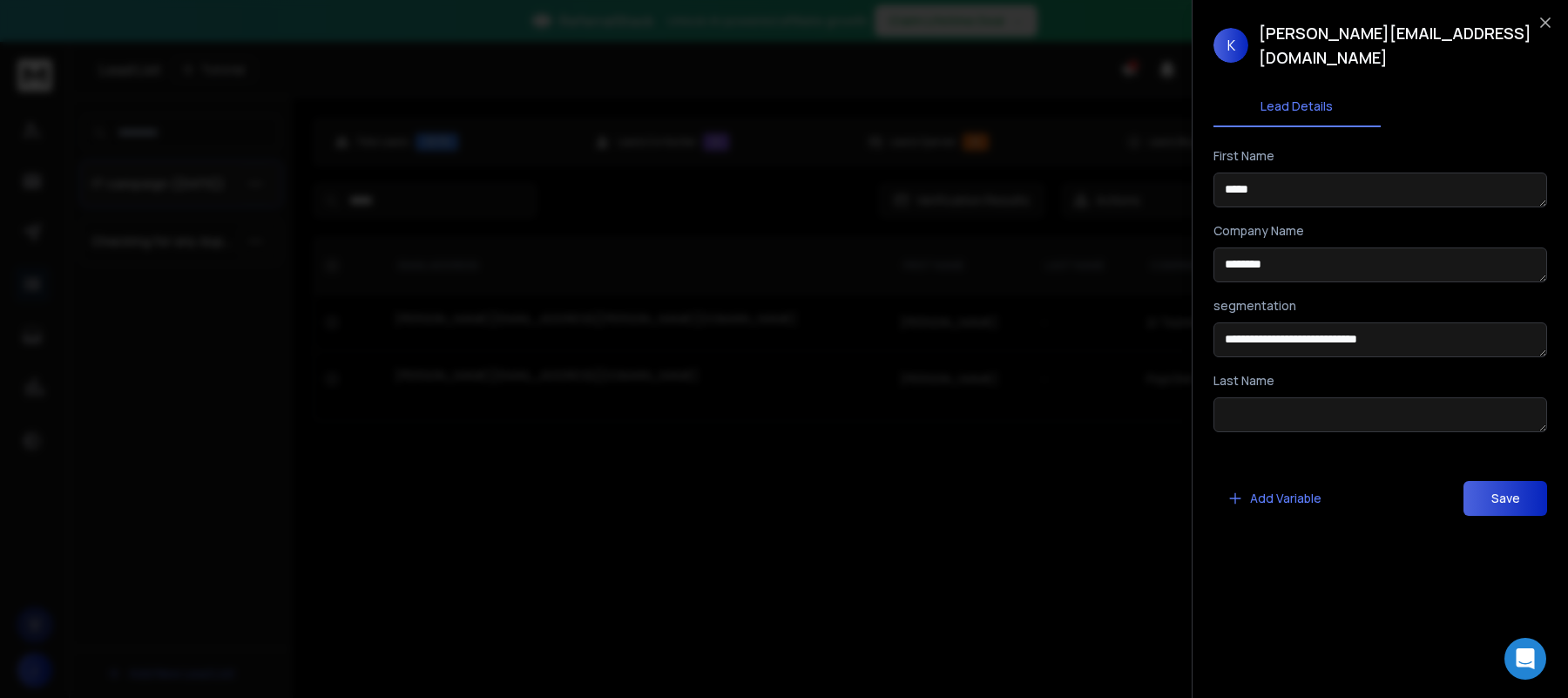
click at [1330, 41] on h1 "[PERSON_NAME][EMAIL_ADDRESS][DOMAIN_NAME]" at bounding box center [1402, 44] width 289 height 48
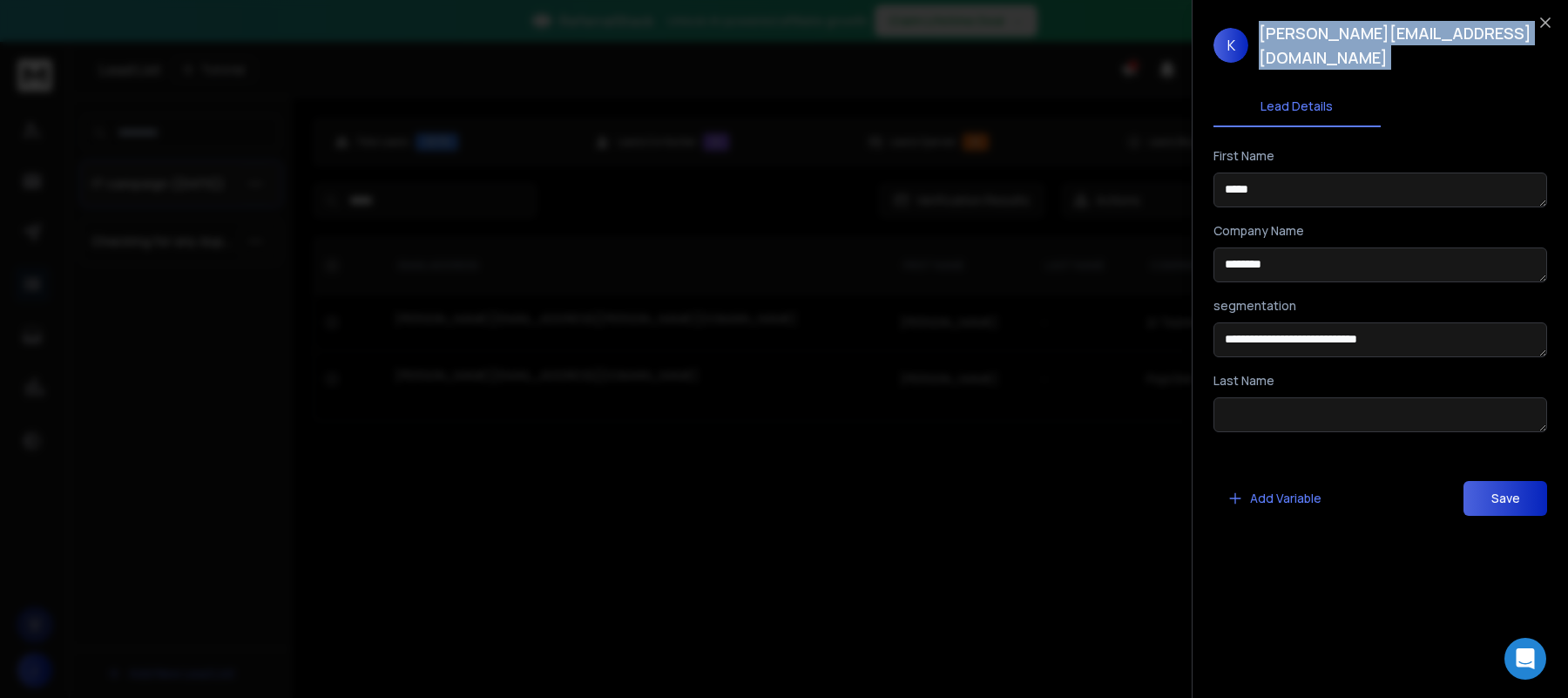
click at [1330, 41] on h1 "[PERSON_NAME][EMAIL_ADDRESS][DOMAIN_NAME]" at bounding box center [1402, 44] width 289 height 48
copy h1 "[PERSON_NAME][EMAIL_ADDRESS][DOMAIN_NAME]"
click at [1546, 24] on icon "button" at bounding box center [1544, 23] width 9 height 9
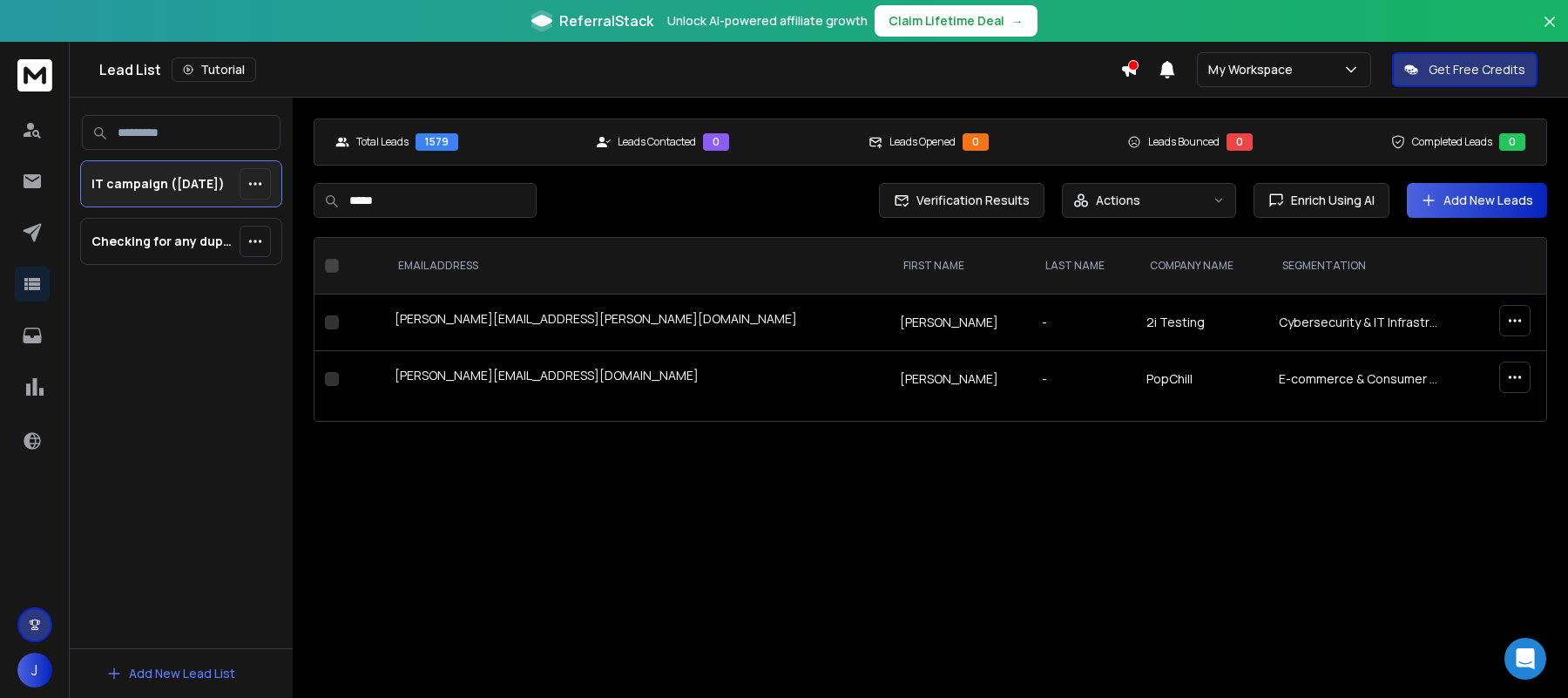
click at [1507, 373] on icon "button" at bounding box center [1515, 378] width 16 height 16
click at [469, 371] on div "[PERSON_NAME][EMAIL_ADDRESS][DOMAIN_NAME]" at bounding box center [636, 379] width 484 height 25
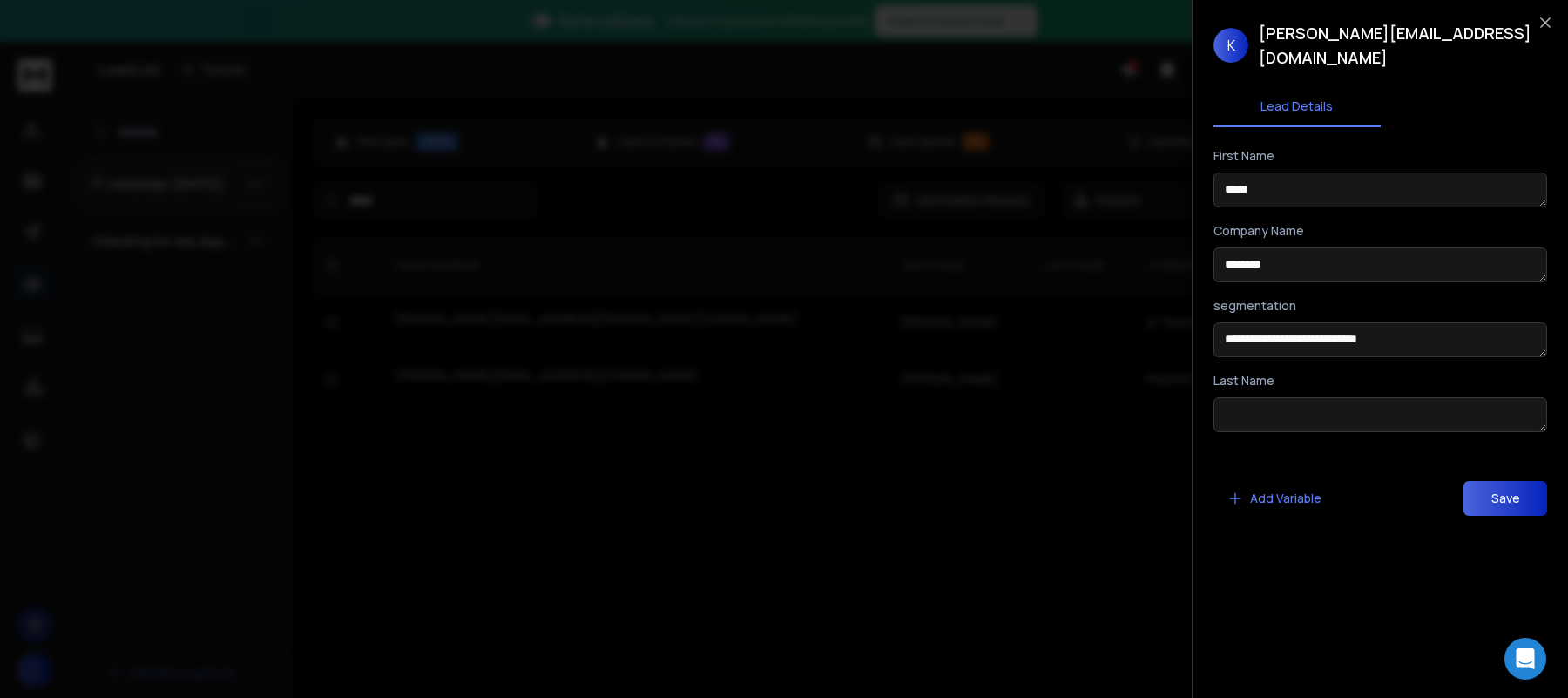
click at [1557, 31] on div "**********" at bounding box center [1380, 349] width 376 height 698
click at [1544, 22] on icon "button" at bounding box center [1544, 23] width 9 height 9
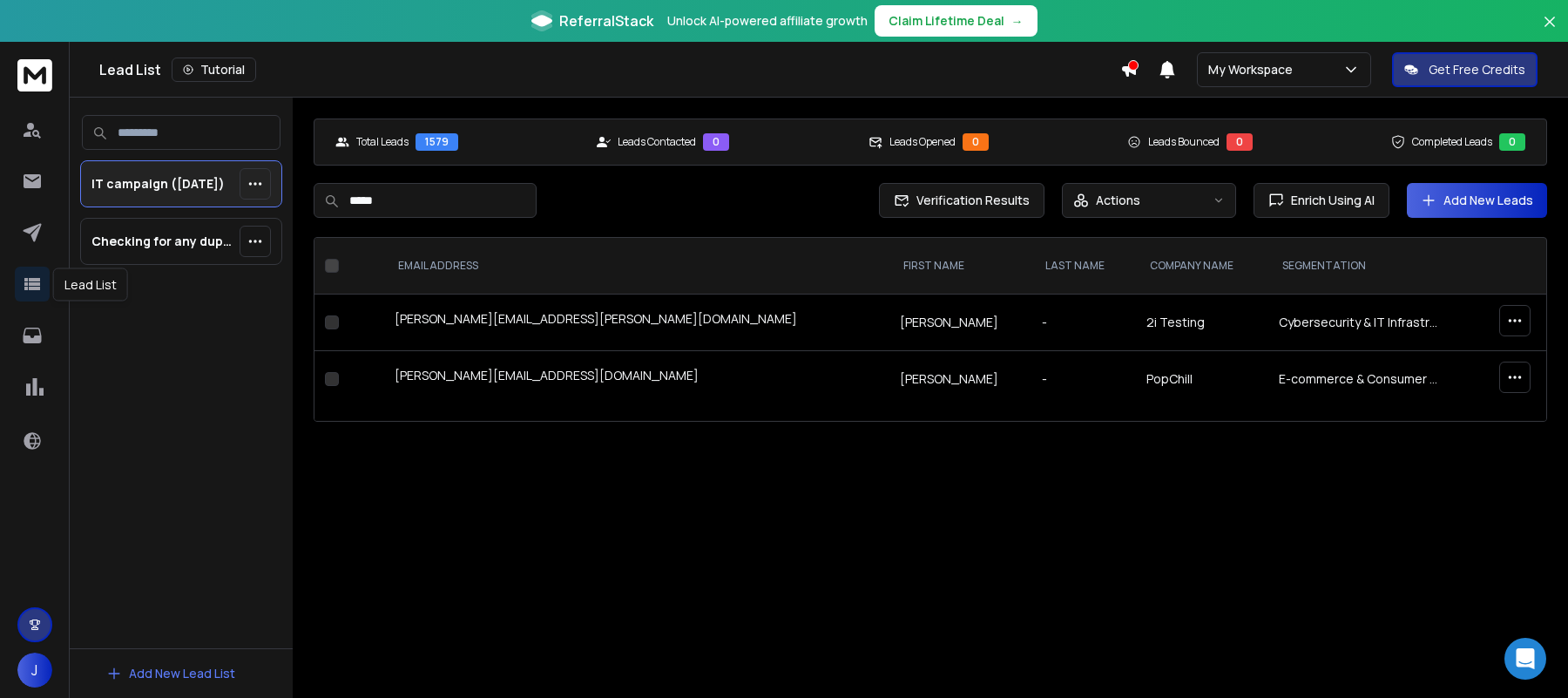
click at [30, 289] on icon at bounding box center [33, 284] width 16 height 12
click at [38, 284] on icon at bounding box center [33, 284] width 16 height 12
click at [445, 206] on input "*****" at bounding box center [425, 200] width 223 height 35
click at [149, 244] on p "Checking for any duplicates" at bounding box center [162, 242] width 141 height 18
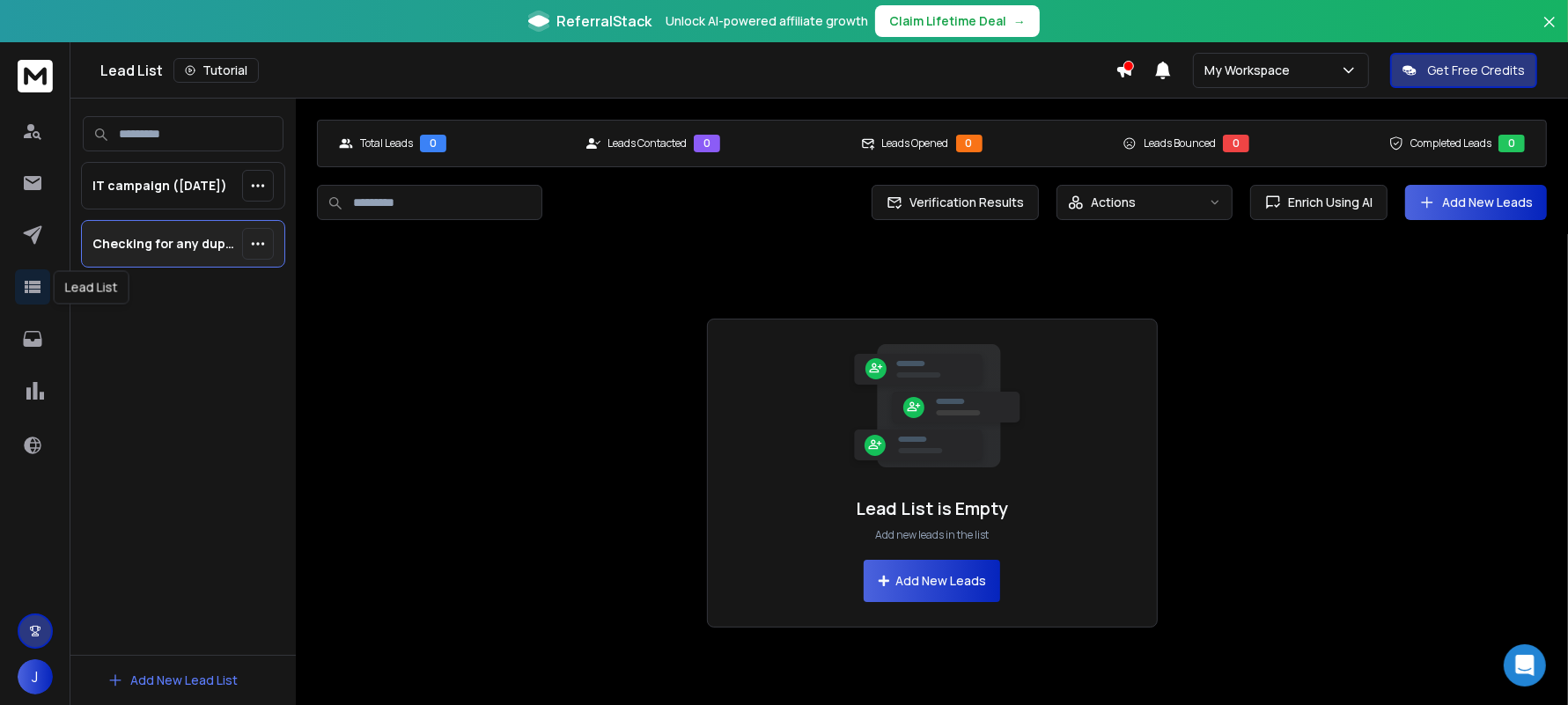
click at [23, 285] on icon at bounding box center [32, 287] width 21 height 21
click at [33, 127] on circle at bounding box center [30, 127] width 7 height 7
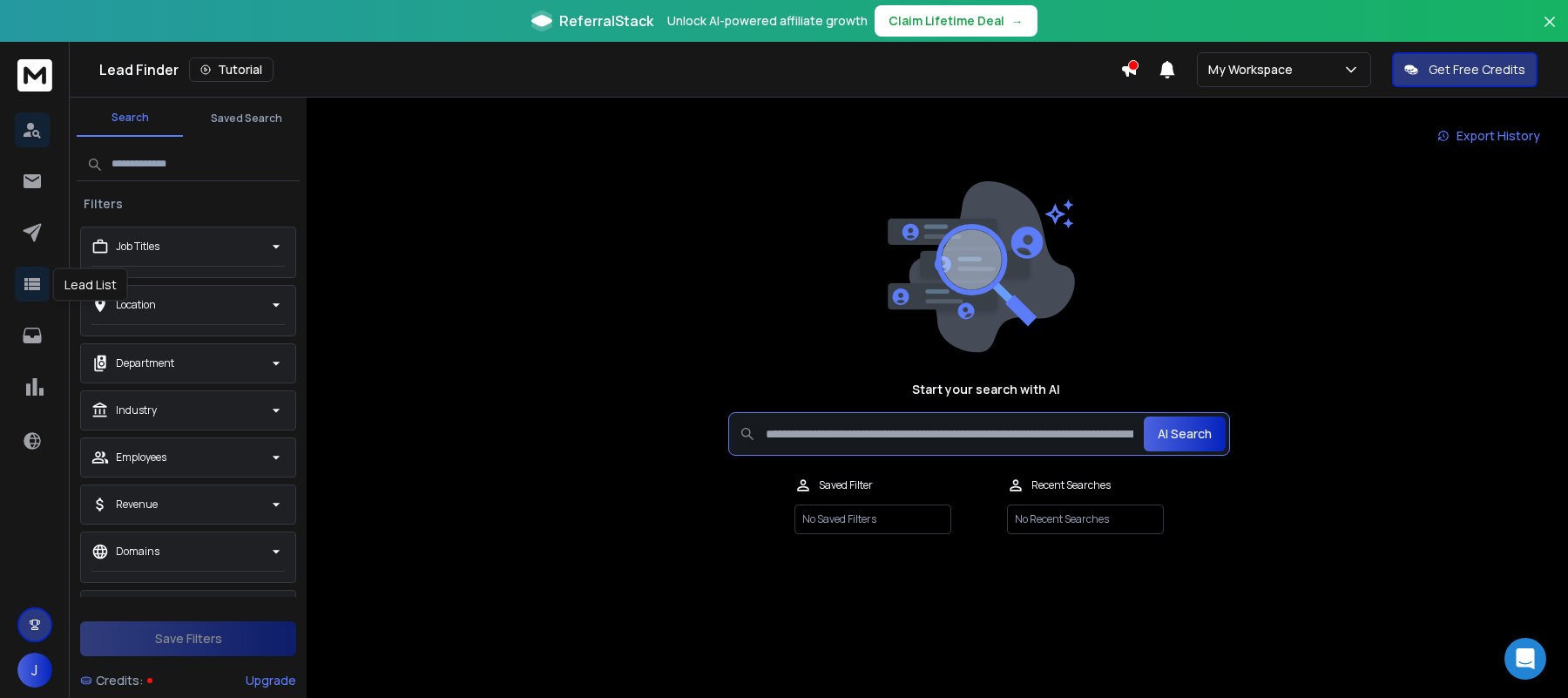
click at [30, 279] on icon at bounding box center [33, 284] width 16 height 12
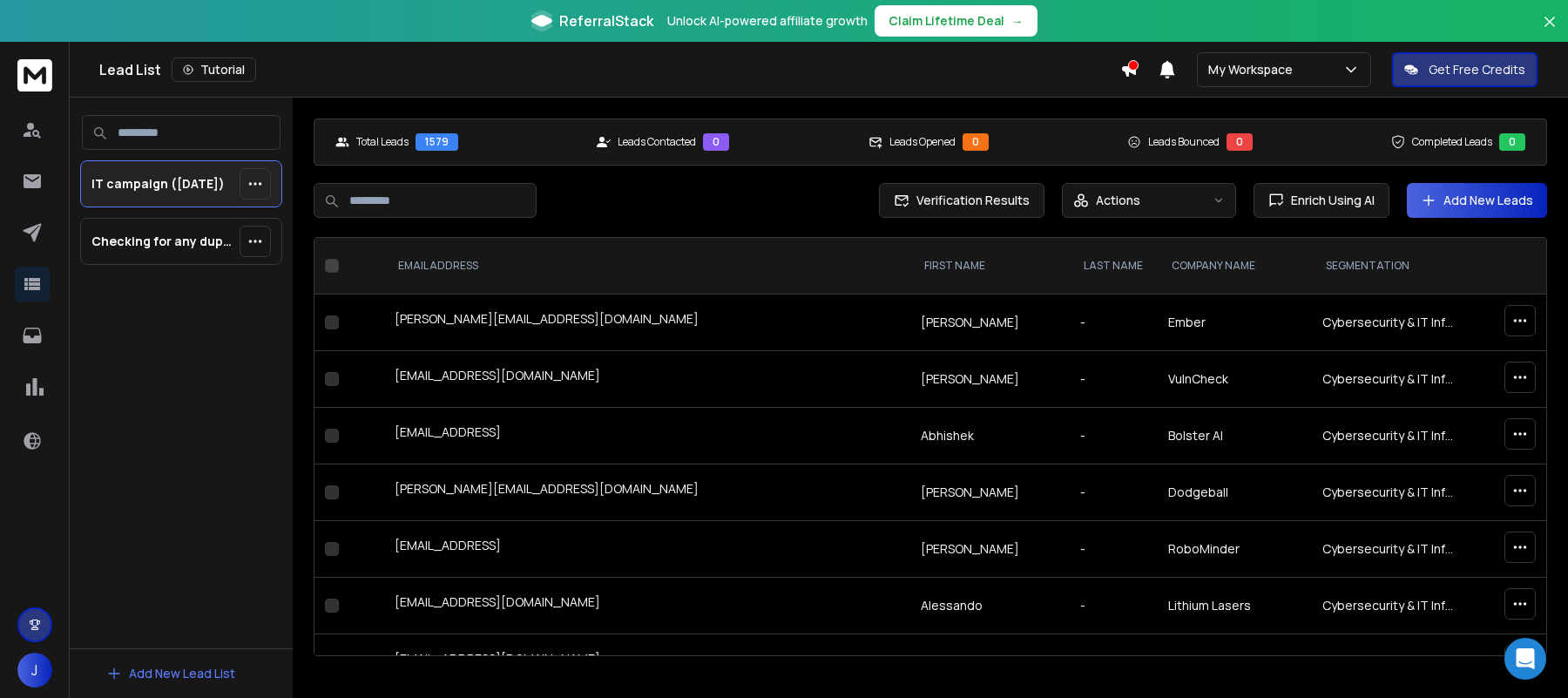
click at [512, 194] on input at bounding box center [425, 200] width 223 height 35
type input "*****"
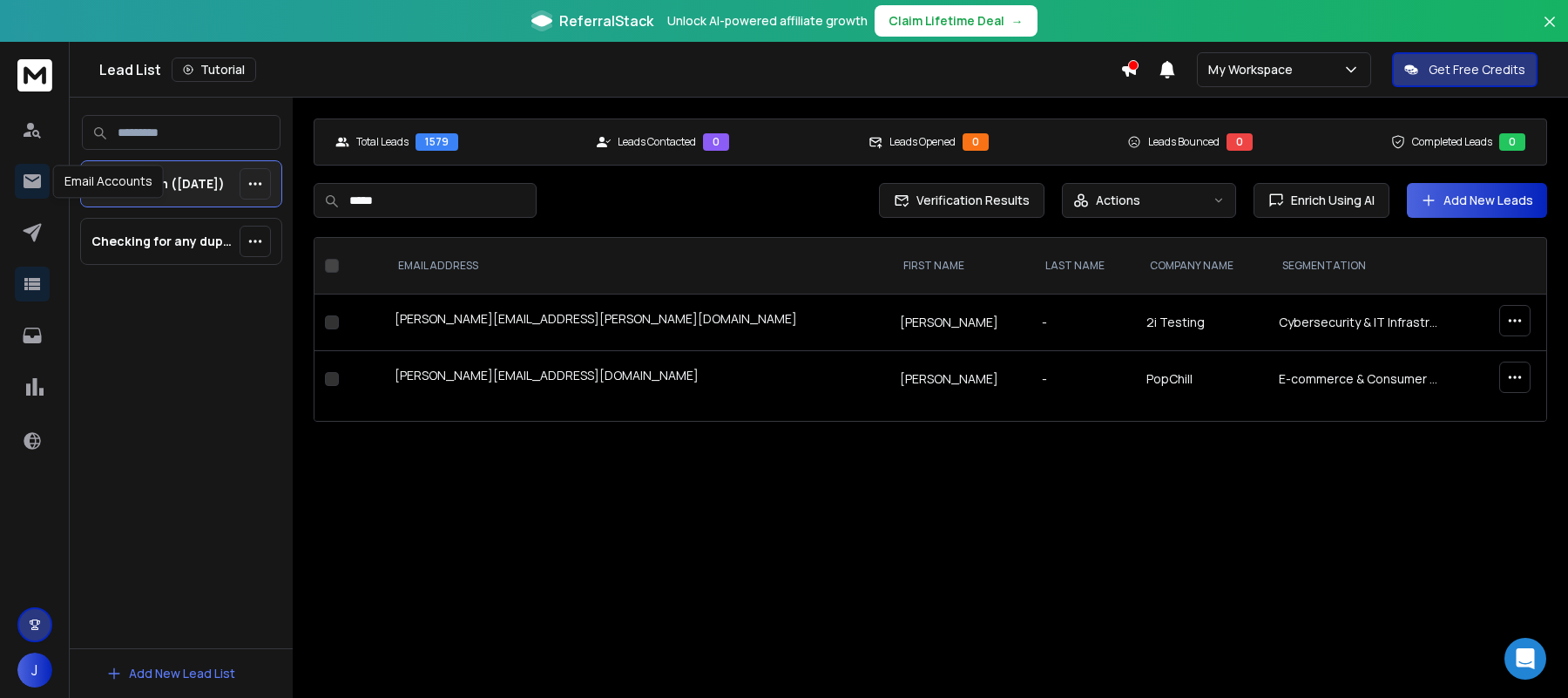
click at [27, 182] on icon at bounding box center [33, 181] width 18 height 14
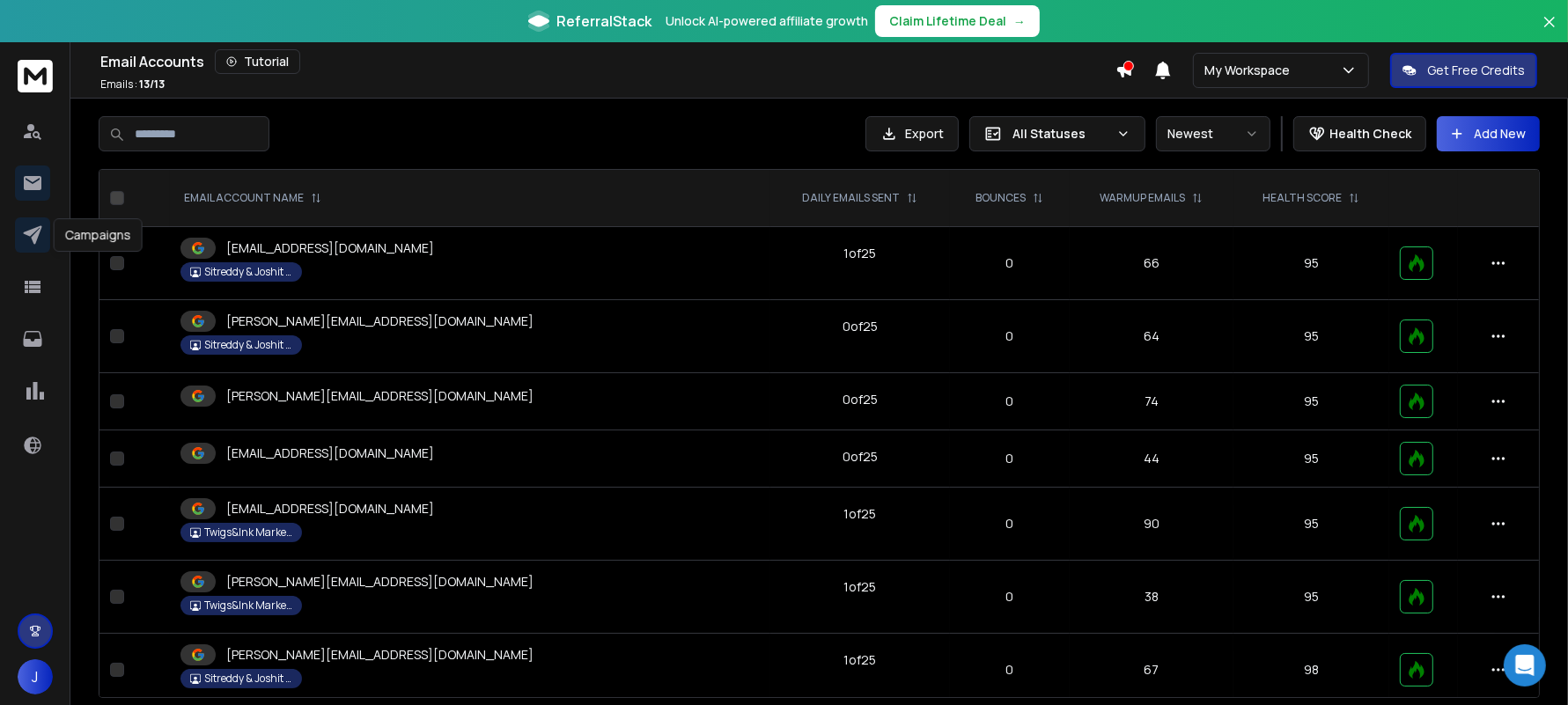
click at [34, 226] on icon at bounding box center [32, 234] width 21 height 21
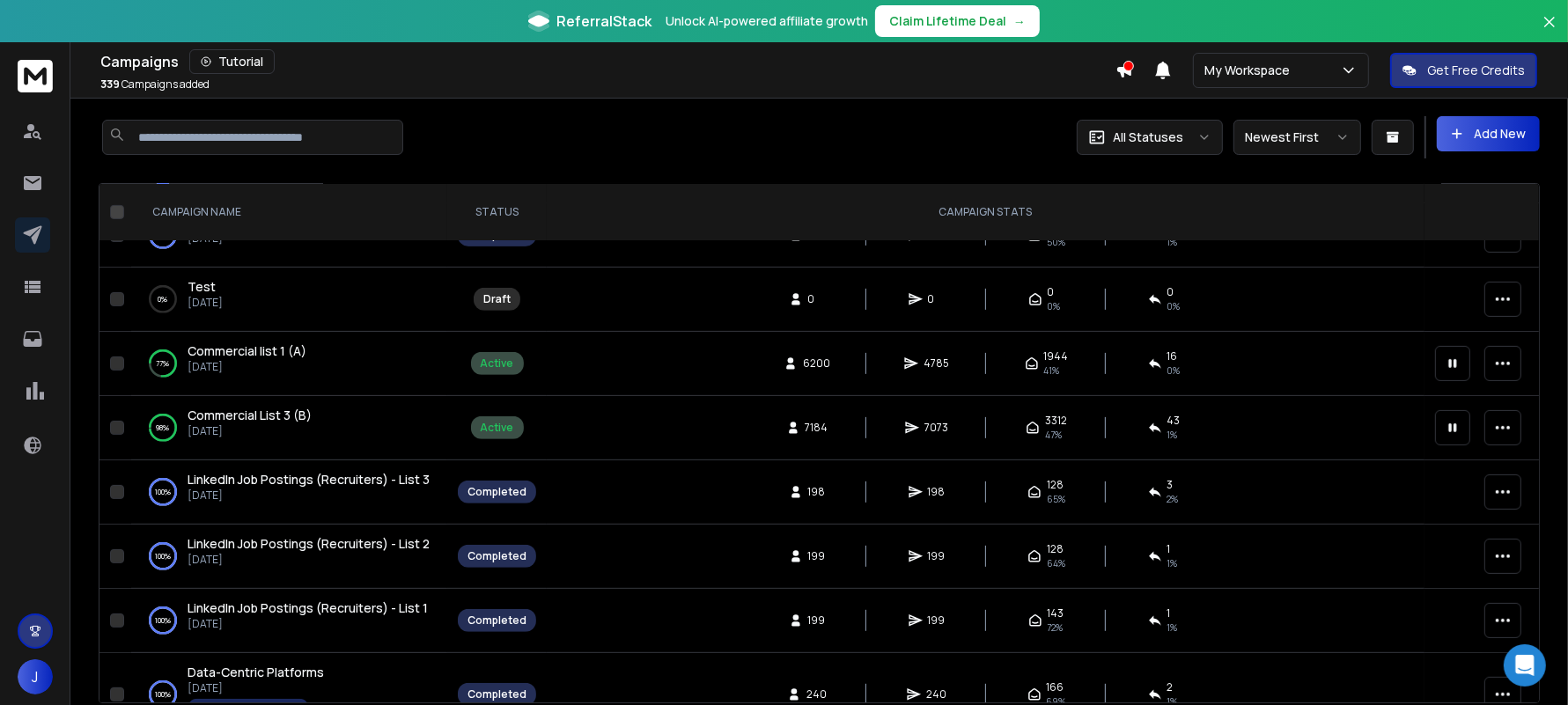
scroll to position [722, 0]
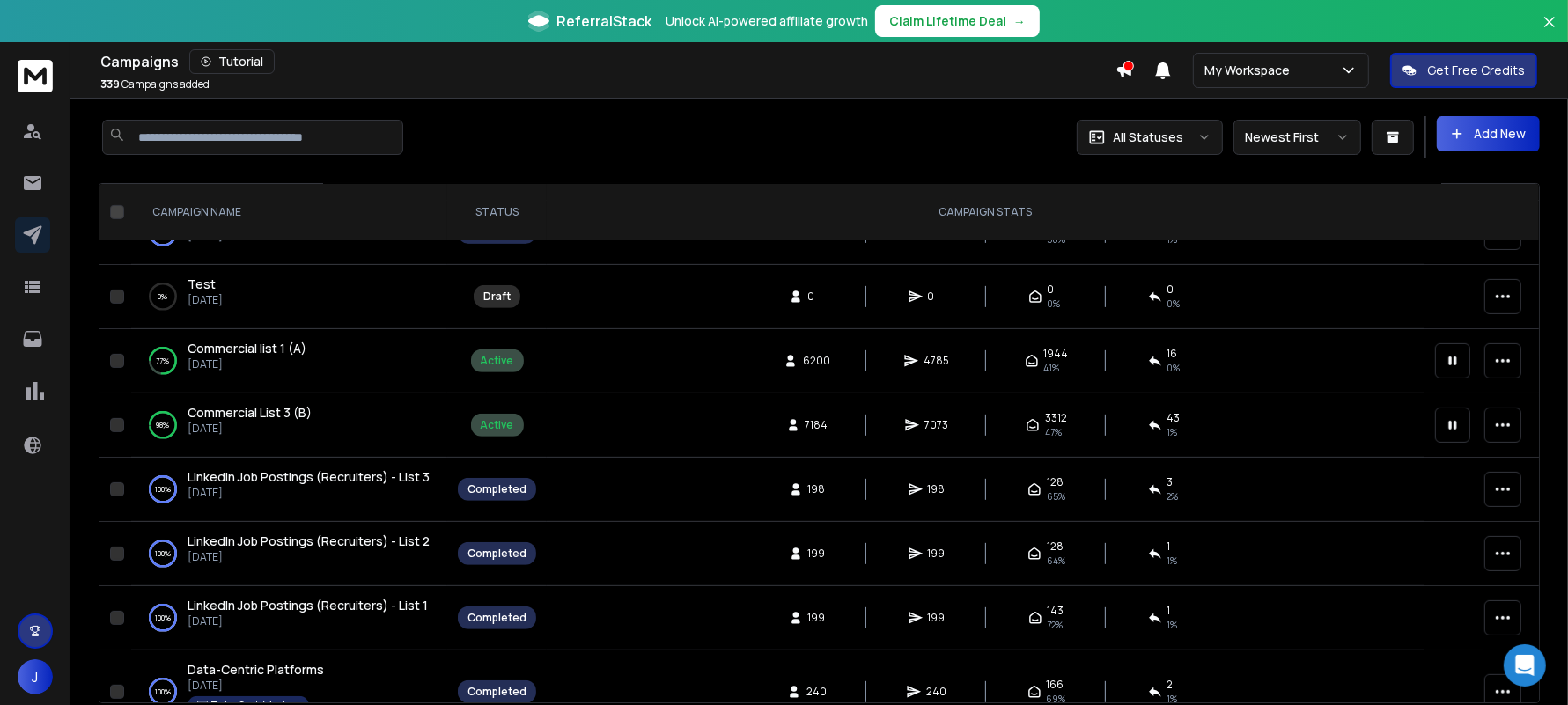
drag, startPoint x: 654, startPoint y: 506, endPoint x: 580, endPoint y: 150, distance: 363.6
click at [580, 150] on div at bounding box center [459, 137] width 721 height 42
click at [239, 340] on span "Commercial list 1 (A)" at bounding box center [246, 348] width 119 height 17
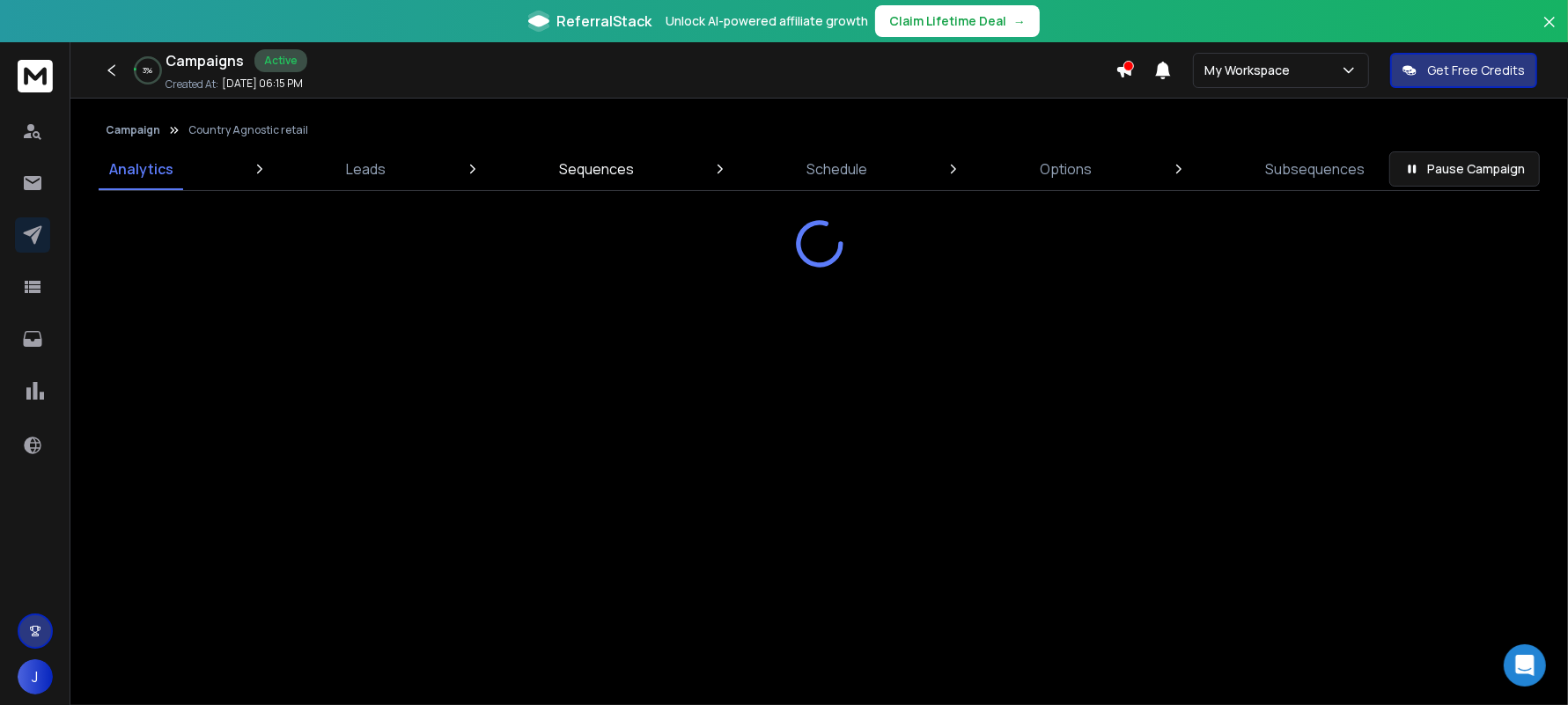
click at [595, 171] on p "Sequences" at bounding box center [596, 168] width 75 height 21
click at [34, 232] on icon at bounding box center [32, 234] width 21 height 21
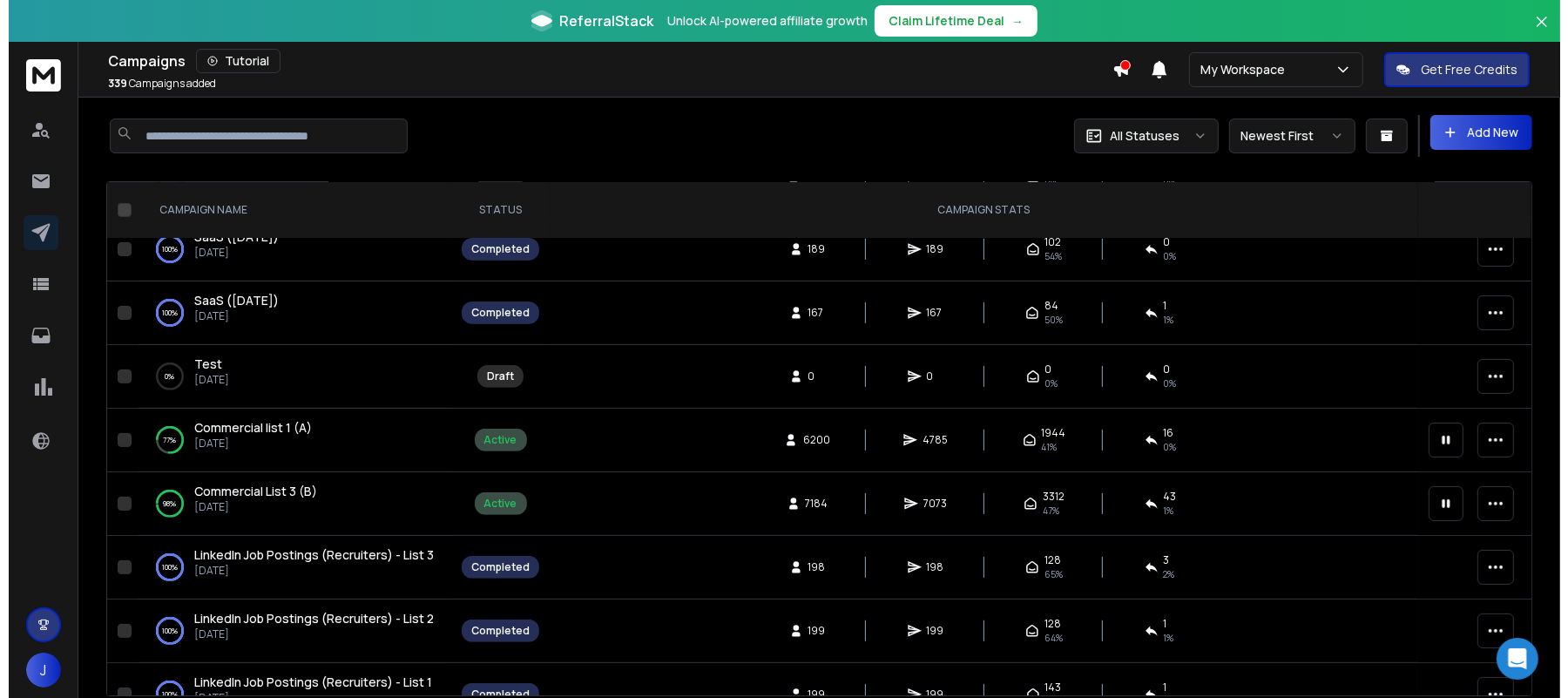
scroll to position [638, 0]
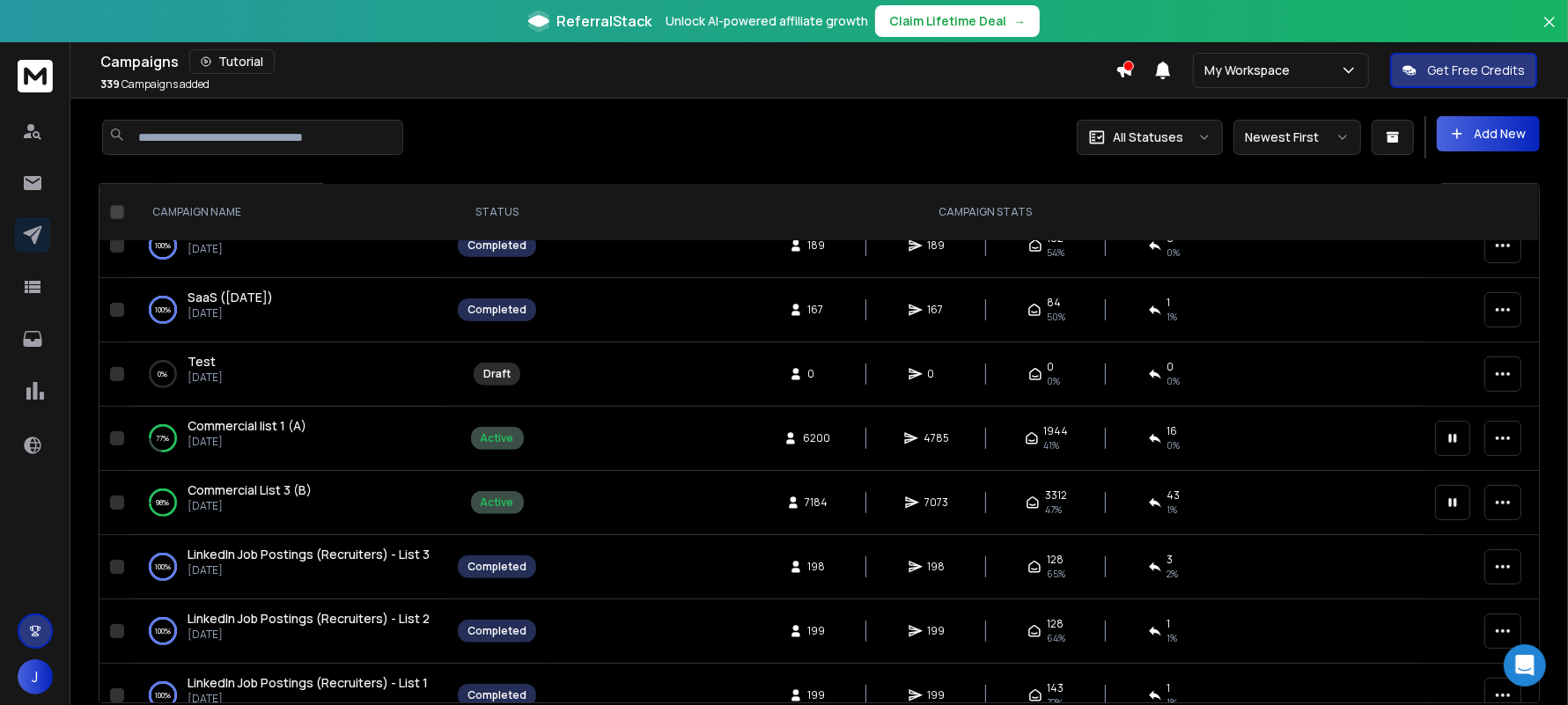
click at [256, 481] on span "Commercial List 3 (B)" at bounding box center [249, 489] width 125 height 17
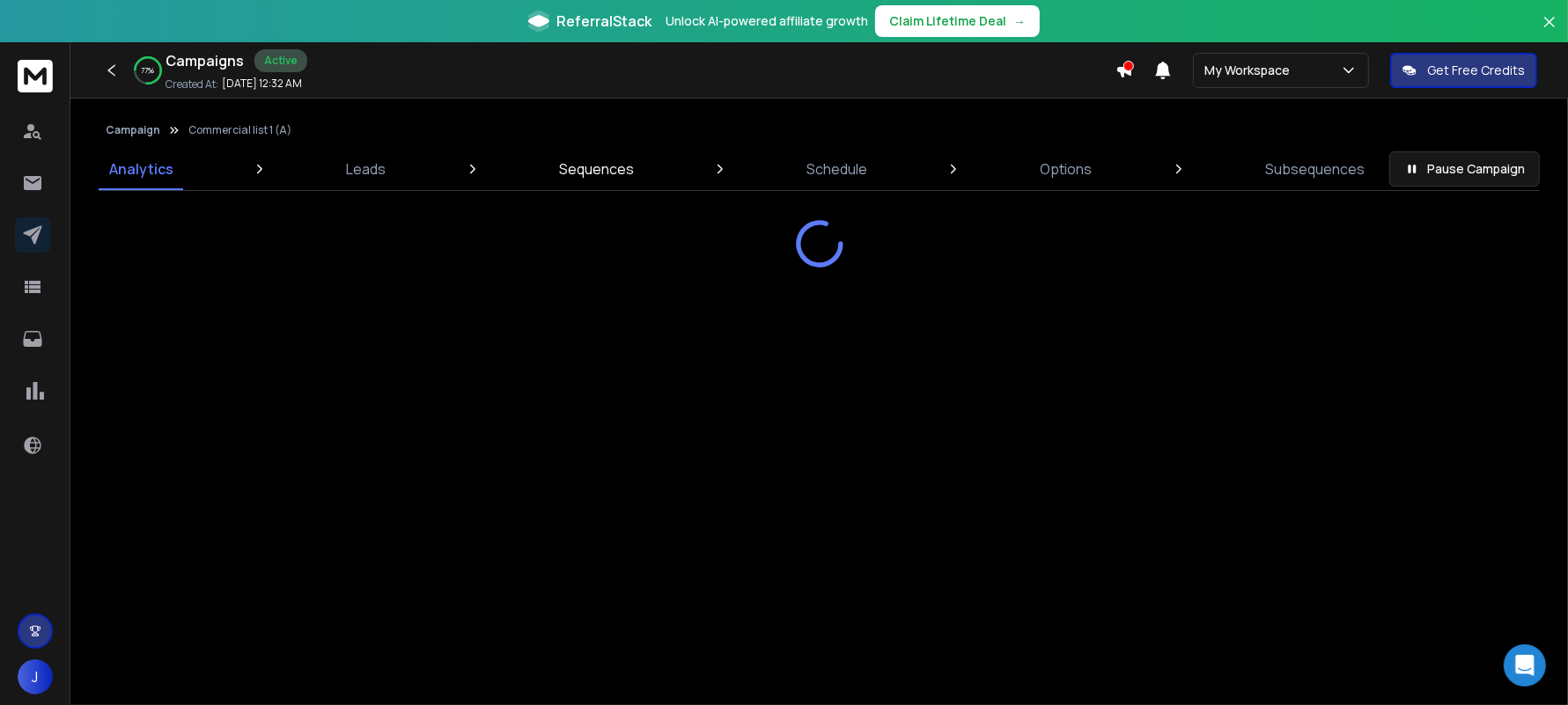
click at [589, 172] on p "Sequences" at bounding box center [596, 168] width 75 height 21
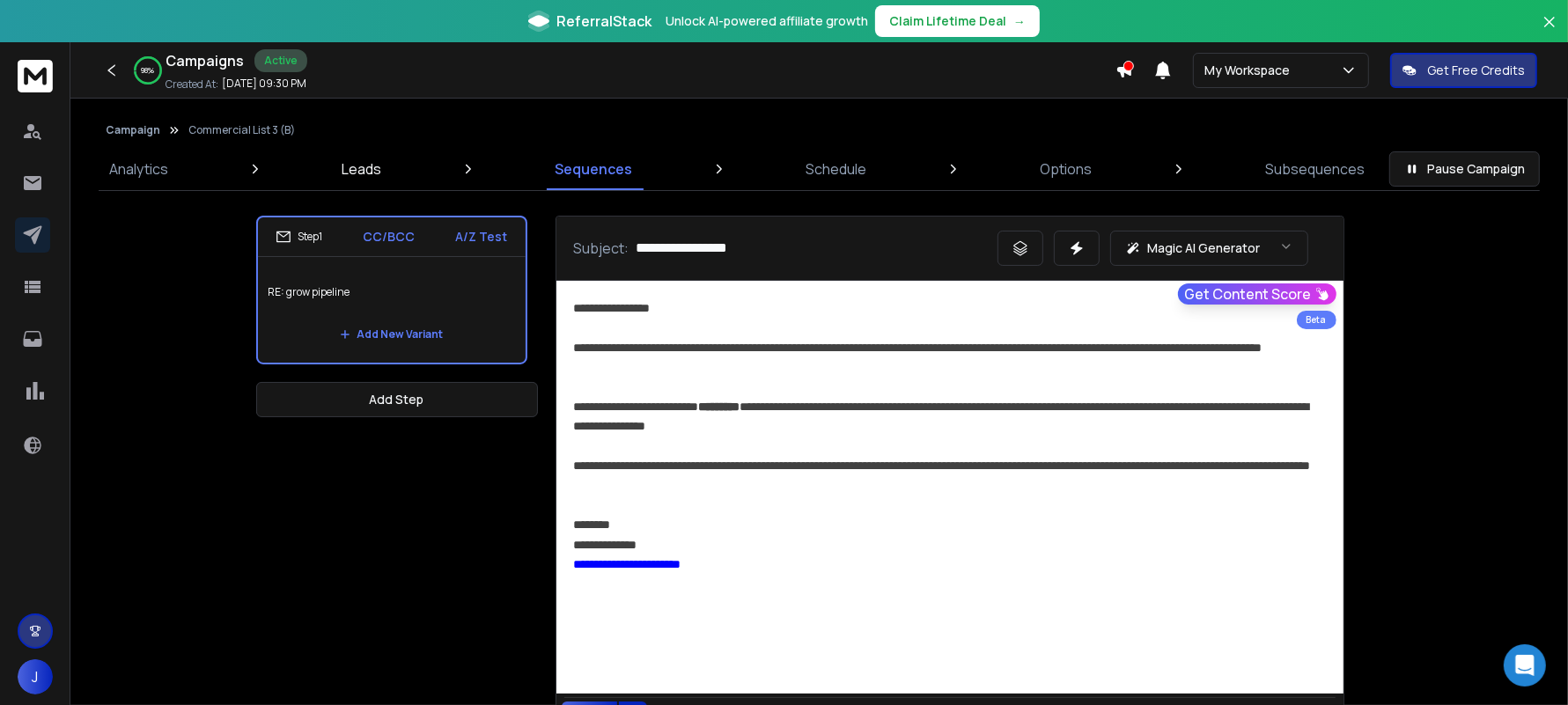
click at [367, 167] on p "Leads" at bounding box center [362, 168] width 40 height 21
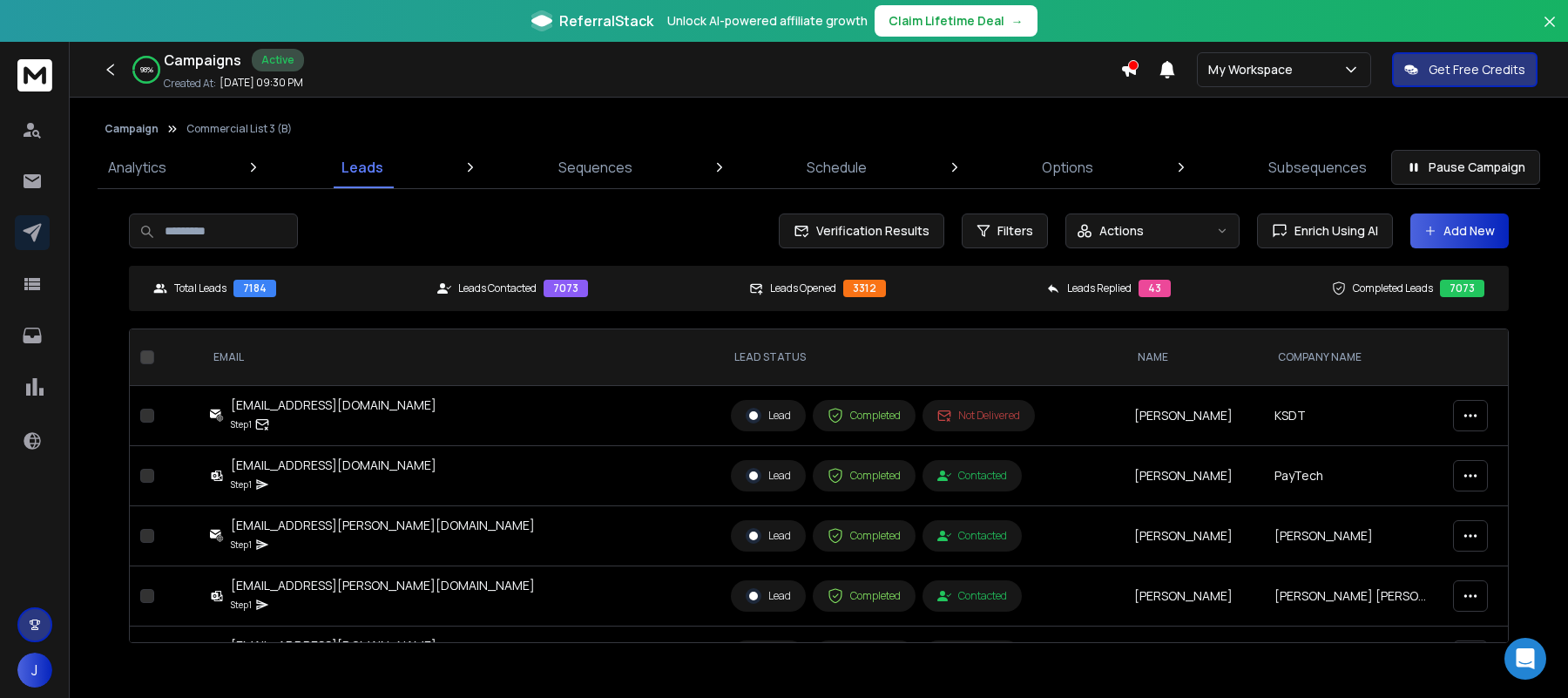
click at [252, 229] on input at bounding box center [213, 231] width 169 height 35
type input "*****"
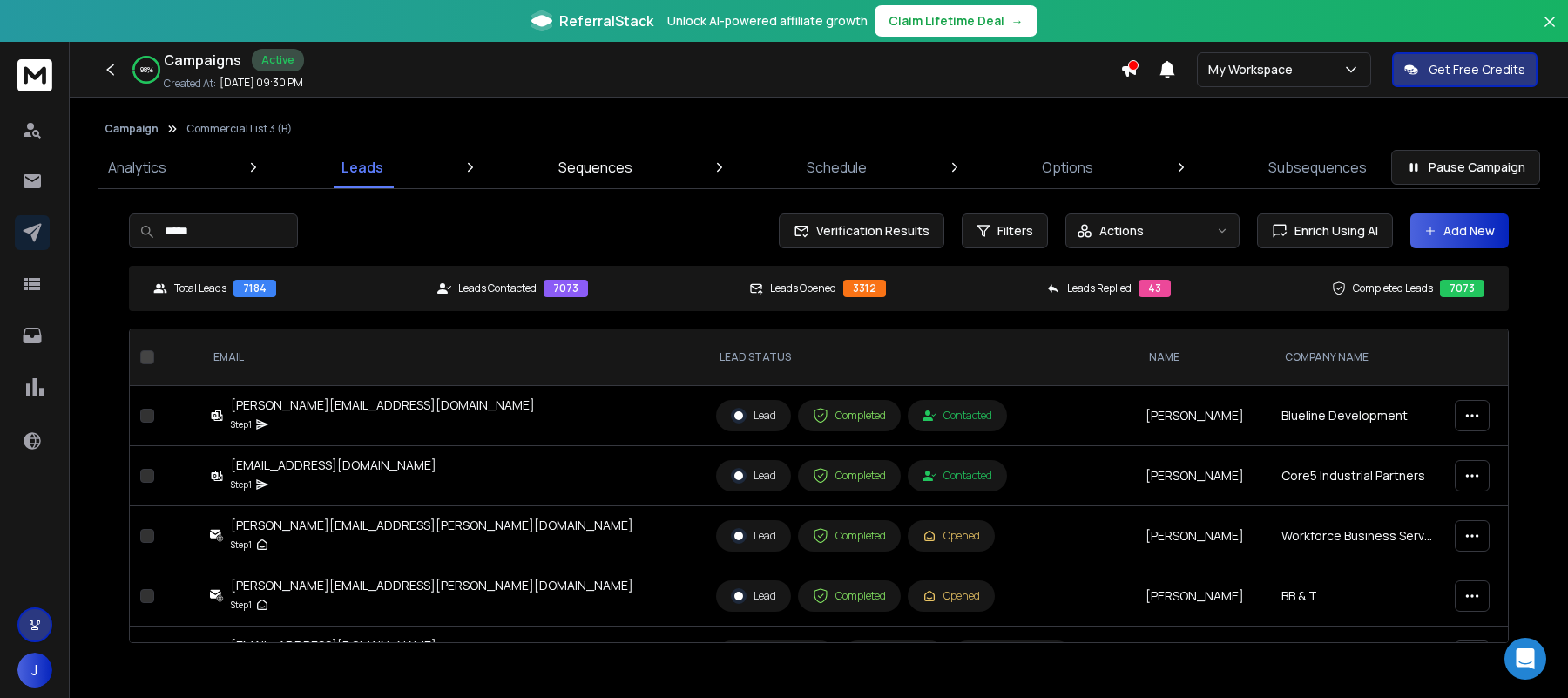
click at [590, 174] on p "Sequences" at bounding box center [595, 167] width 74 height 21
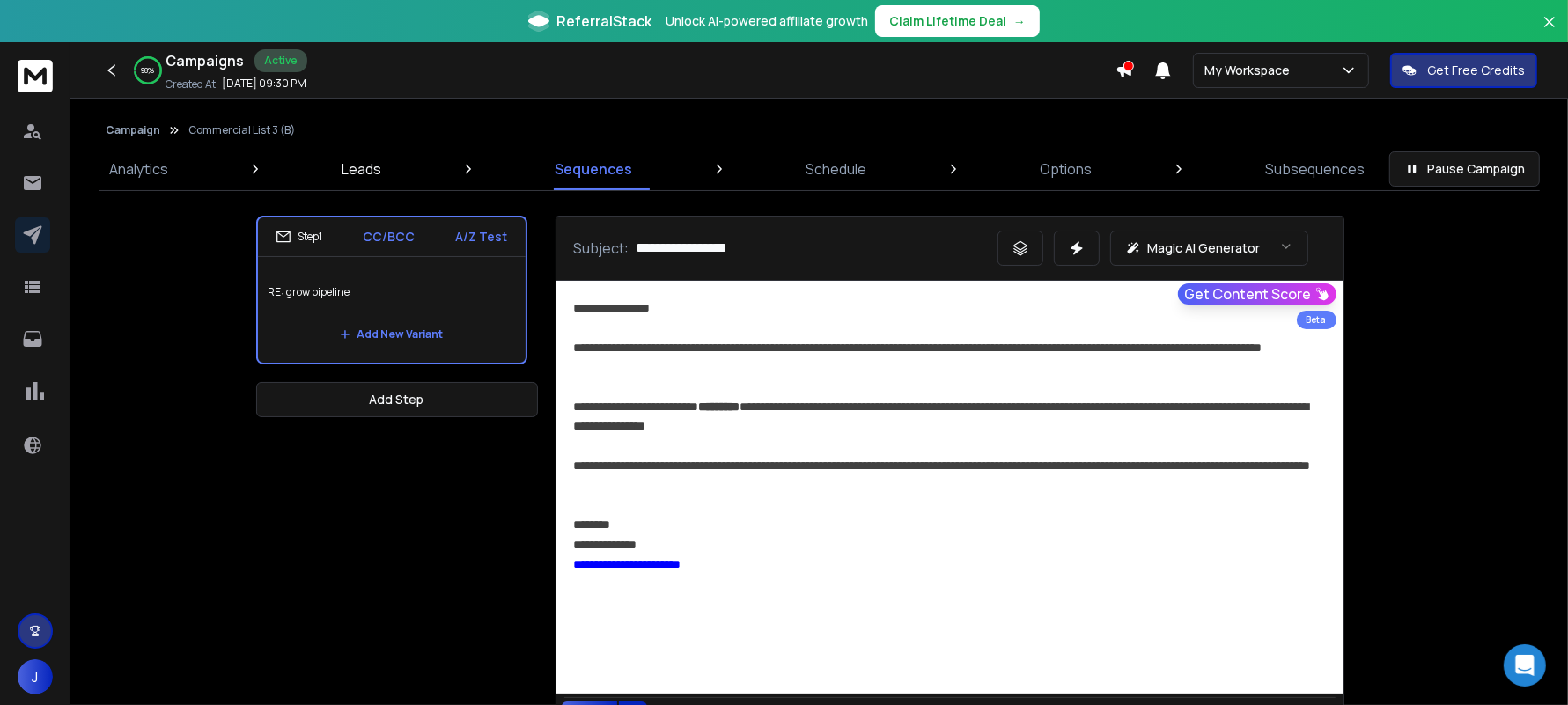
click at [370, 166] on p "Leads" at bounding box center [362, 168] width 40 height 21
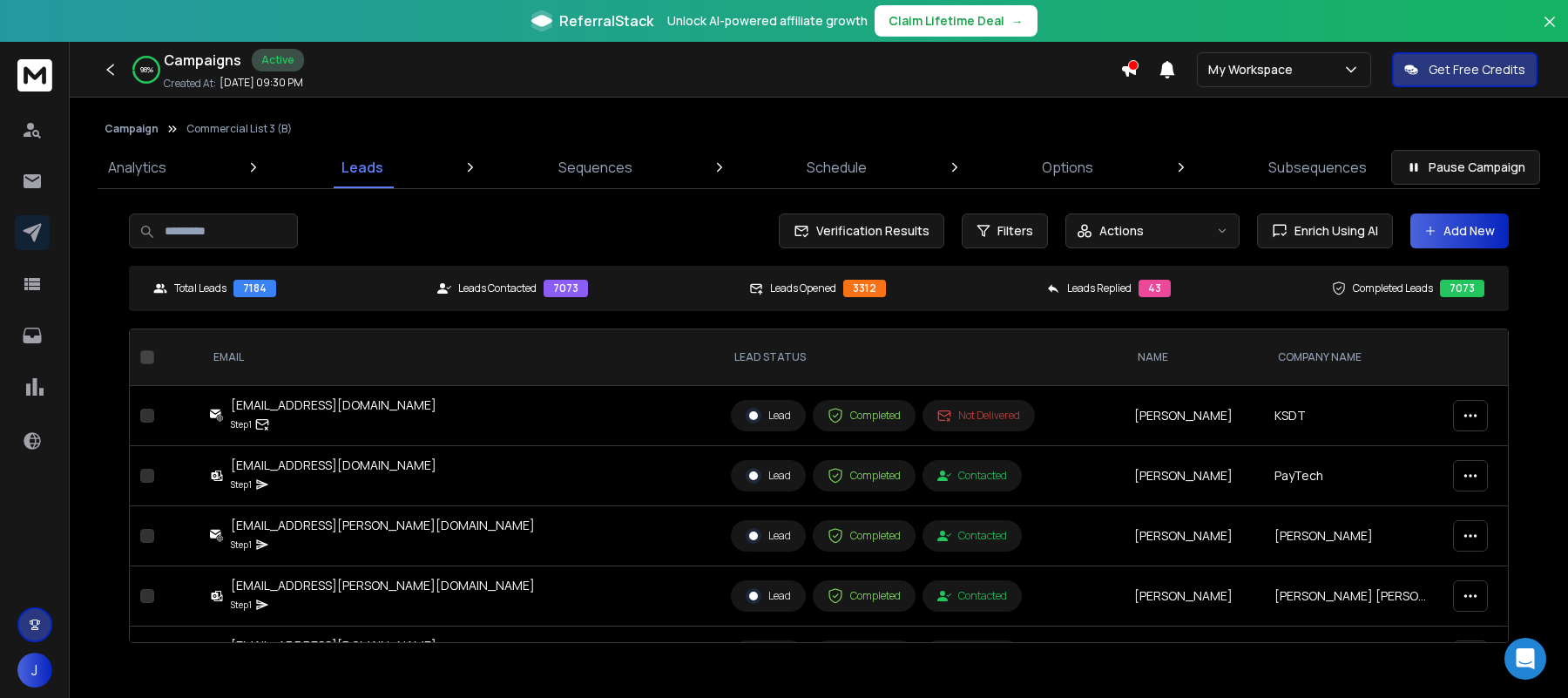
click at [521, 288] on p "Leads Contacted" at bounding box center [498, 288] width 79 height 14
click at [529, 296] on div "Total Leads 7184 Leads Contacted 7073 Leads Opened 3312 Leads Replied 43 Comple…" at bounding box center [819, 289] width 1380 height 45
click at [188, 227] on input at bounding box center [213, 231] width 169 height 35
type input "*****"
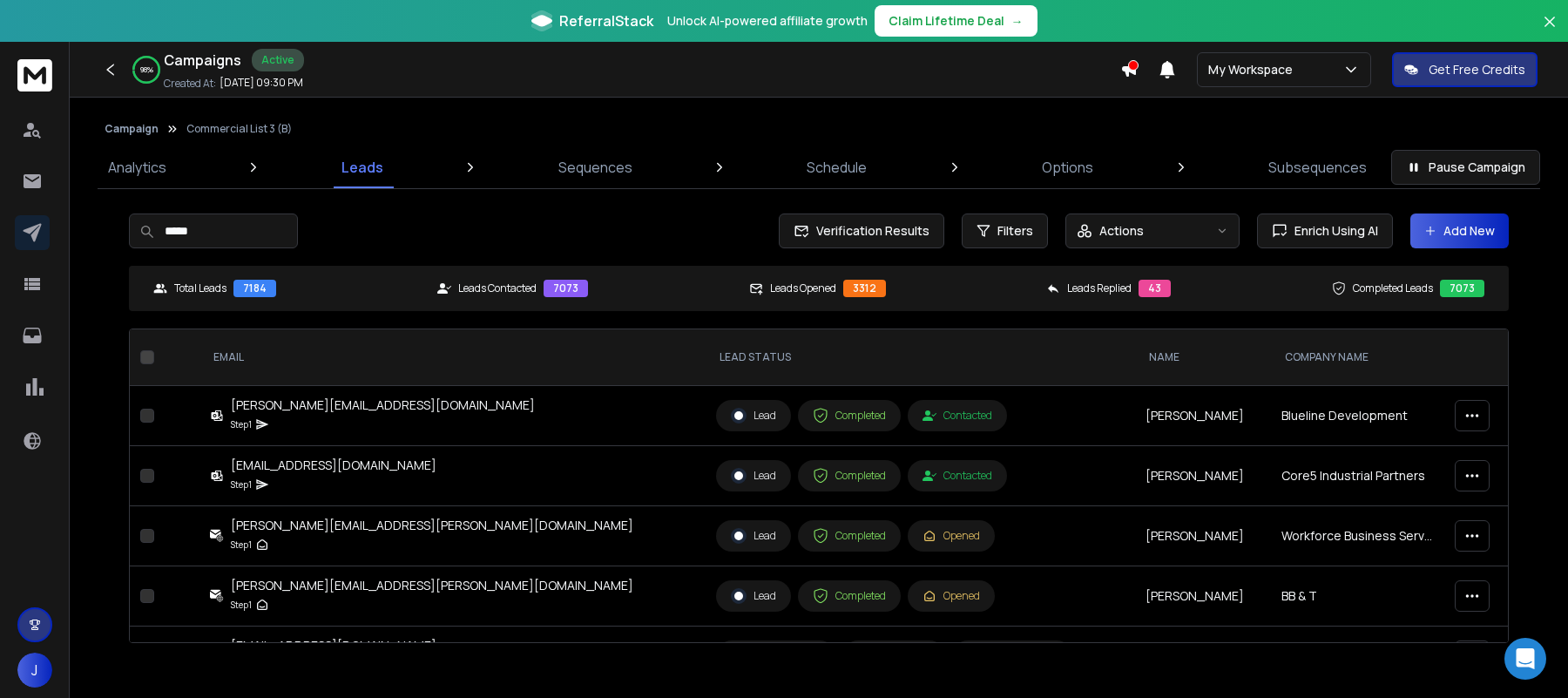
click at [219, 234] on input "*****" at bounding box center [213, 231] width 169 height 35
type input "*"
click at [149, 351] on button "Select this Page" at bounding box center [147, 357] width 14 height 14
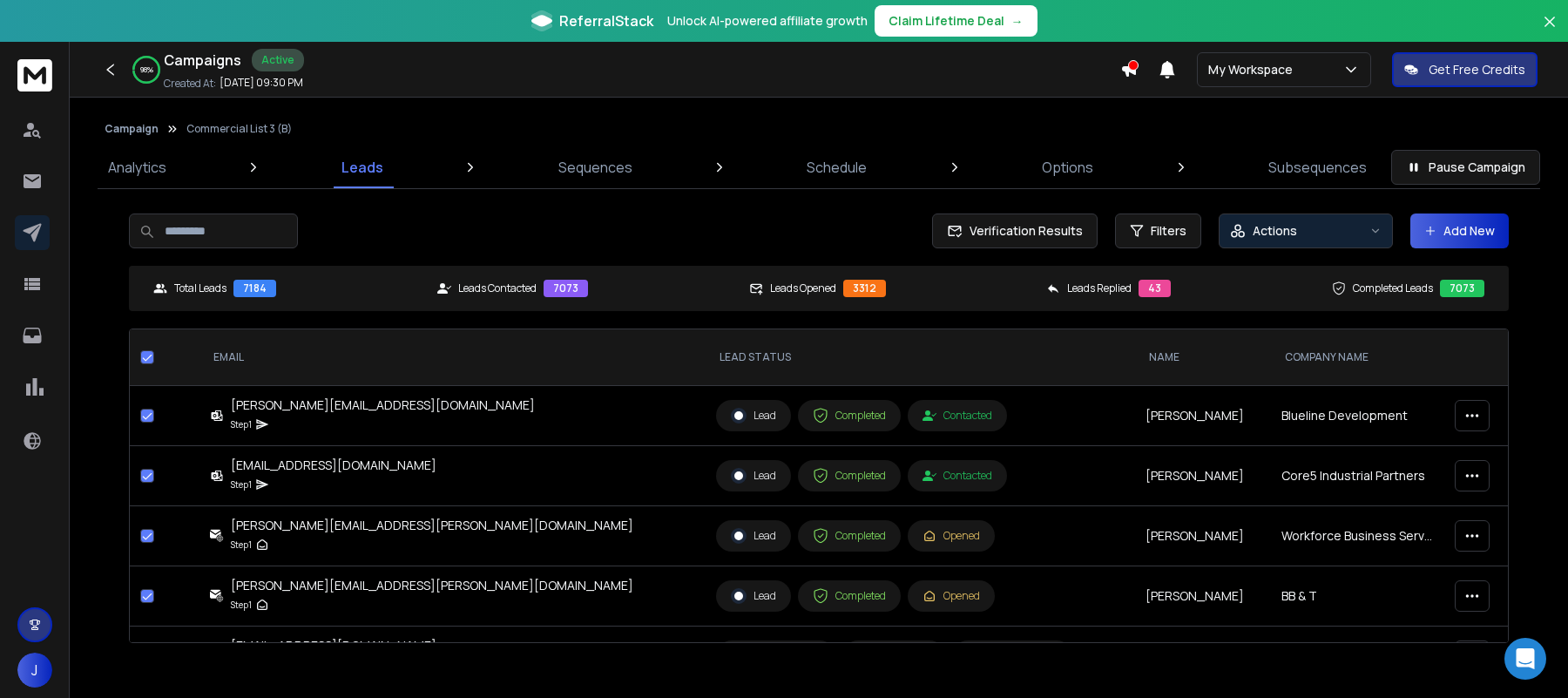
click at [1381, 231] on icon "button" at bounding box center [1375, 231] width 12 height 14
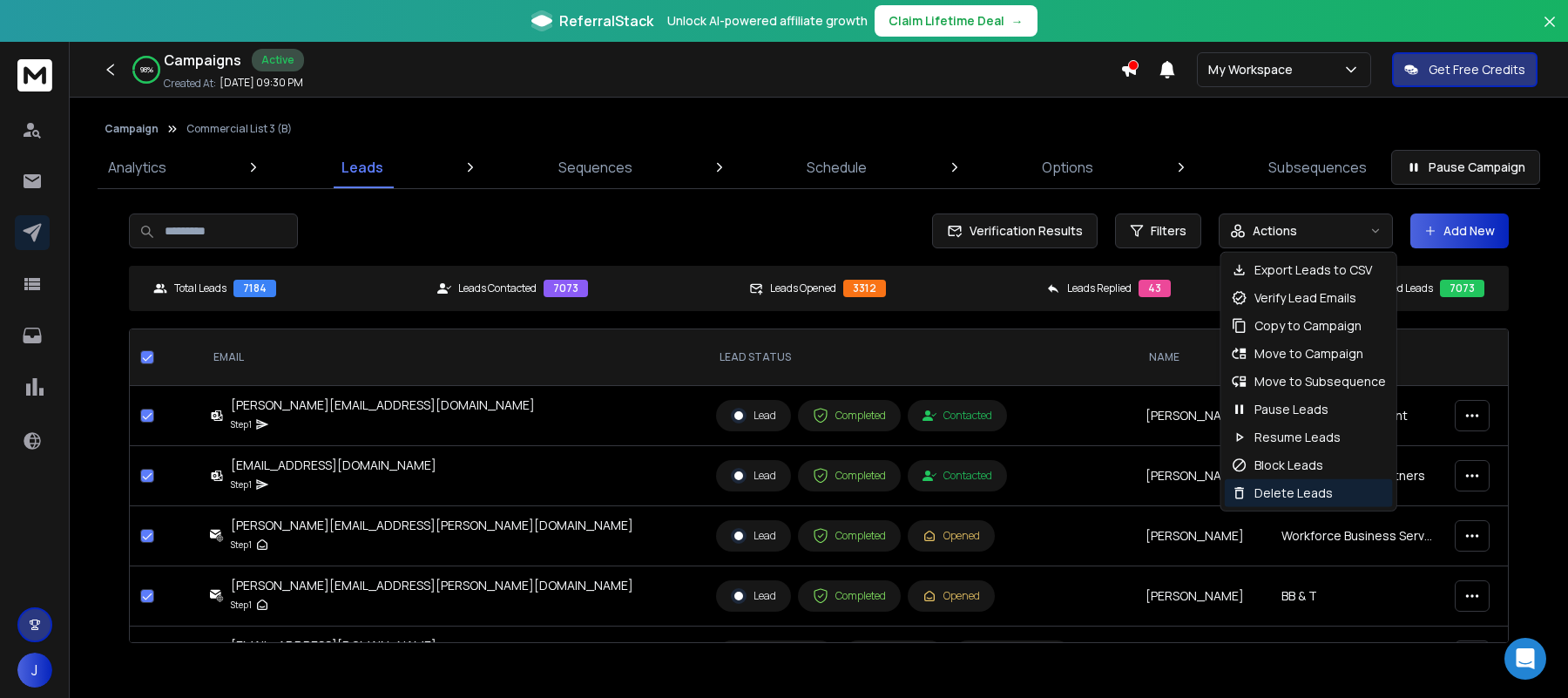
click at [1309, 491] on p "Delete Leads" at bounding box center [1294, 493] width 79 height 18
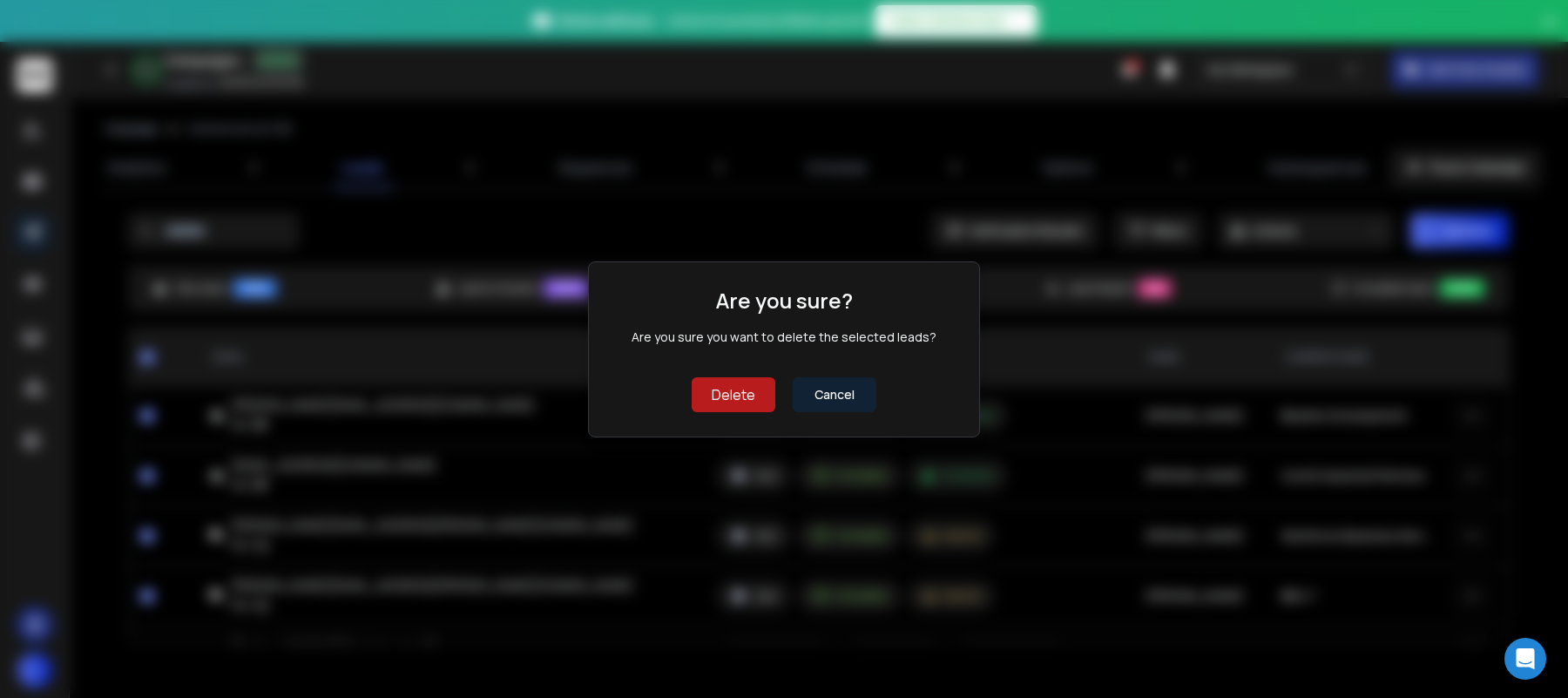
click at [729, 399] on button "Delete" at bounding box center [733, 394] width 84 height 35
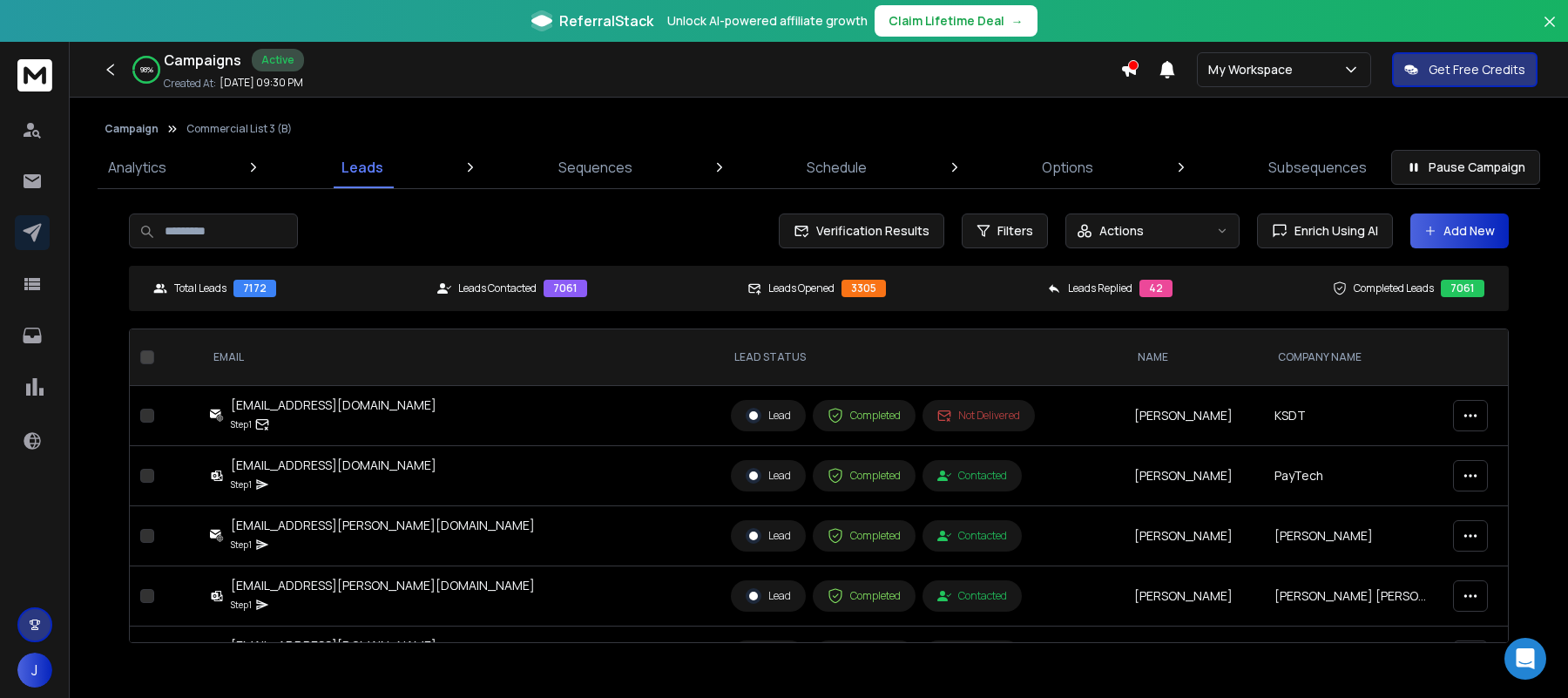
click at [219, 243] on input at bounding box center [213, 231] width 169 height 35
type input "*****"
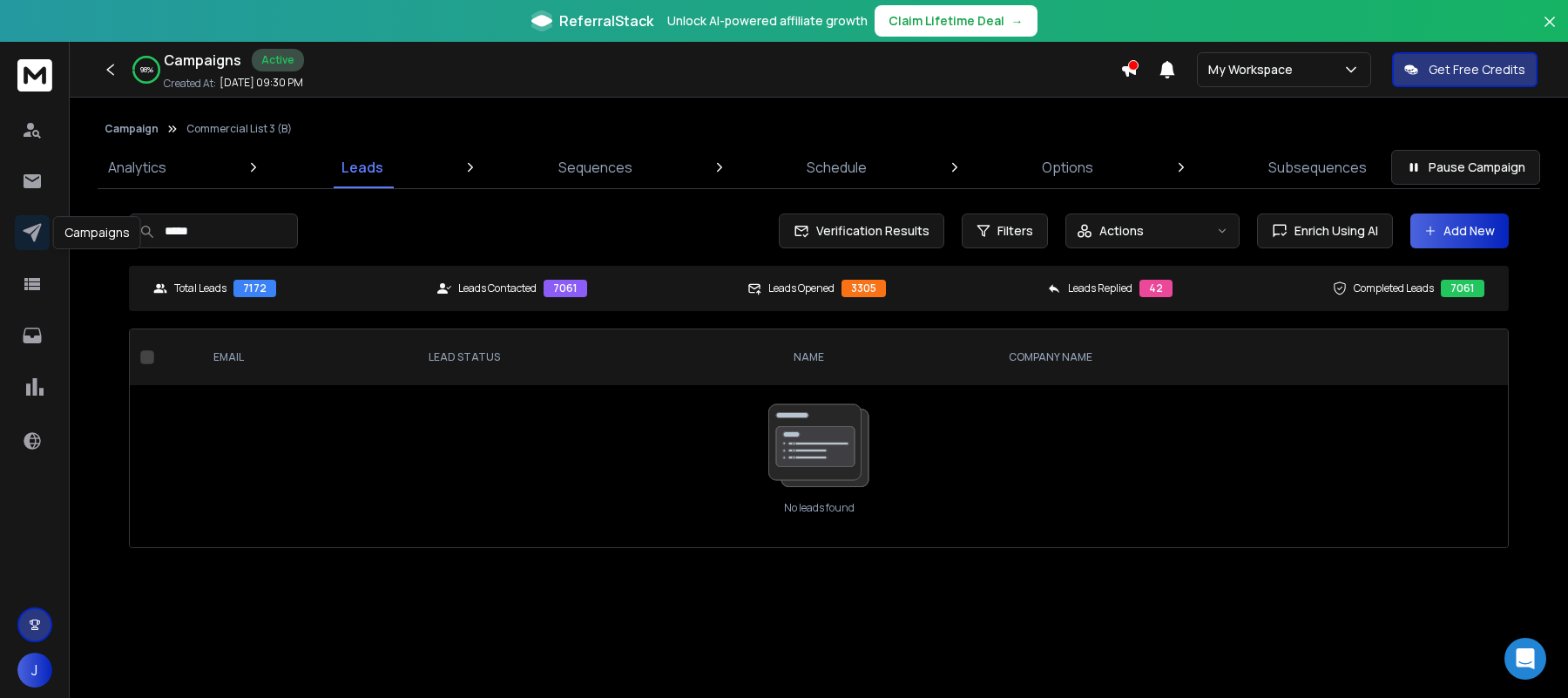
click at [40, 230] on icon at bounding box center [32, 232] width 21 height 21
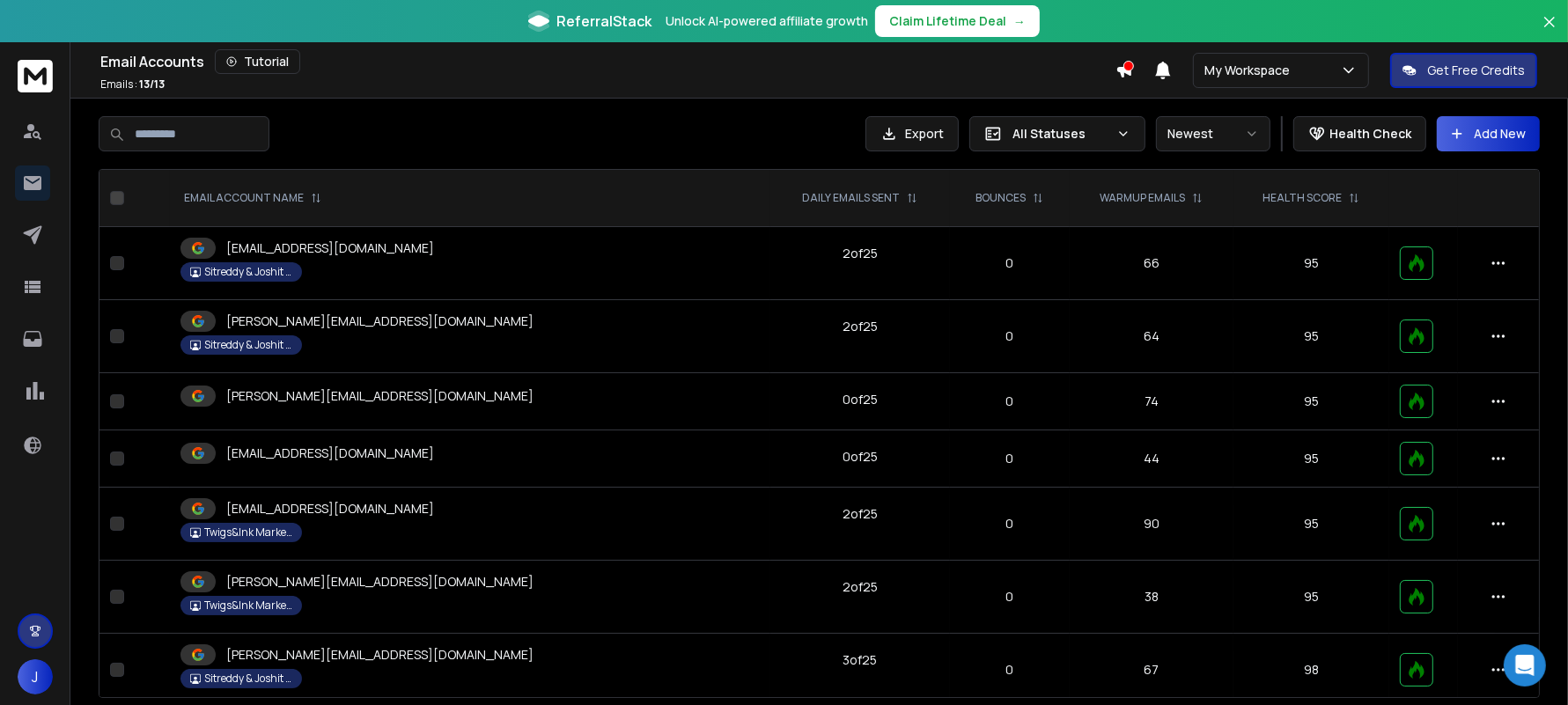
click at [207, 143] on input at bounding box center [183, 133] width 170 height 35
click at [32, 283] on icon at bounding box center [33, 287] width 16 height 12
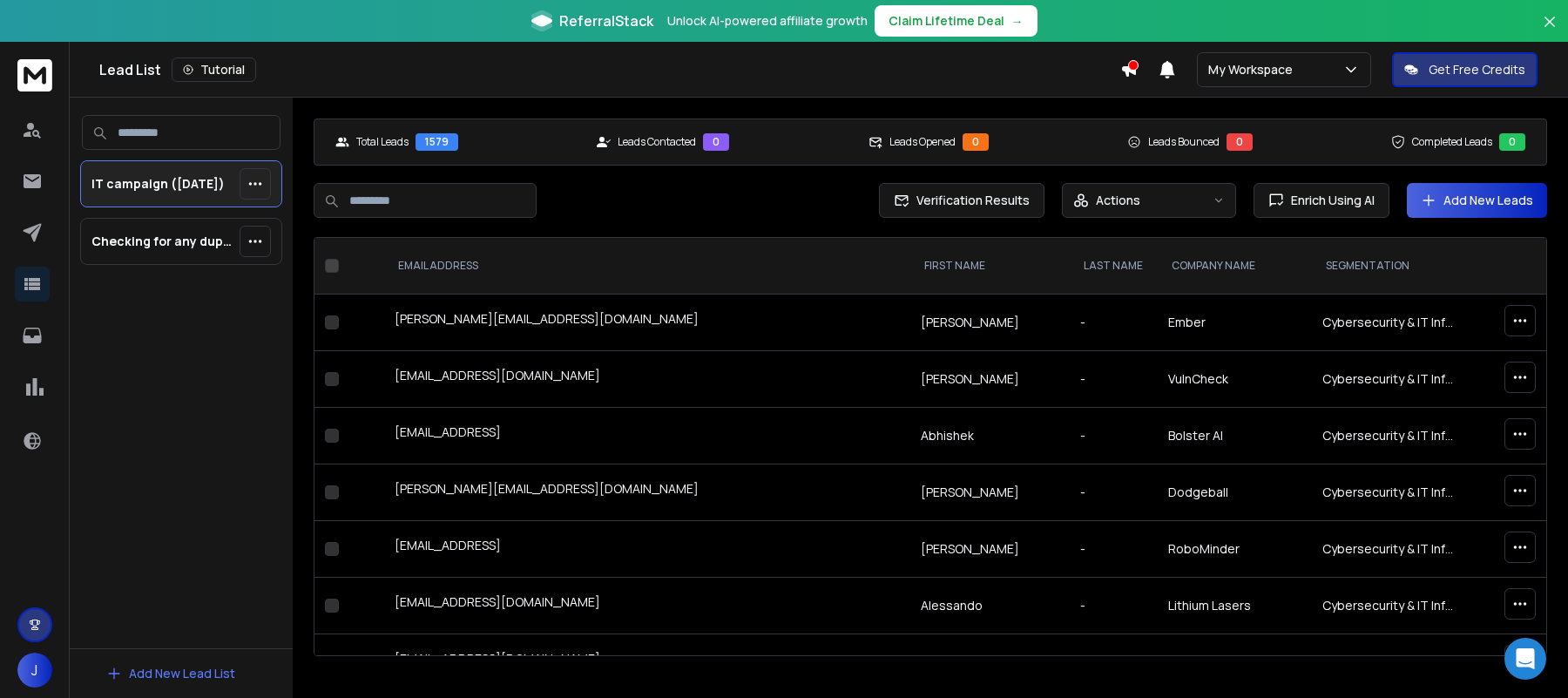
click at [446, 205] on input at bounding box center [425, 200] width 223 height 35
type input "****"
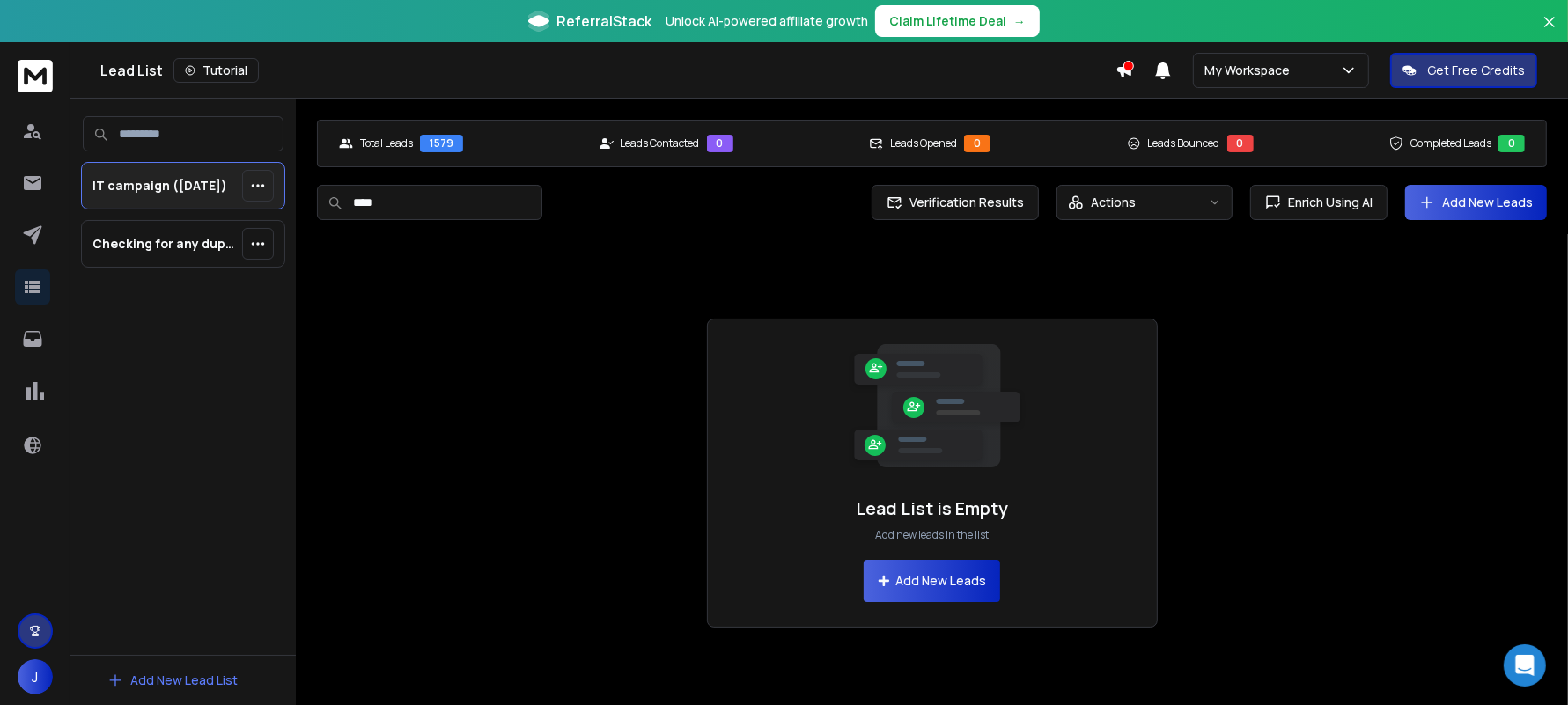
click at [451, 207] on input "****" at bounding box center [429, 202] width 225 height 35
type input "*"
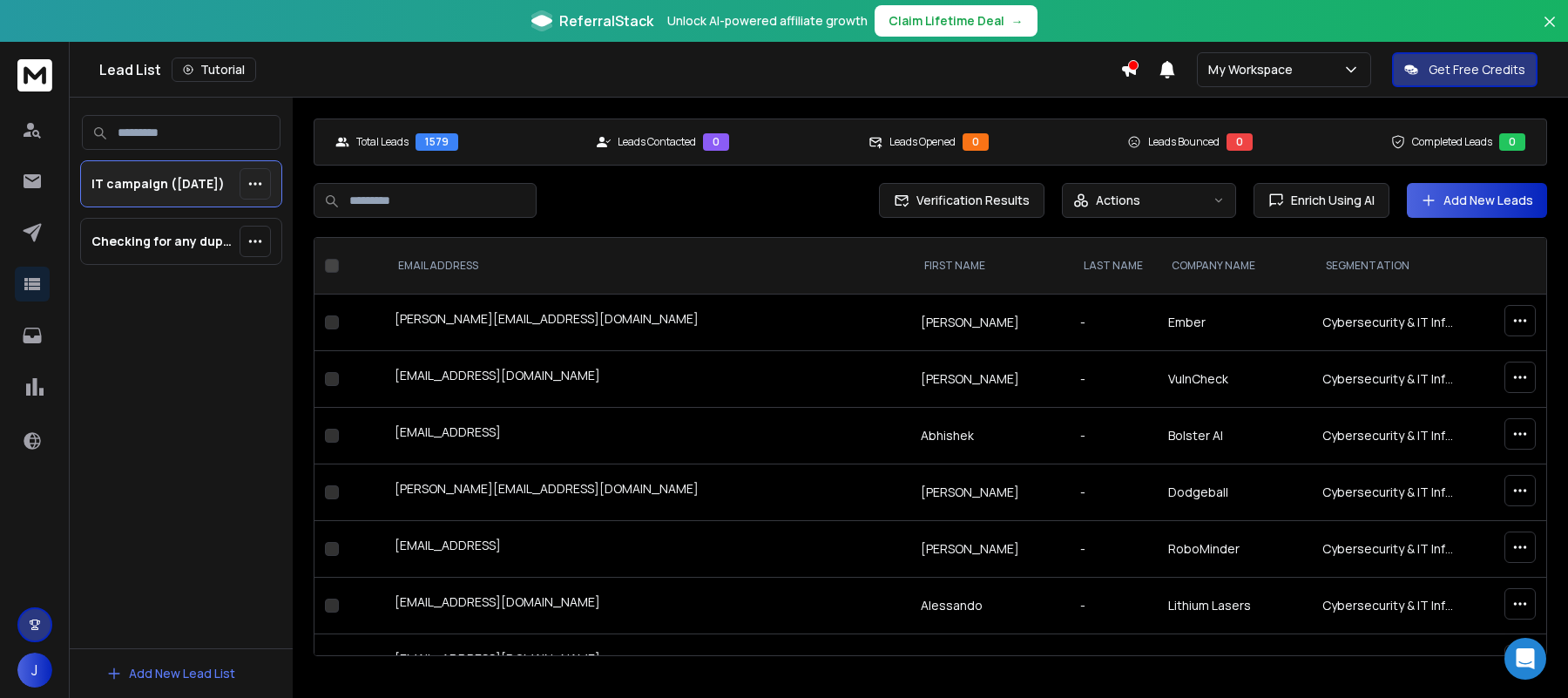
click at [446, 205] on input at bounding box center [425, 200] width 223 height 35
type input "******"
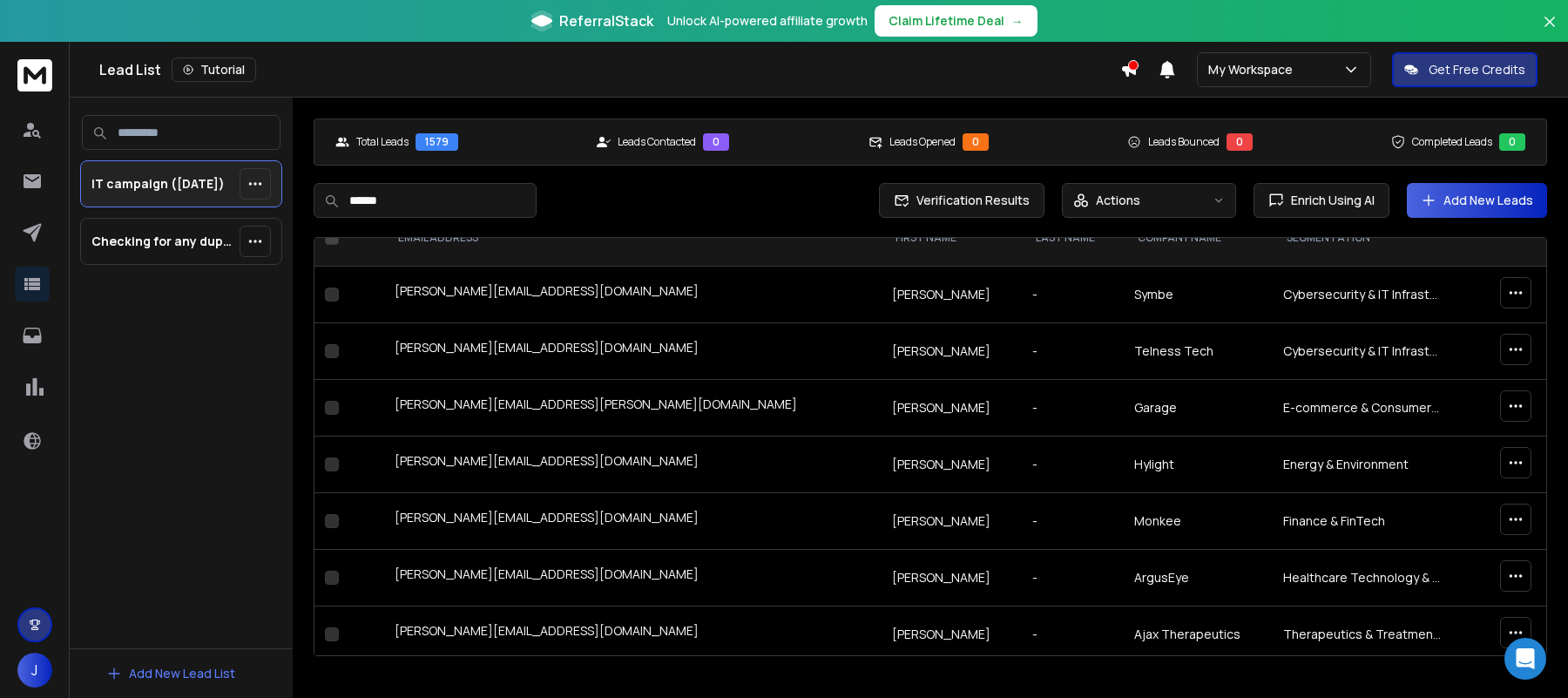
scroll to position [44, 0]
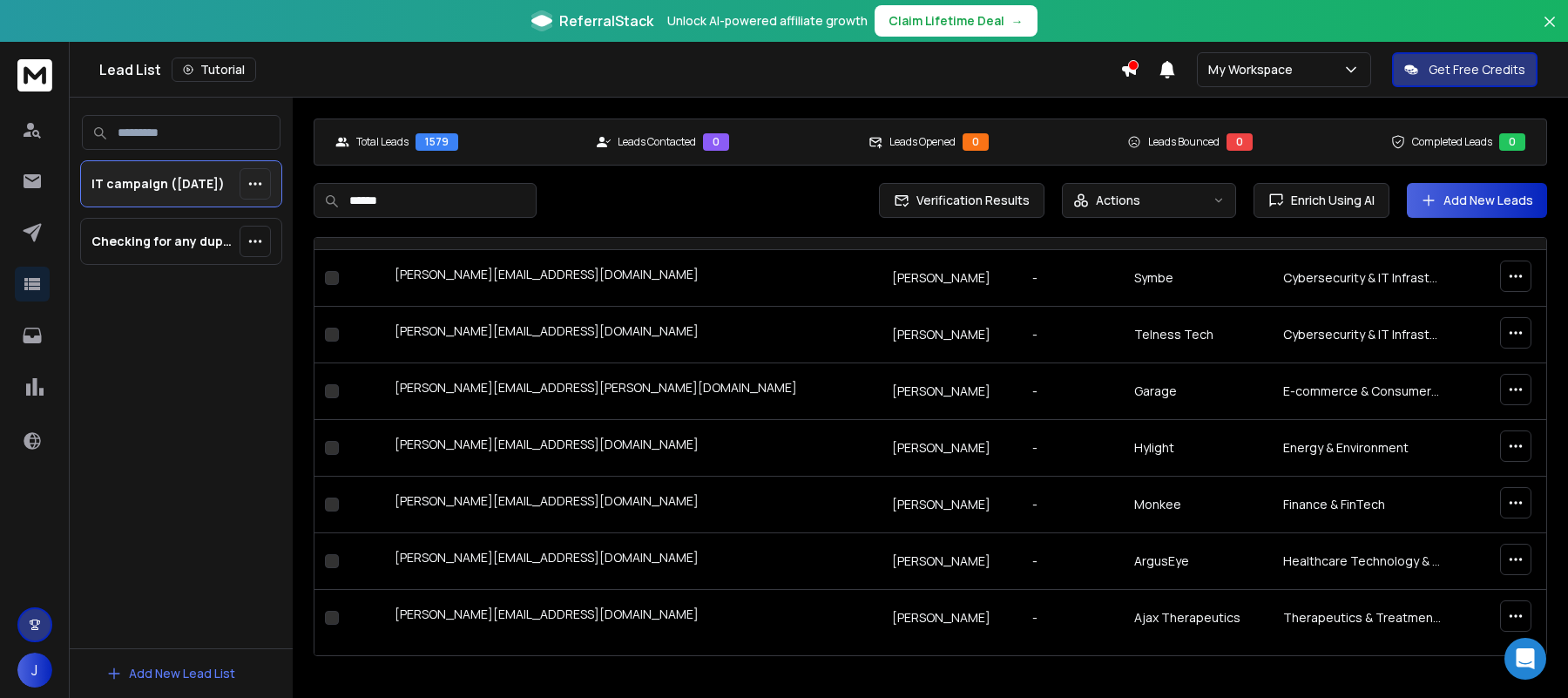
click at [180, 463] on div "IT campaign (8th Apr, 2025) Checking for any duplicates" at bounding box center [181, 394] width 223 height 468
